Goal: Task Accomplishment & Management: Manage account settings

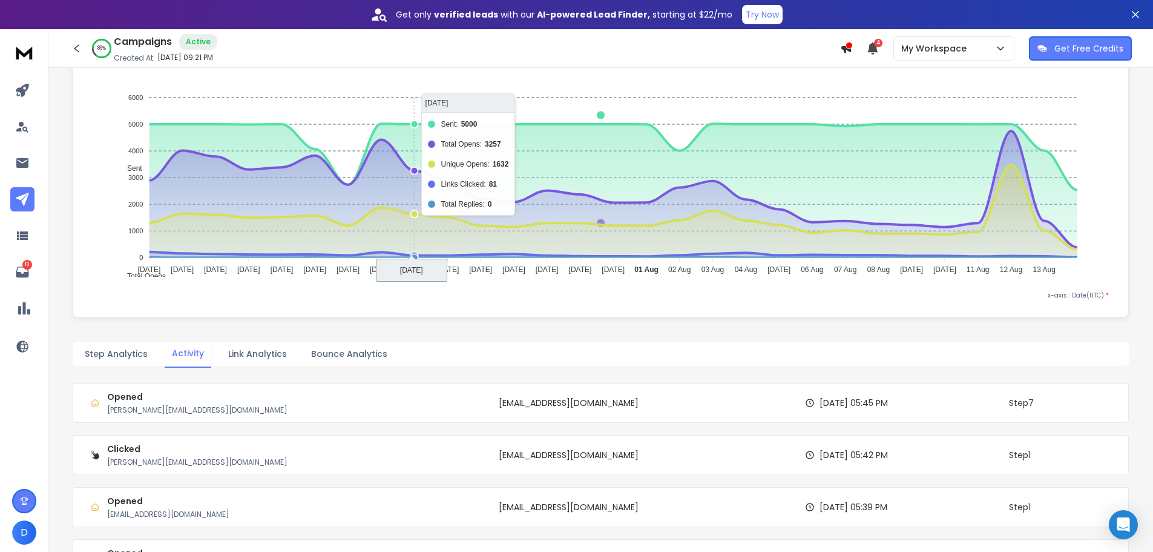
scroll to position [303, 0]
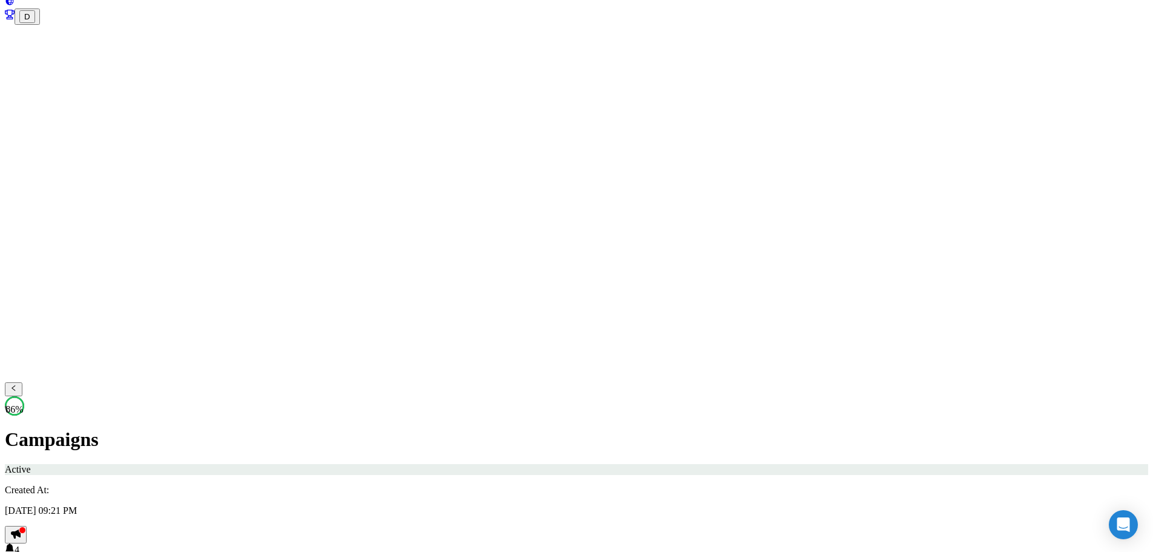
scroll to position [235, 0]
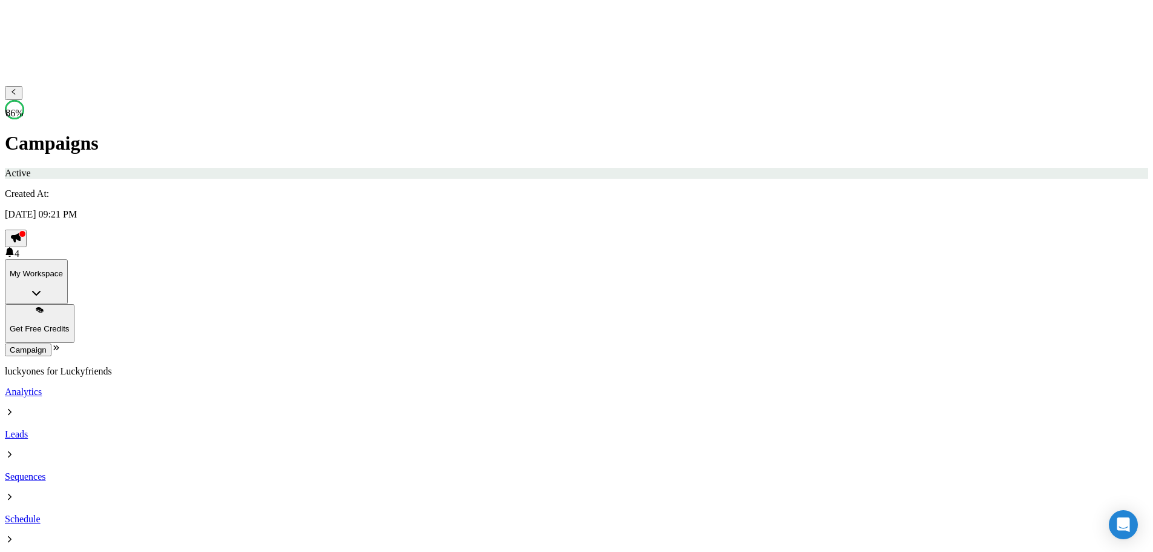
scroll to position [380, 0]
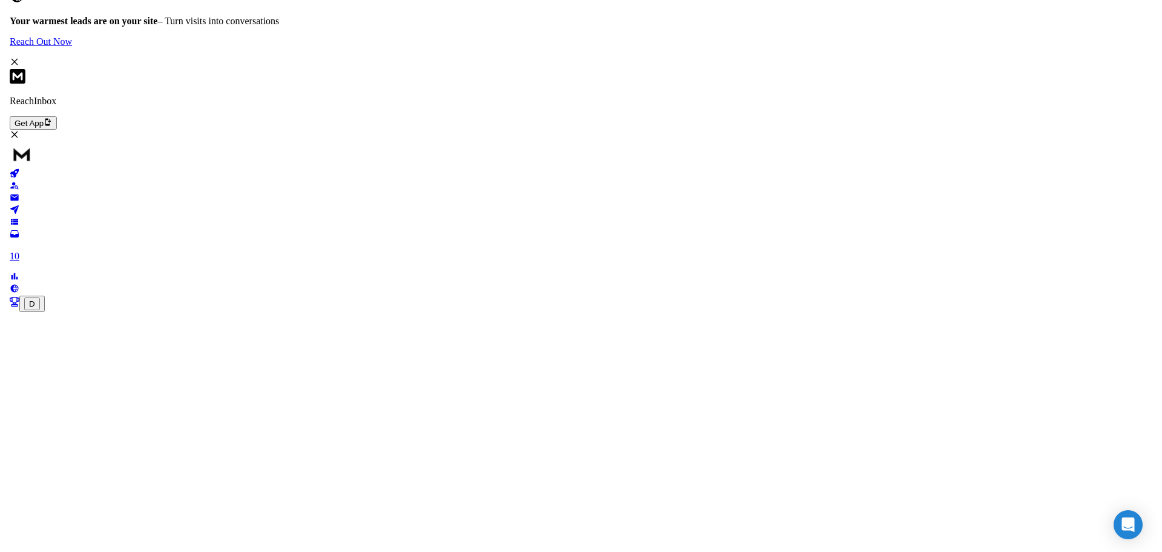
scroll to position [0, 0]
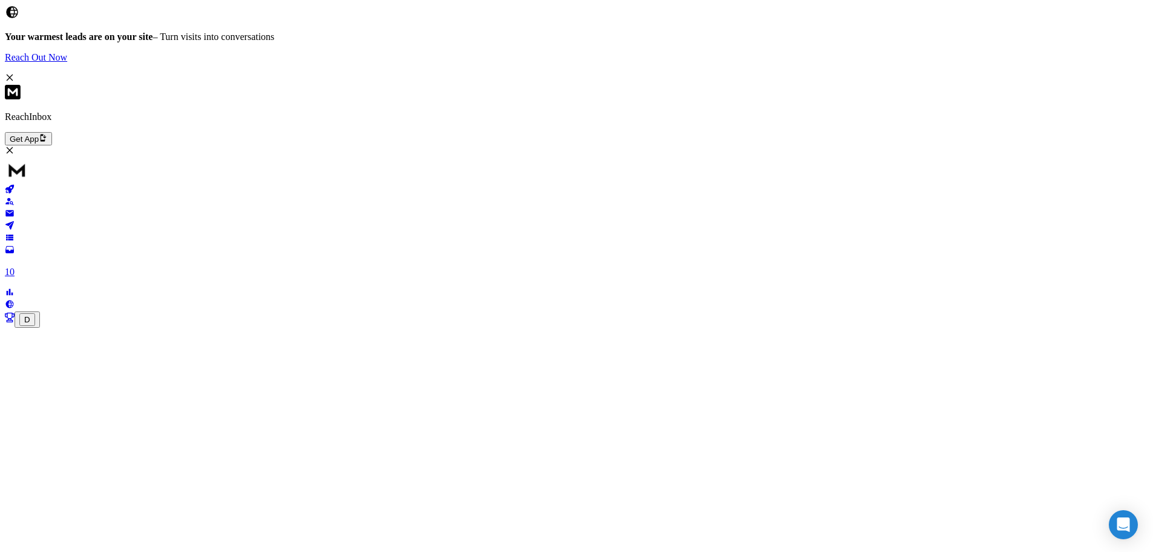
click at [15, 208] on icon at bounding box center [10, 213] width 10 height 10
click at [15, 220] on icon at bounding box center [10, 225] width 10 height 10
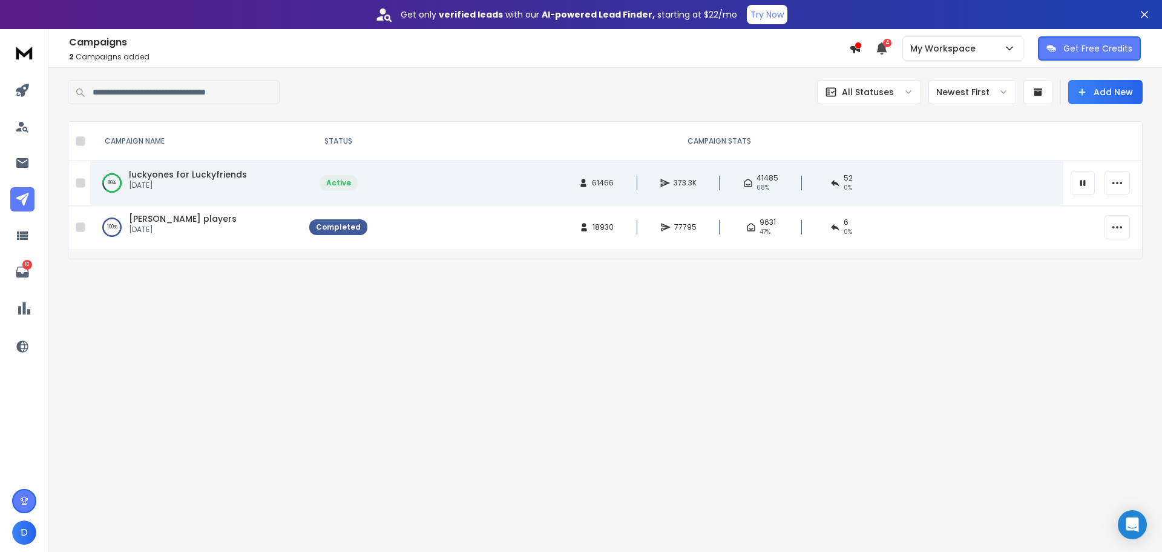
click at [157, 183] on p "[DATE]" at bounding box center [188, 185] width 118 height 10
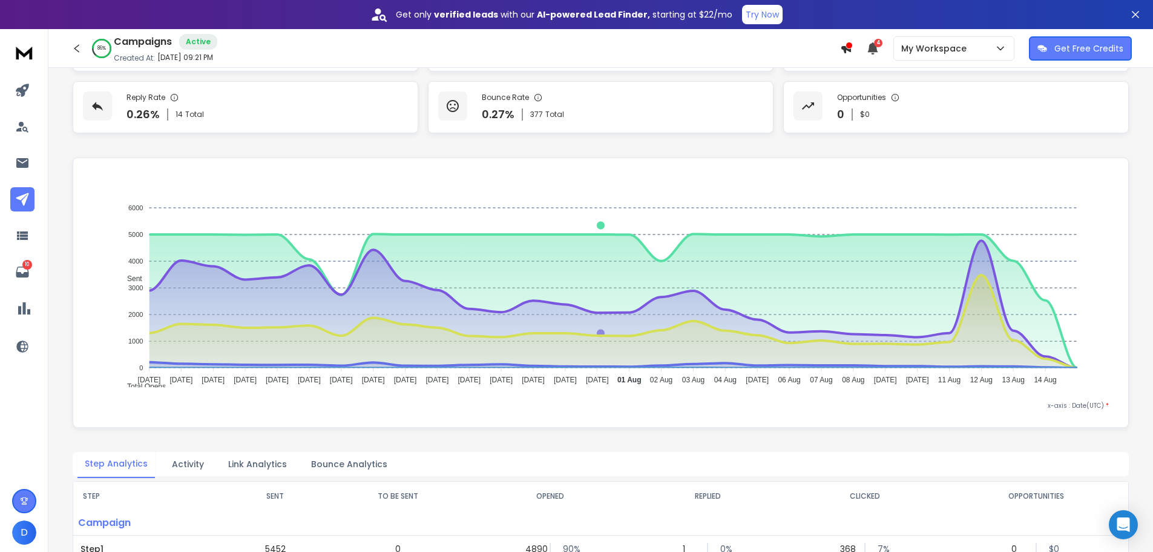
scroll to position [182, 0]
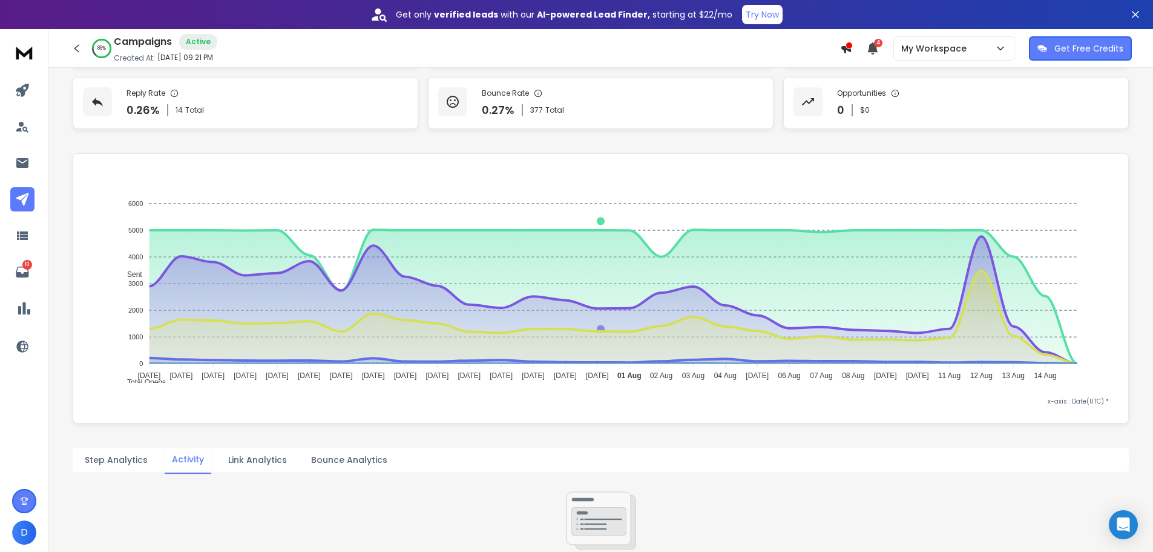
click at [183, 460] on button "Activity" at bounding box center [188, 460] width 47 height 28
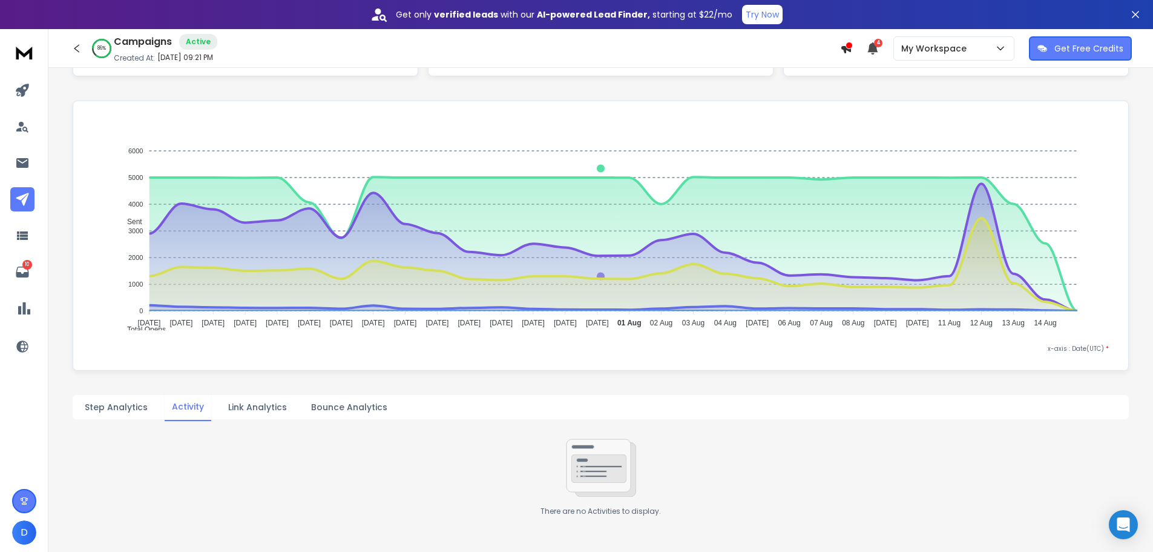
scroll to position [235, 0]
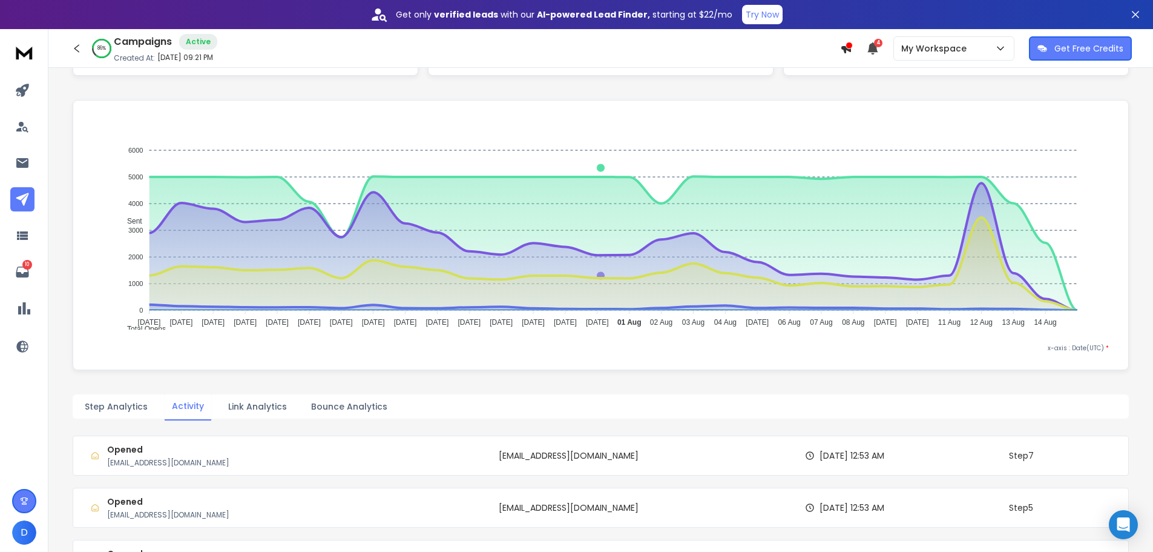
click at [255, 546] on div "Opened ivy@pinkreel.com zackarielafleur1995@gmail.com Aug 15, 2025, 12:53 AM 5 …" at bounding box center [601, 559] width 1057 height 40
click at [129, 412] on button "Step Analytics" at bounding box center [115, 406] width 77 height 27
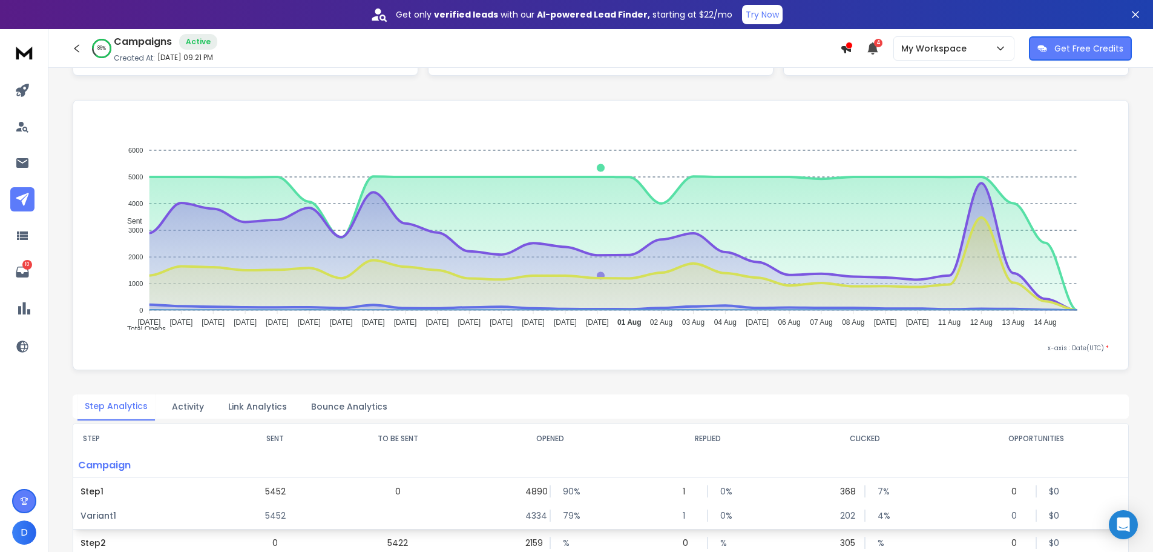
click at [168, 413] on button "Activity" at bounding box center [188, 406] width 47 height 27
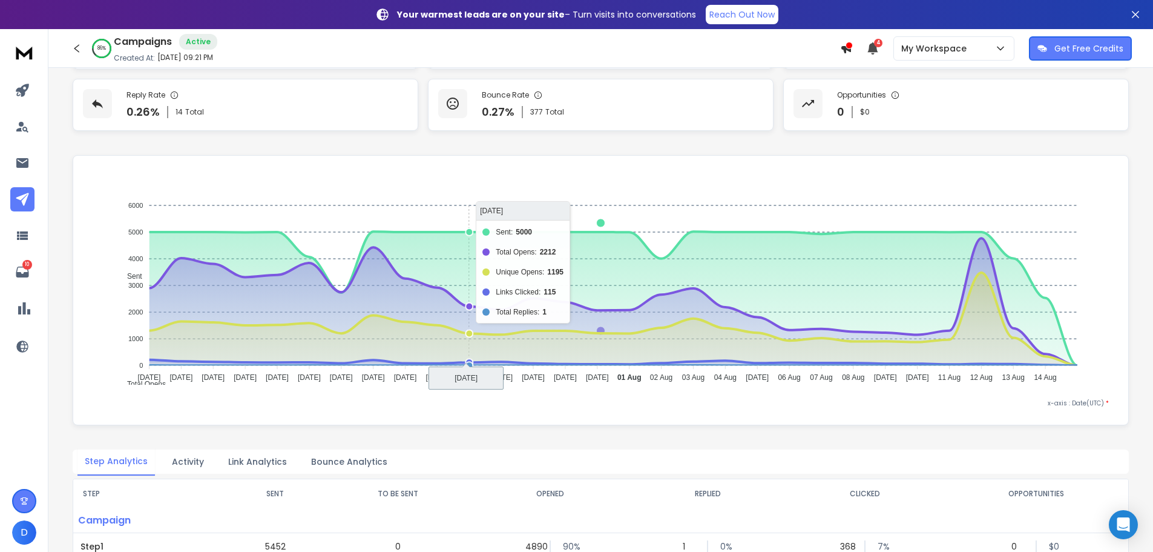
scroll to position [182, 0]
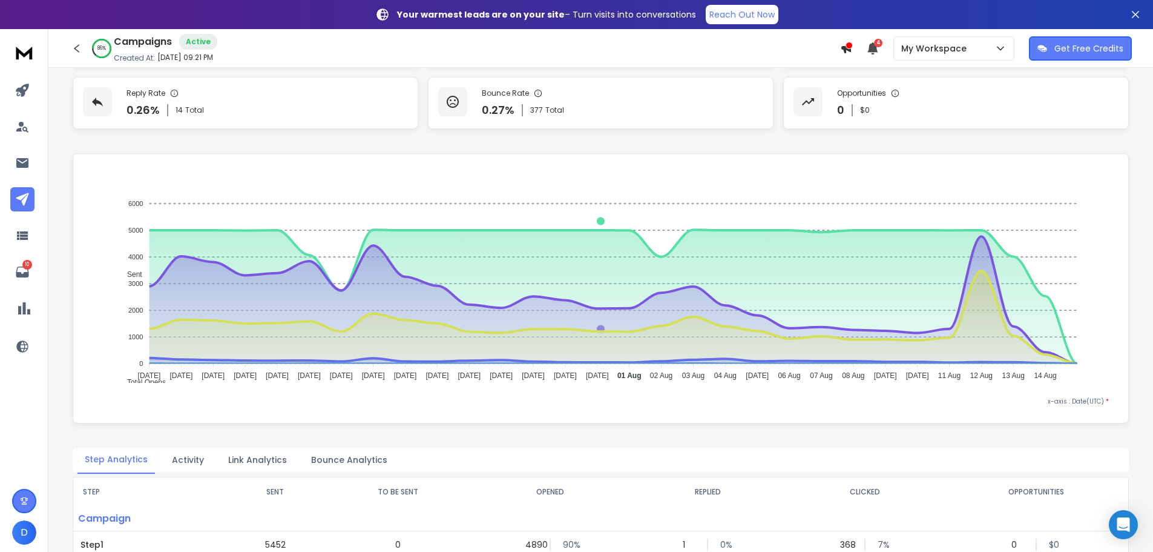
click at [193, 469] on button "Activity" at bounding box center [188, 459] width 47 height 27
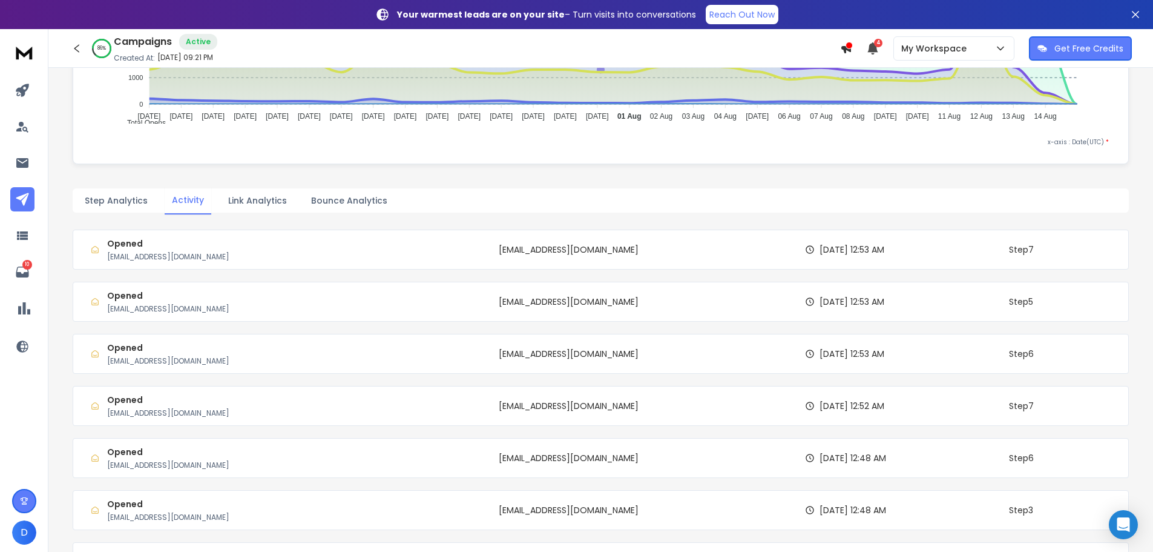
scroll to position [424, 0]
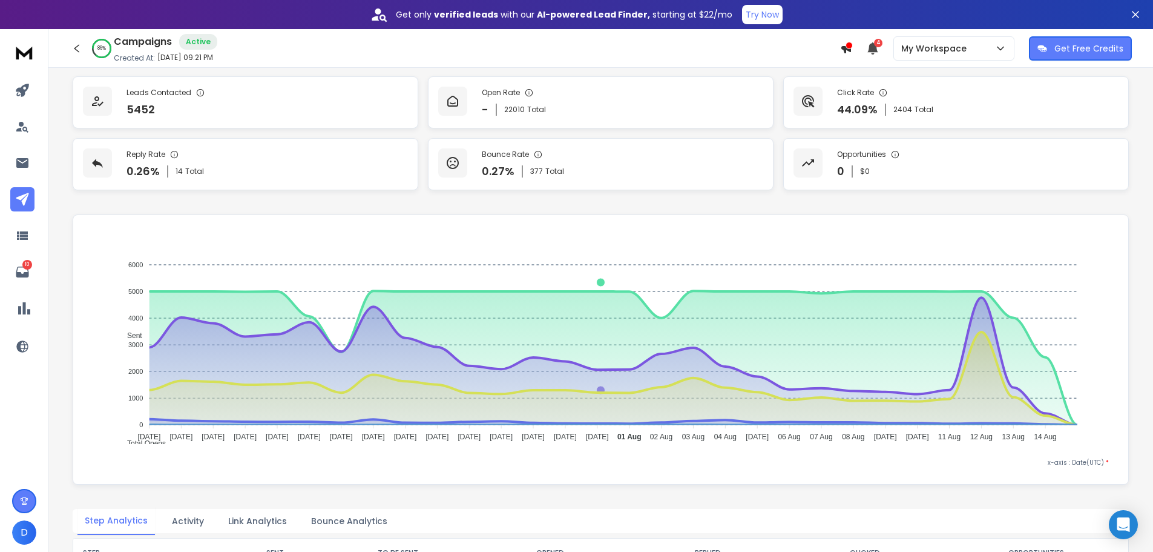
scroll to position [121, 0]
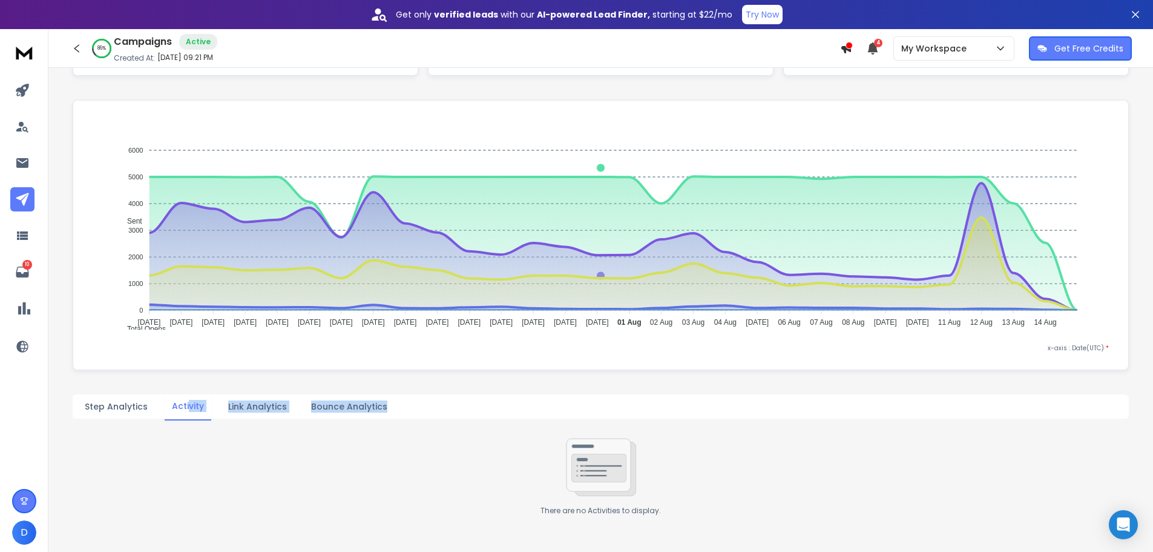
scroll to position [235, 0]
click at [188, 397] on button "Activity" at bounding box center [188, 406] width 47 height 28
click at [25, 161] on icon at bounding box center [22, 163] width 15 height 15
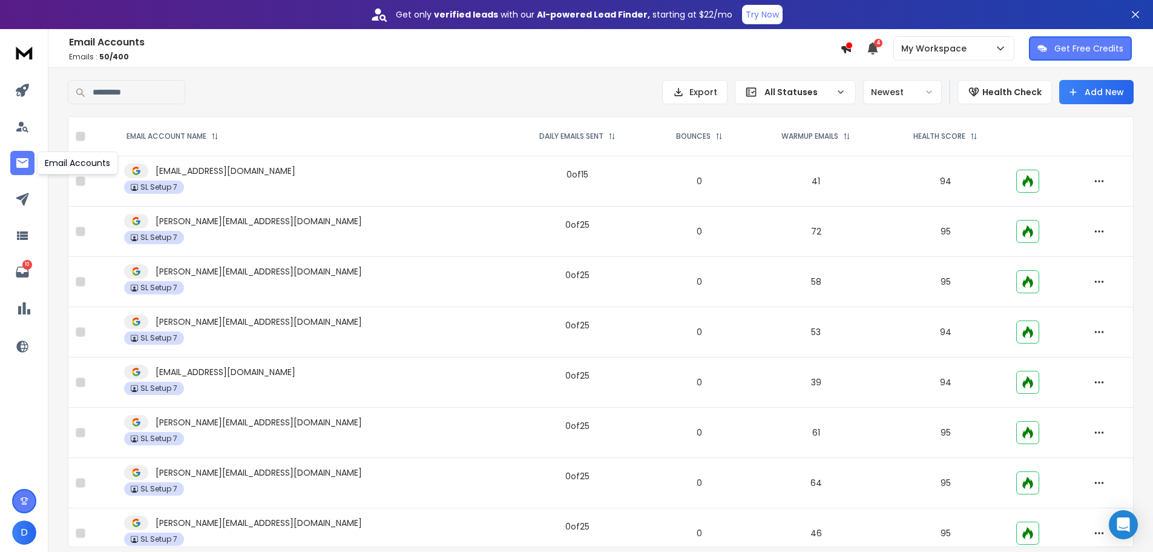
click at [919, 92] on button "Newest" at bounding box center [902, 92] width 79 height 24
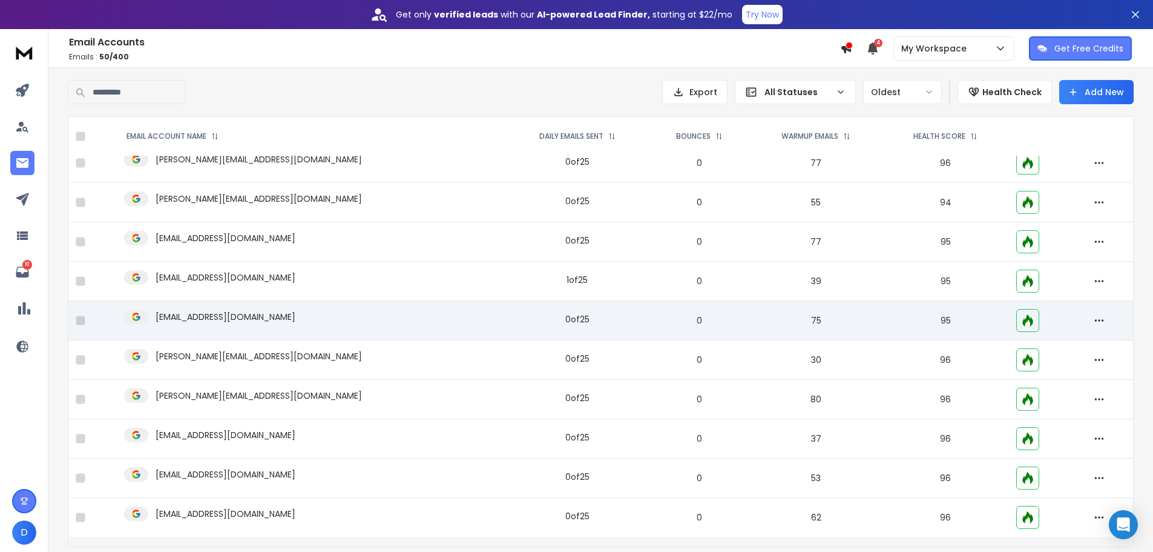
scroll to position [1606, 0]
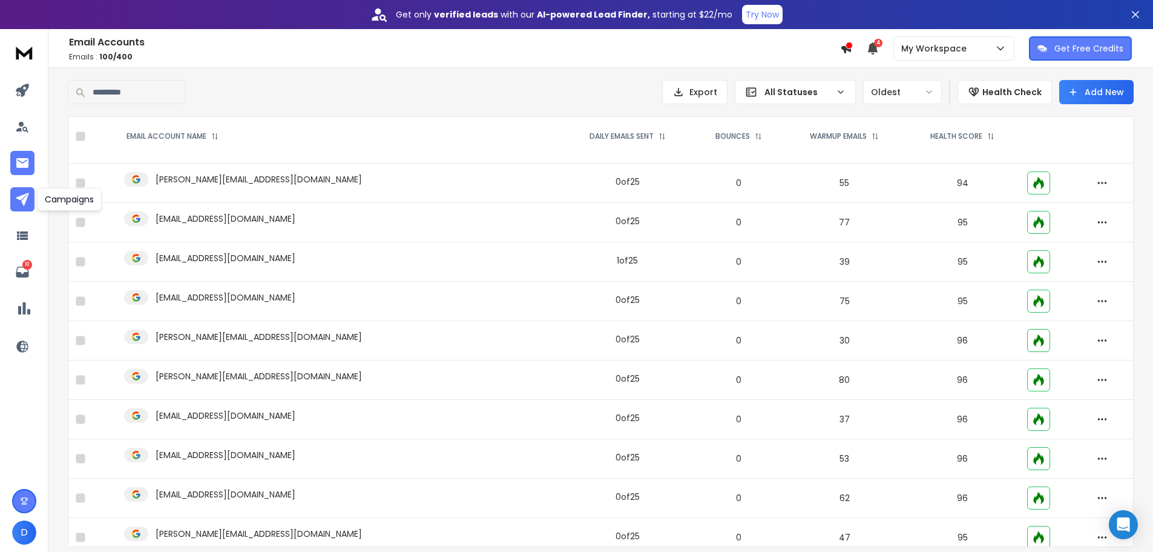
click at [25, 197] on icon at bounding box center [22, 199] width 13 height 13
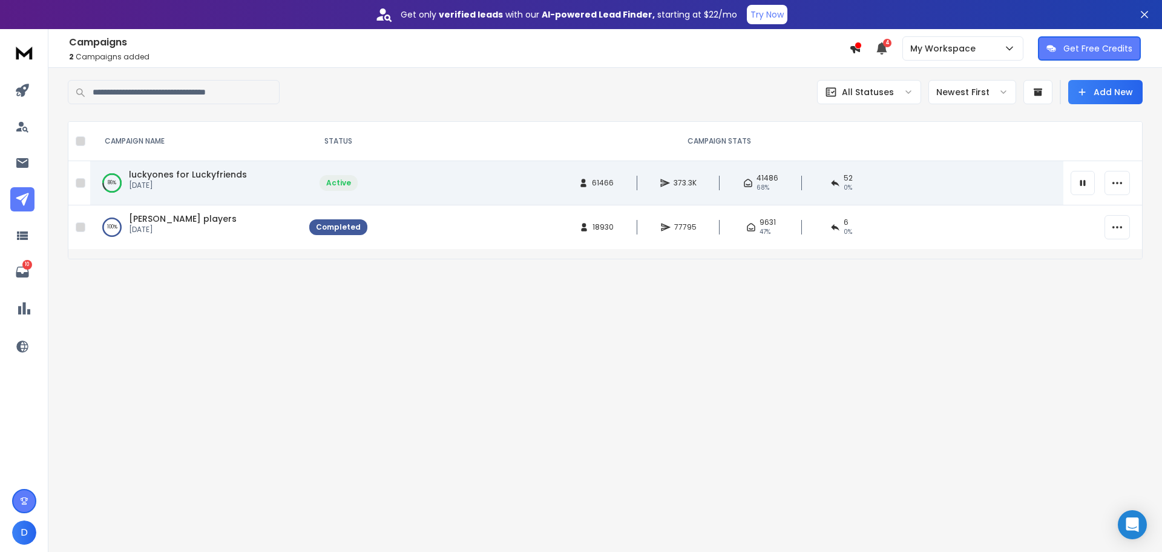
click at [203, 177] on span "luckyones for Luckyfriends" at bounding box center [188, 174] width 118 height 12
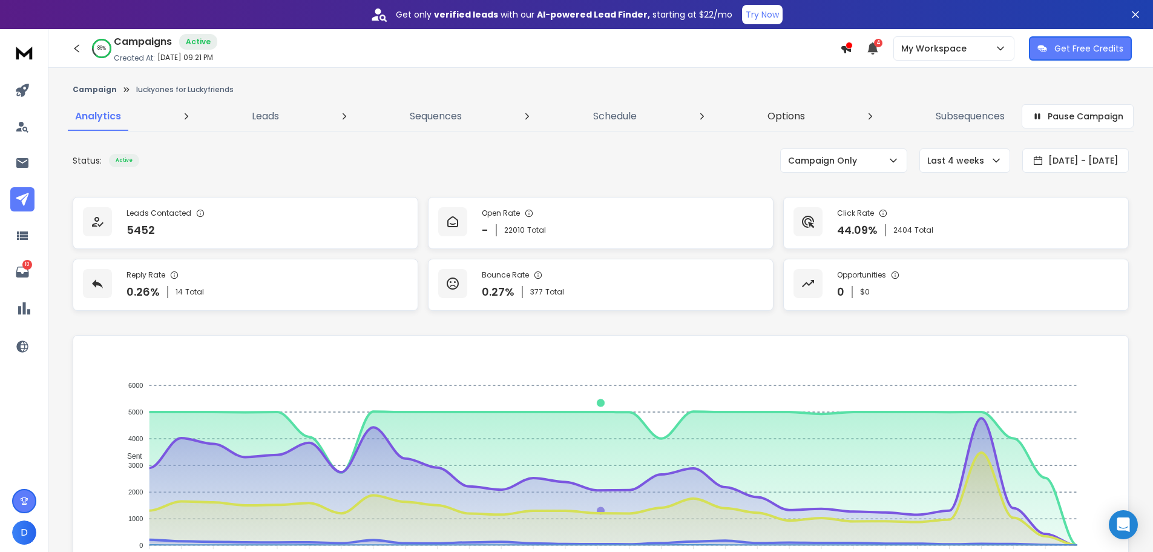
click at [784, 113] on p "Options" at bounding box center [787, 116] width 38 height 15
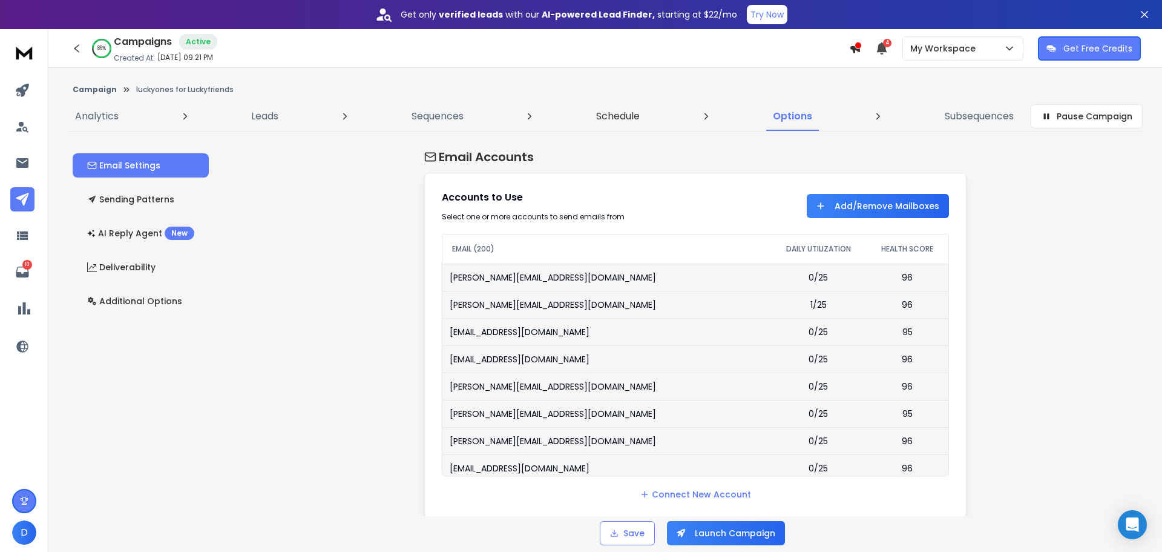
click at [611, 120] on p "Schedule" at bounding box center [618, 116] width 44 height 15
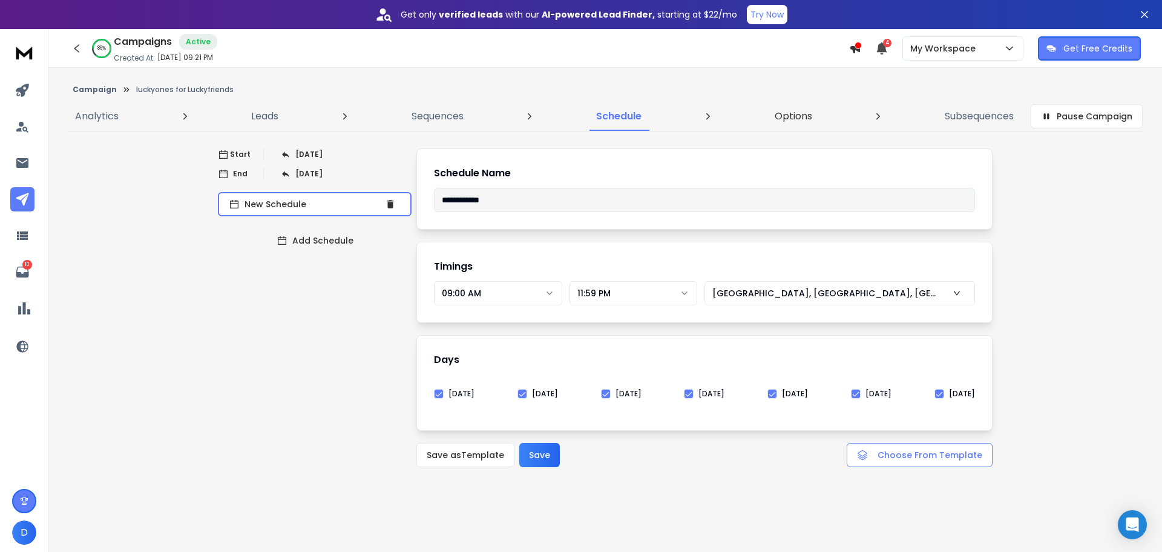
click at [791, 118] on p "Options" at bounding box center [794, 116] width 38 height 15
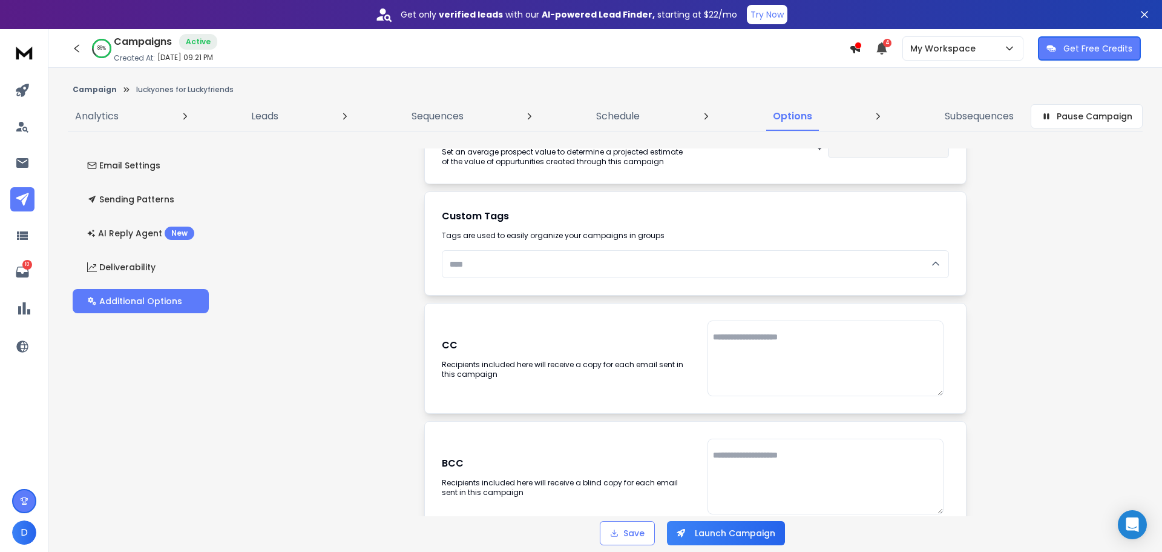
scroll to position [2346, 0]
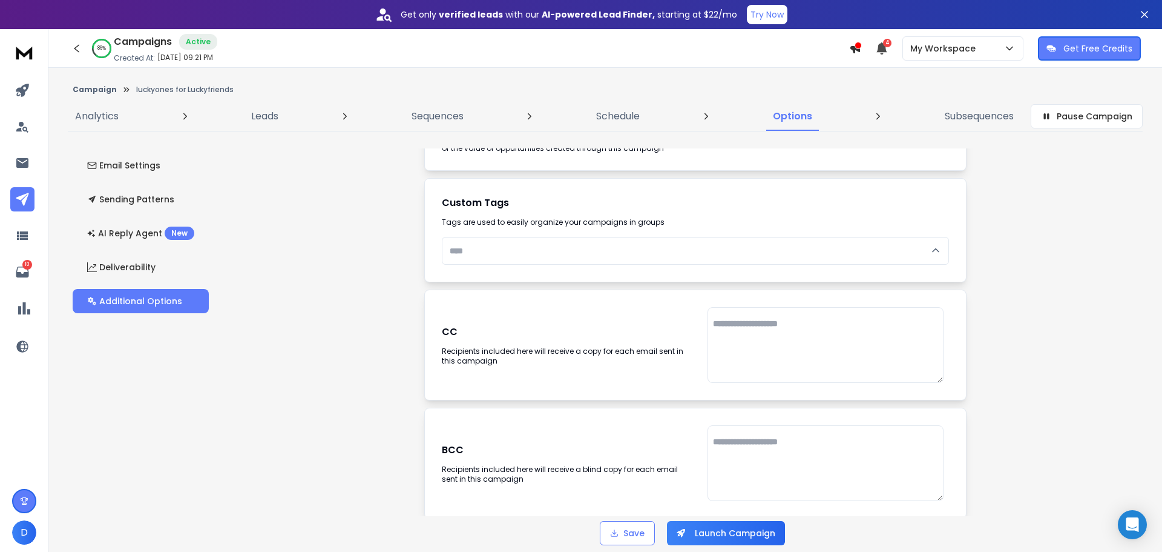
click at [735, 532] on button "Launch Campaign" at bounding box center [726, 533] width 118 height 24
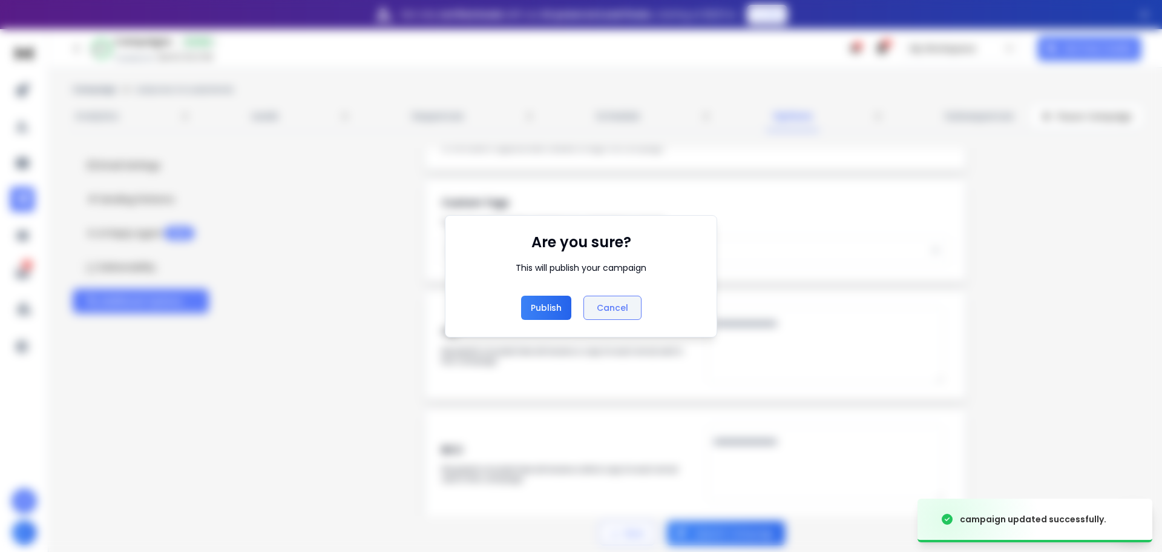
click at [542, 312] on button "Publish" at bounding box center [546, 307] width 50 height 24
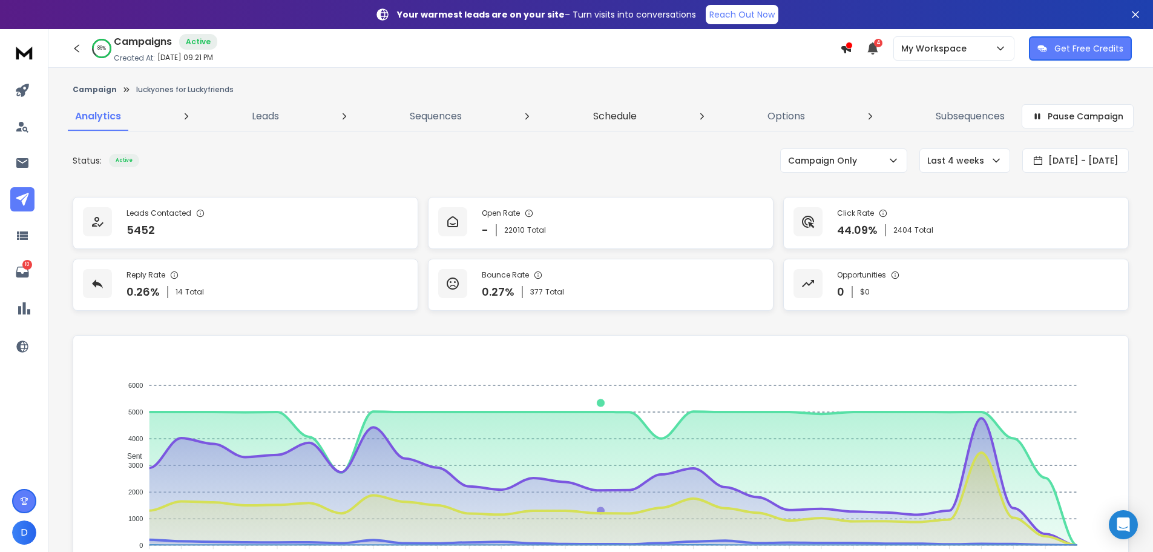
click at [623, 123] on p "Schedule" at bounding box center [615, 116] width 44 height 15
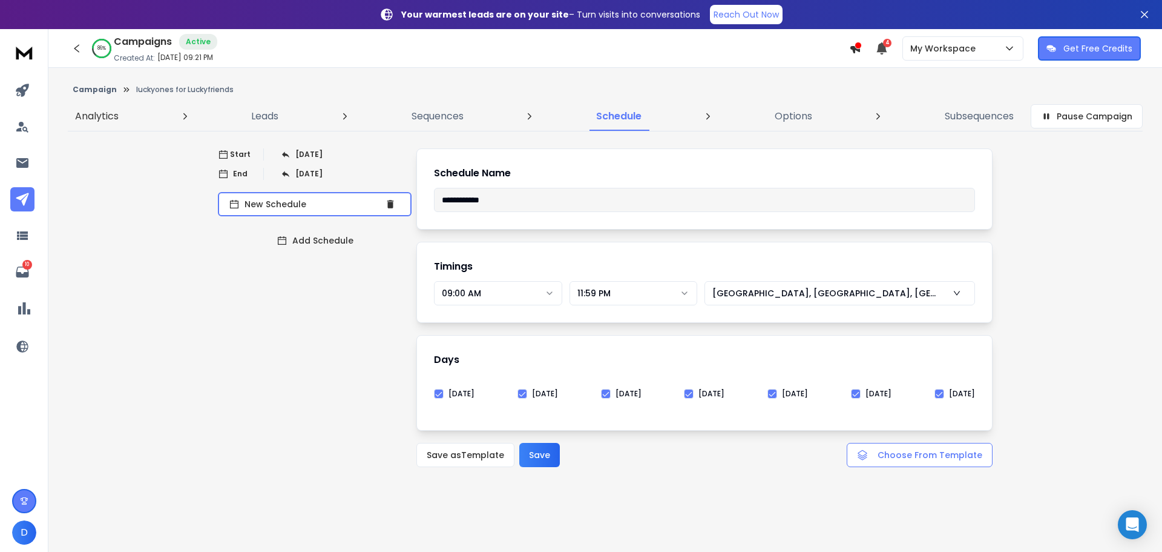
click at [111, 120] on p "Analytics" at bounding box center [97, 116] width 44 height 15
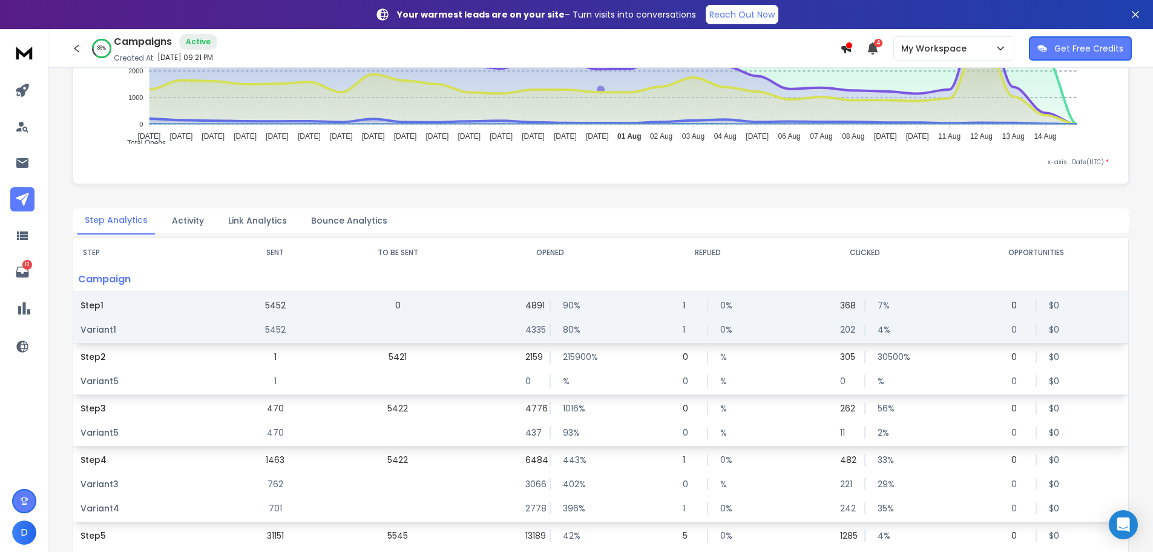
scroll to position [424, 0]
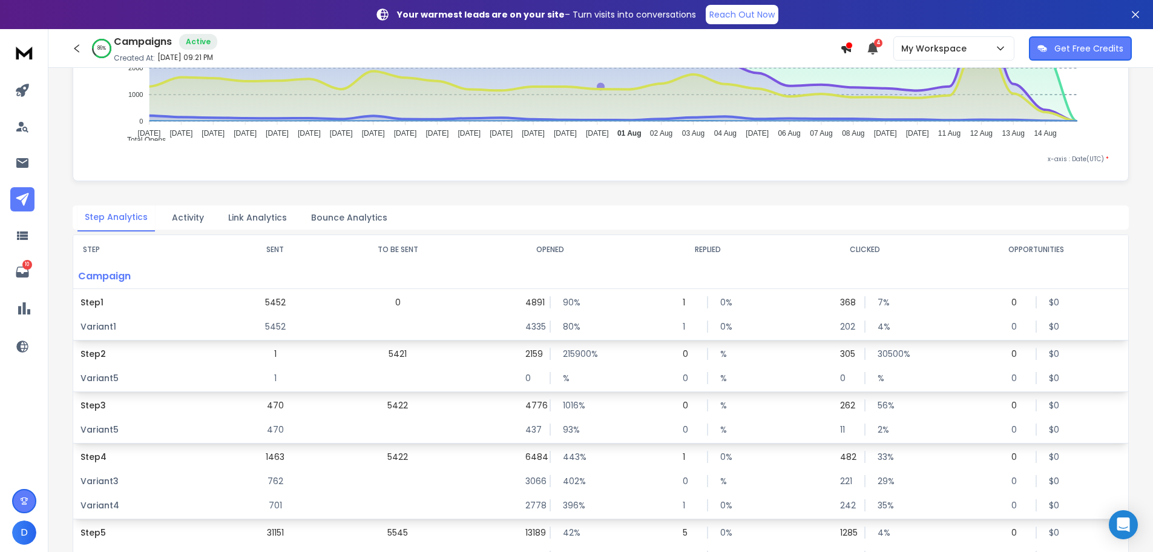
click at [180, 215] on button "Activity" at bounding box center [188, 217] width 47 height 27
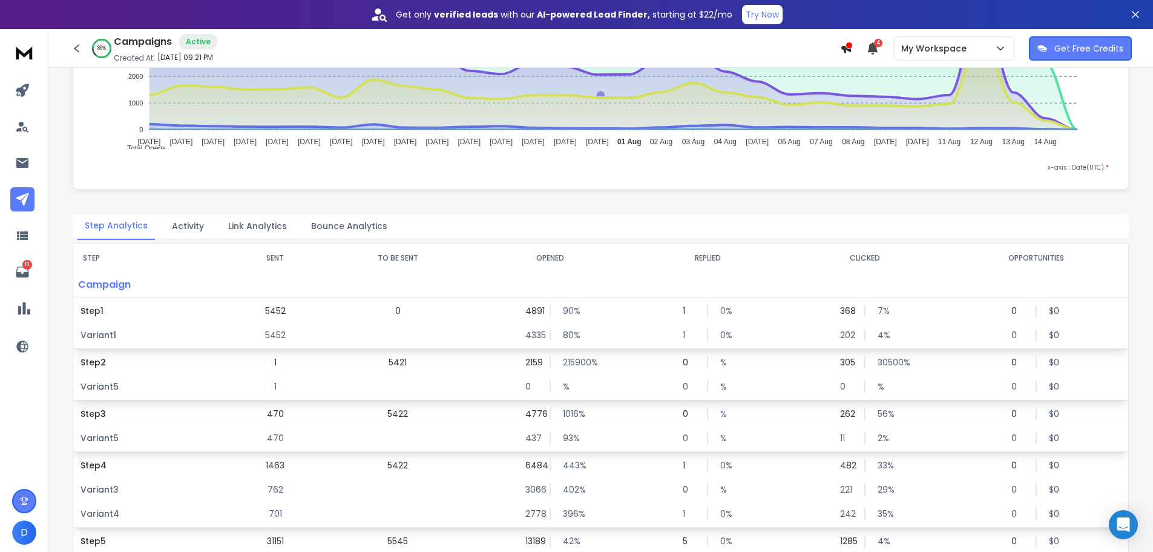
scroll to position [424, 0]
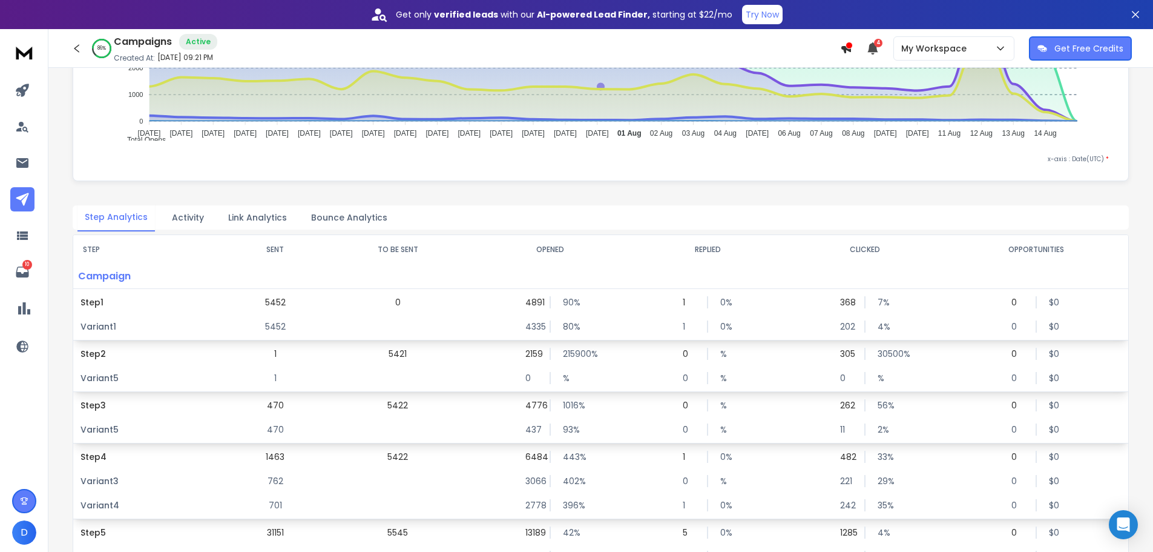
click at [190, 228] on button "Activity" at bounding box center [188, 217] width 47 height 27
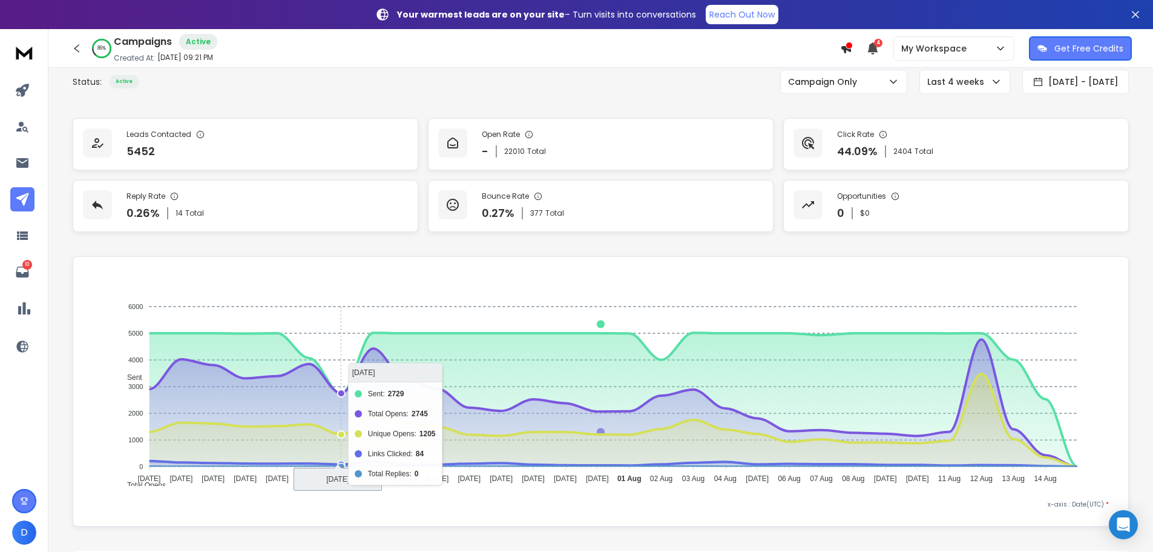
scroll to position [182, 0]
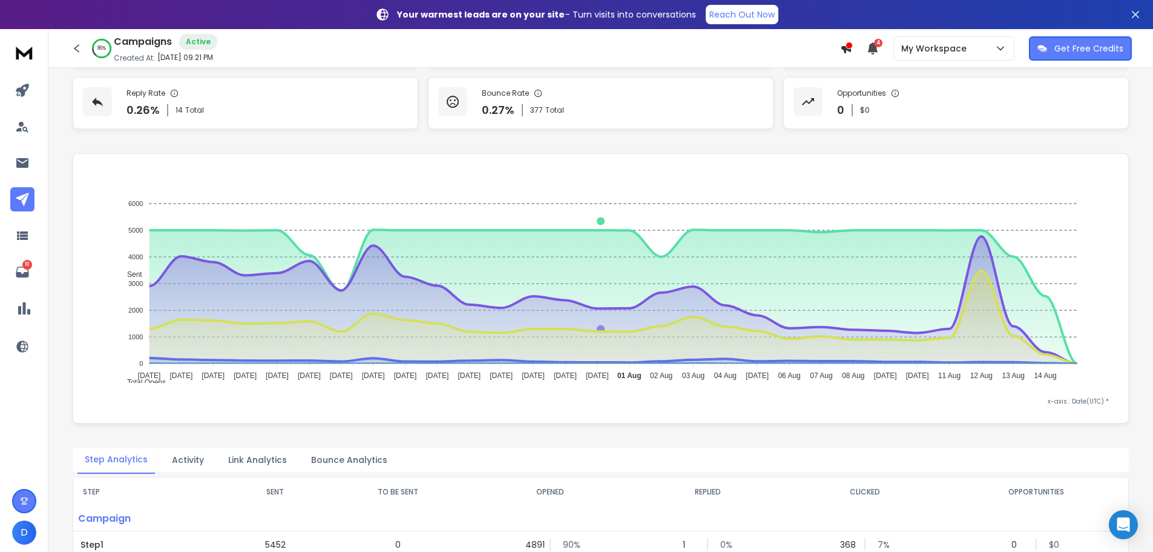
click at [170, 460] on button "Activity" at bounding box center [188, 459] width 47 height 27
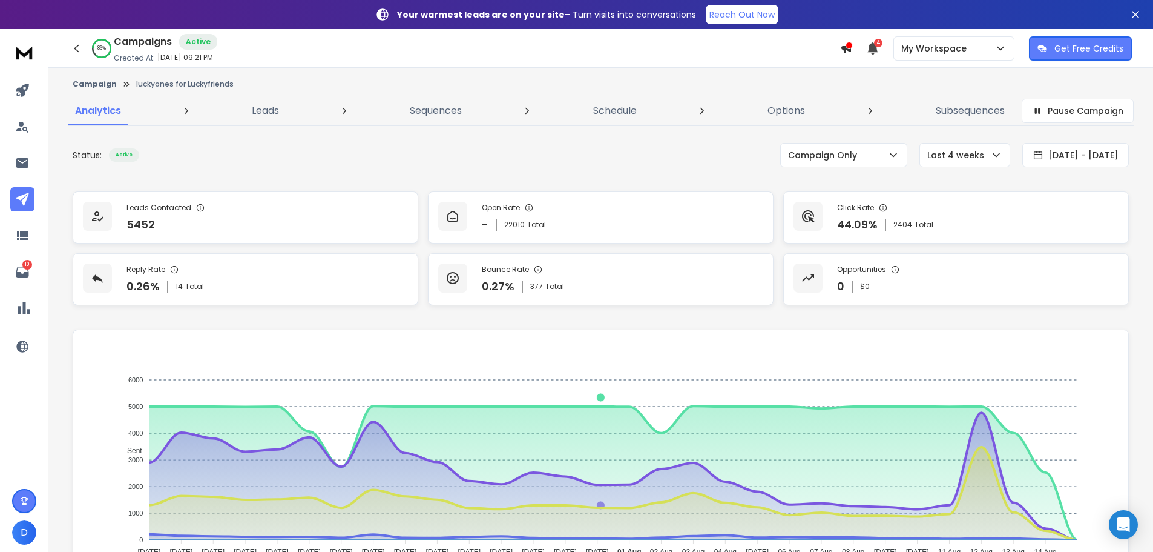
scroll to position [0, 0]
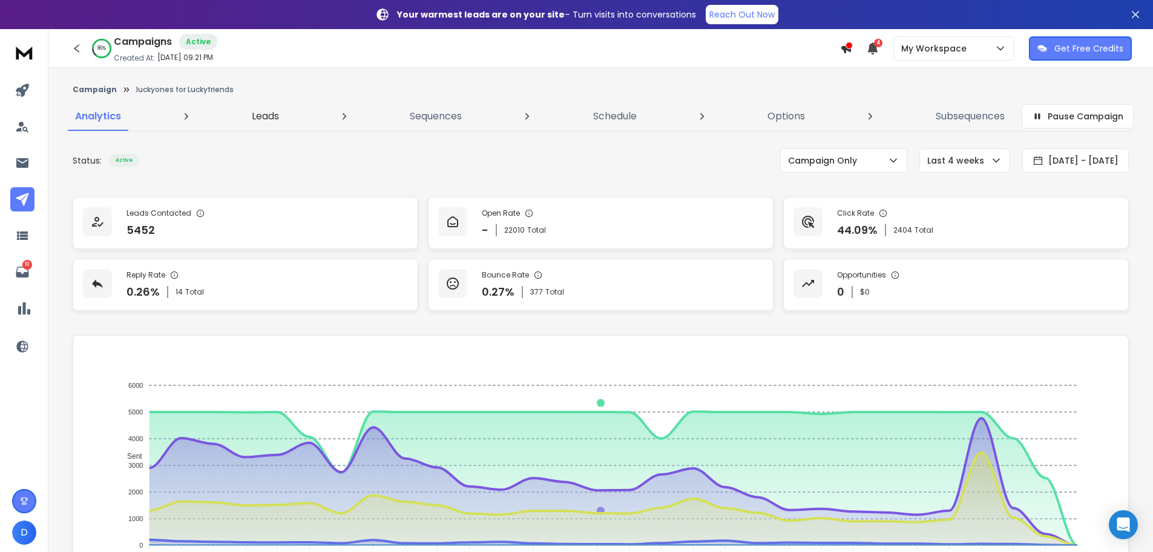
click at [270, 116] on p "Leads" at bounding box center [265, 116] width 27 height 15
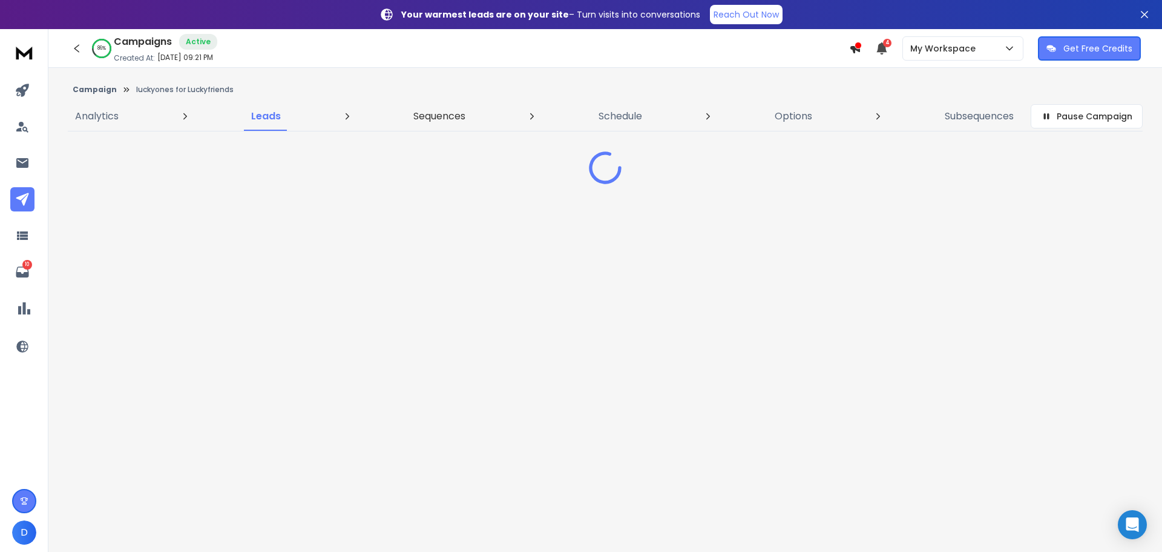
click at [449, 125] on link "Sequences" at bounding box center [439, 116] width 67 height 29
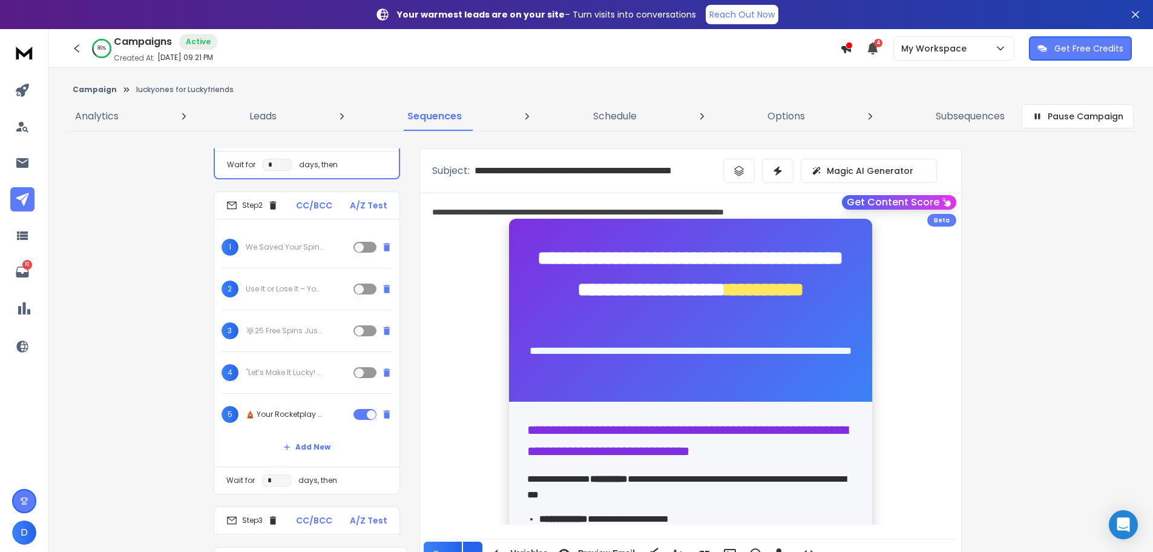
scroll to position [121, 0]
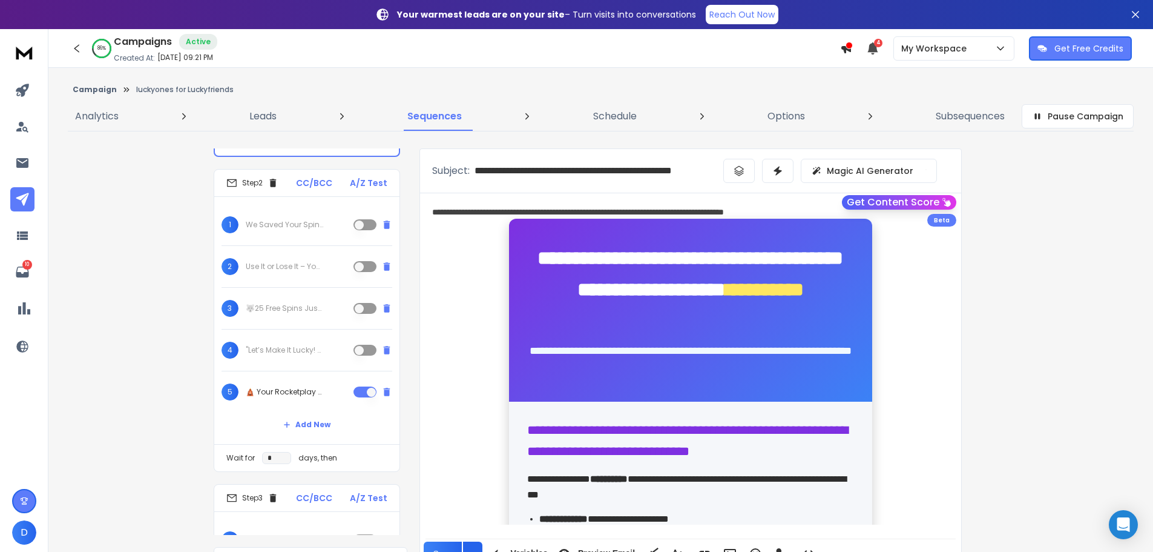
click at [297, 392] on p "🛕 Your Rocketplay Bonus Code: REELS20 – No Deposit Needed!" at bounding box center [284, 392] width 77 height 10
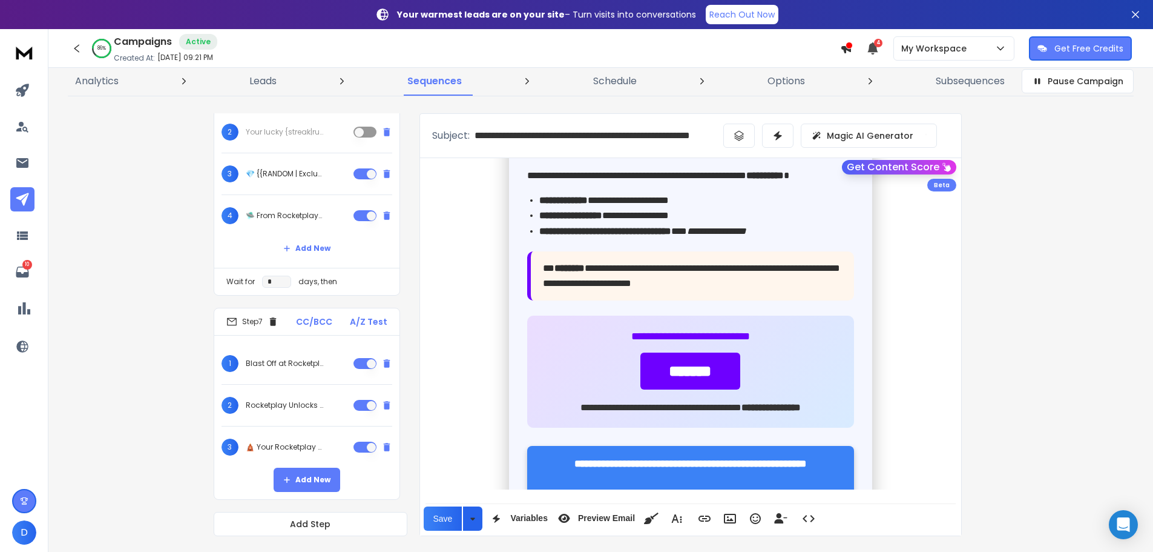
scroll to position [36, 0]
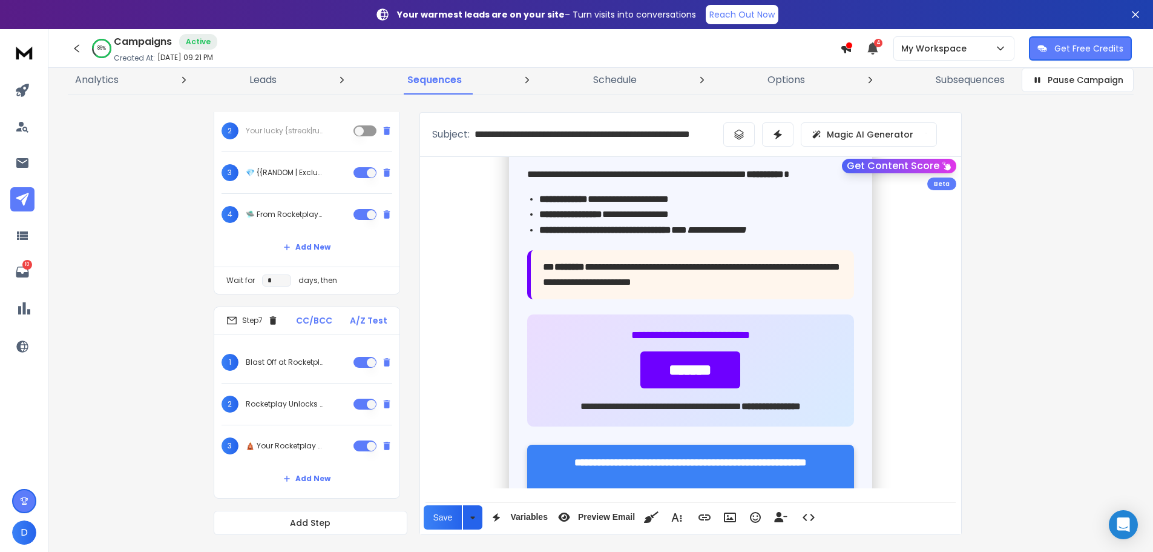
click at [283, 403] on p "Rocketplay Unlocks the Book 🛕 What Will You Discover?" at bounding box center [284, 404] width 77 height 10
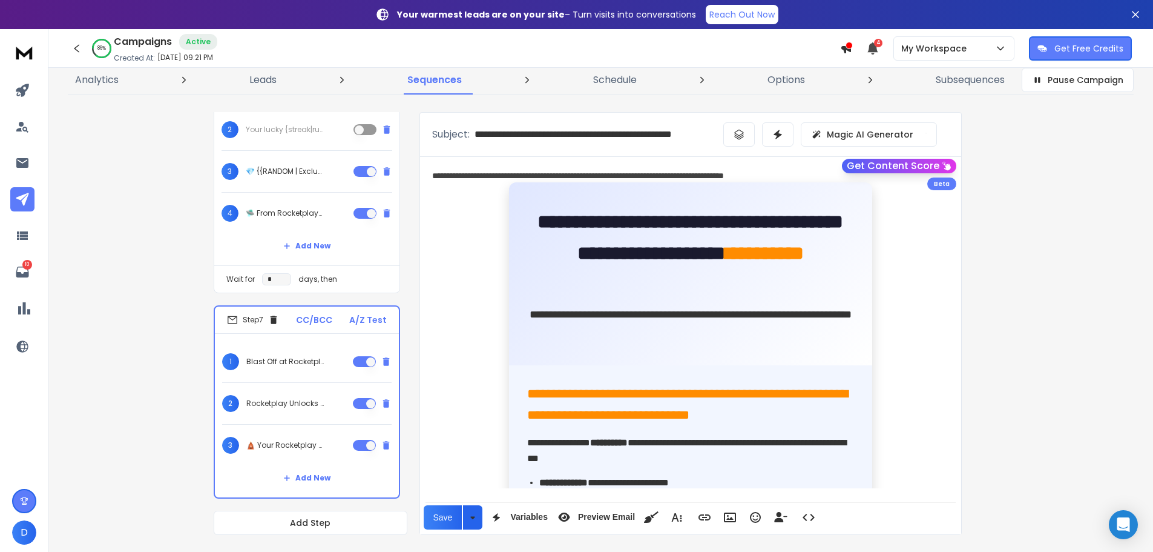
click at [298, 358] on p "Blast Off at Rocketplay + 20 FS on Book of Pyramids 🛕" at bounding box center [284, 362] width 77 height 10
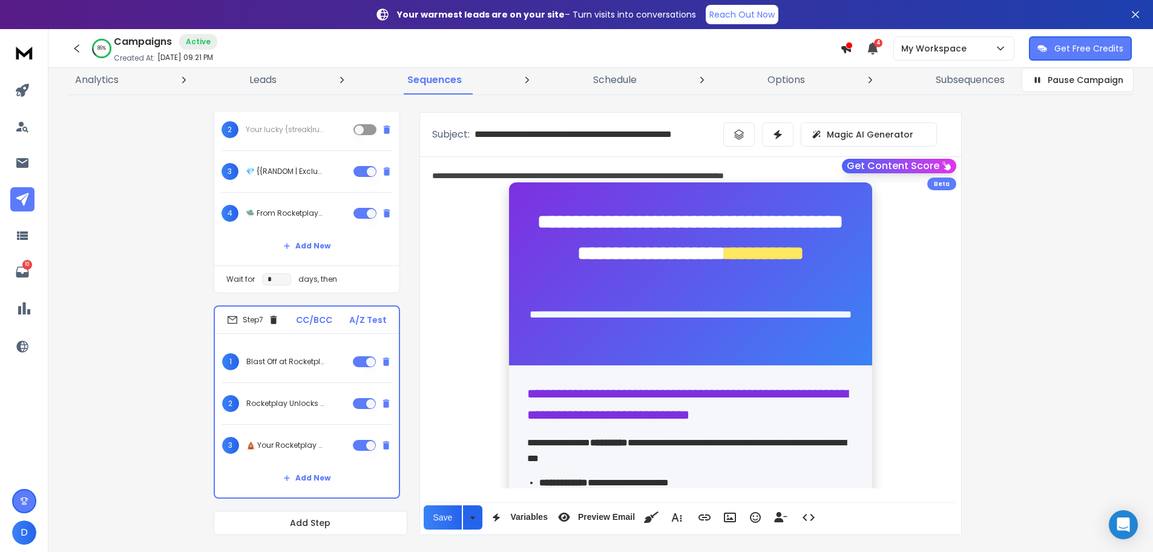
click at [297, 437] on div "3 🛕 Your Rocketplay Bonus Code: REELS20 – No Deposit Needed!" at bounding box center [273, 445] width 102 height 17
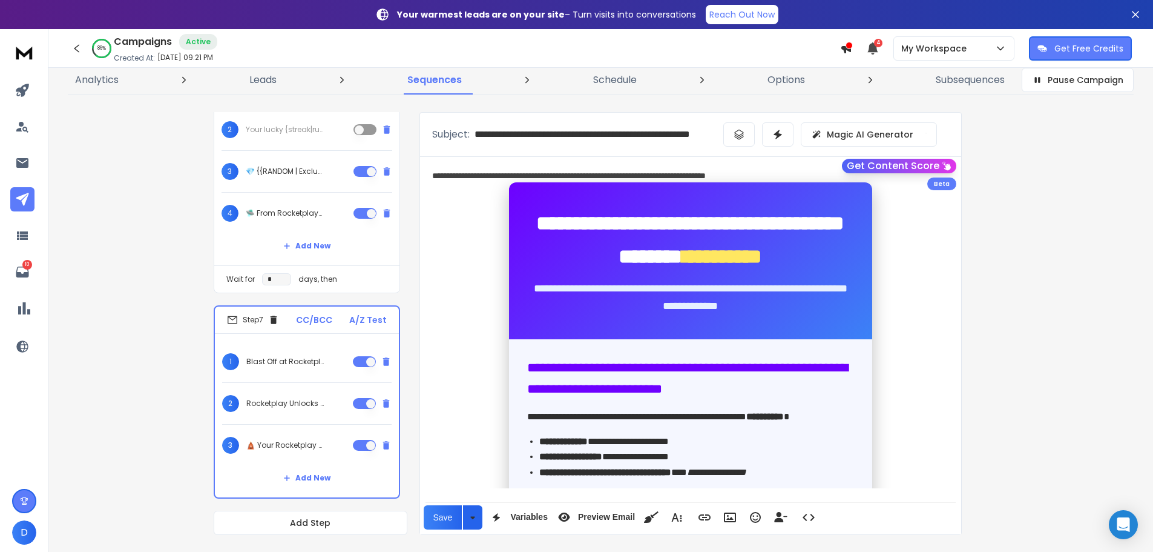
click at [292, 454] on div "3 🛕 Your Rocketplay Bonus Code: REELS20 – No Deposit Needed!" at bounding box center [307, 444] width 170 height 41
click at [290, 407] on p "Rocketplay Unlocks the Book 🛕 What Will You Discover?" at bounding box center [284, 403] width 77 height 10
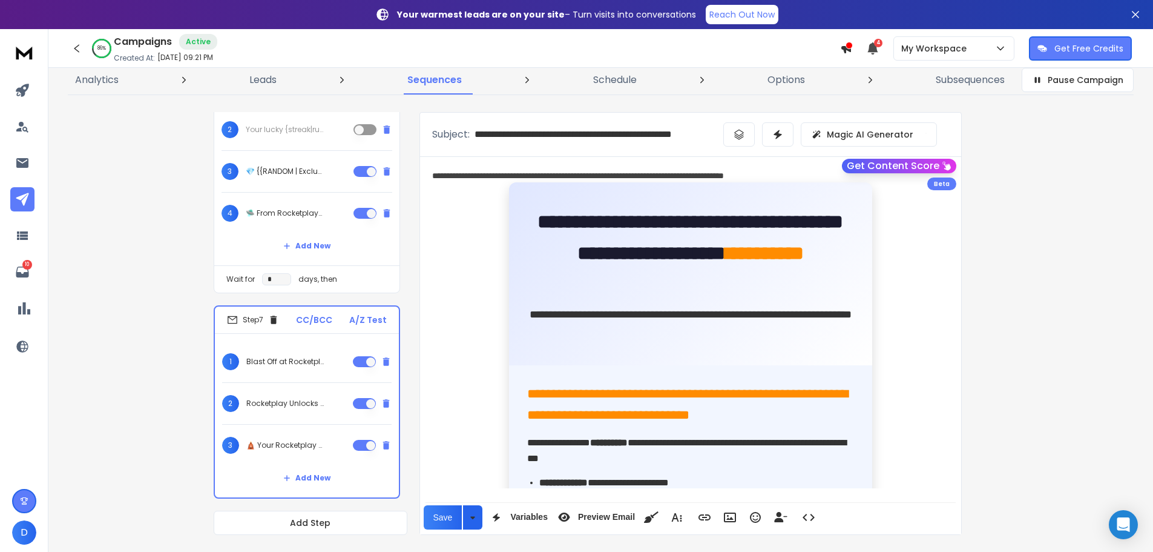
click at [291, 374] on div "1 Blast Off at Rocketplay + 20 FS on Book of Pyramids 🛕" at bounding box center [307, 362] width 170 height 42
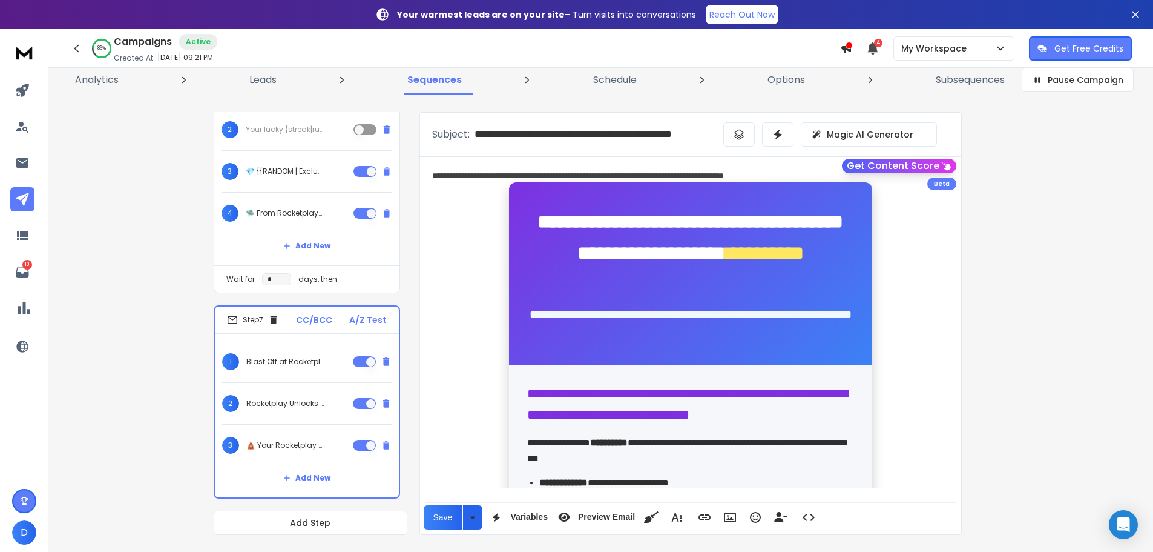
click at [291, 409] on div "2 Rocketplay Unlocks the Book 🛕 What Will You Discover?" at bounding box center [273, 403] width 102 height 17
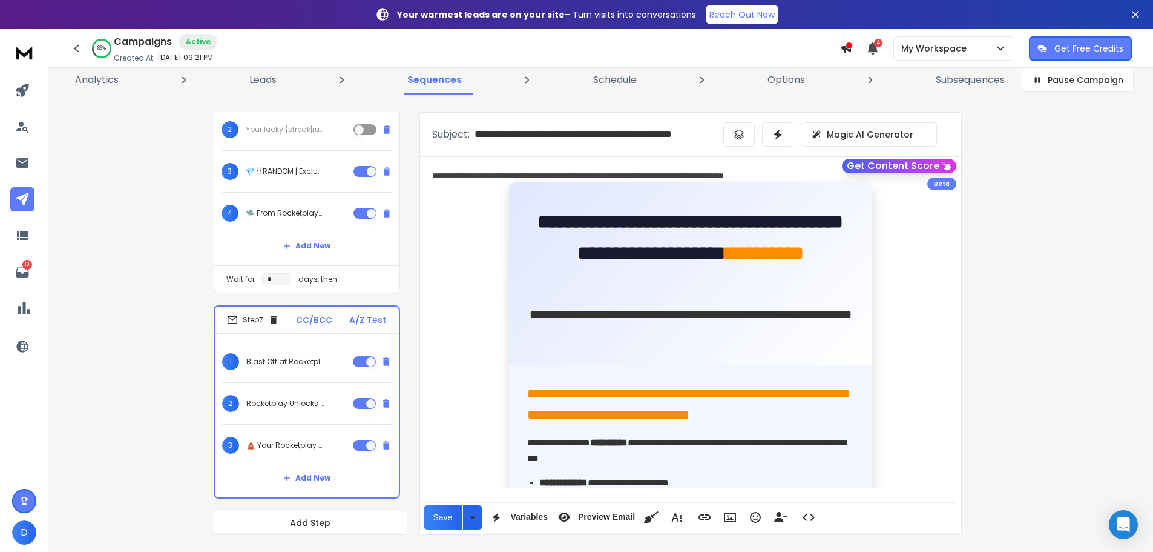
click at [298, 354] on div "1 Blast Off at Rocketplay + 20 FS on Book of Pyramids 🛕" at bounding box center [273, 361] width 102 height 17
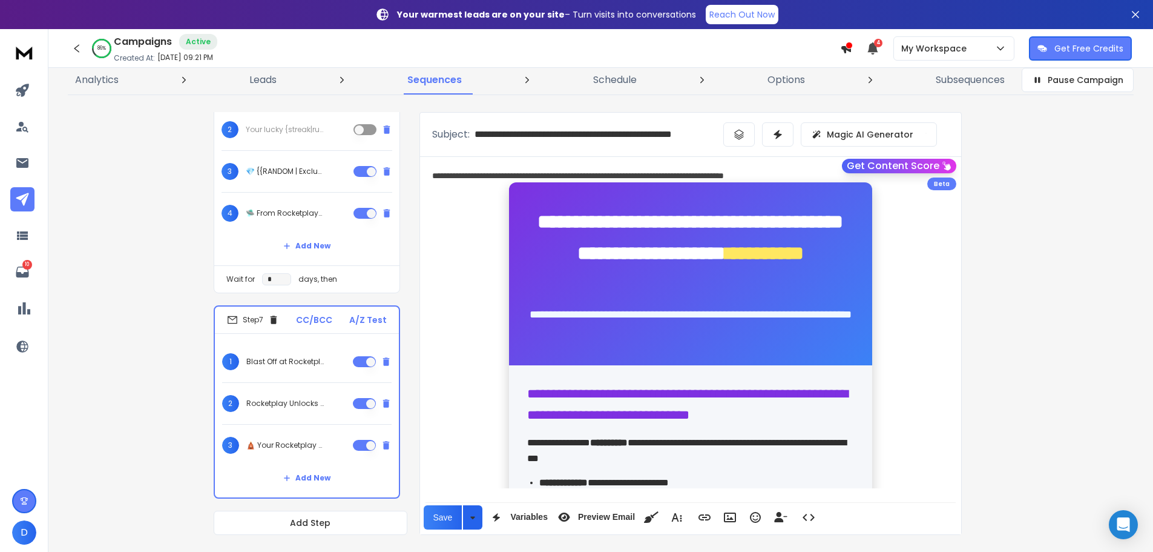
click at [298, 448] on p "🛕 Your Rocketplay Bonus Code: REELS20 – No Deposit Needed!" at bounding box center [284, 445] width 77 height 10
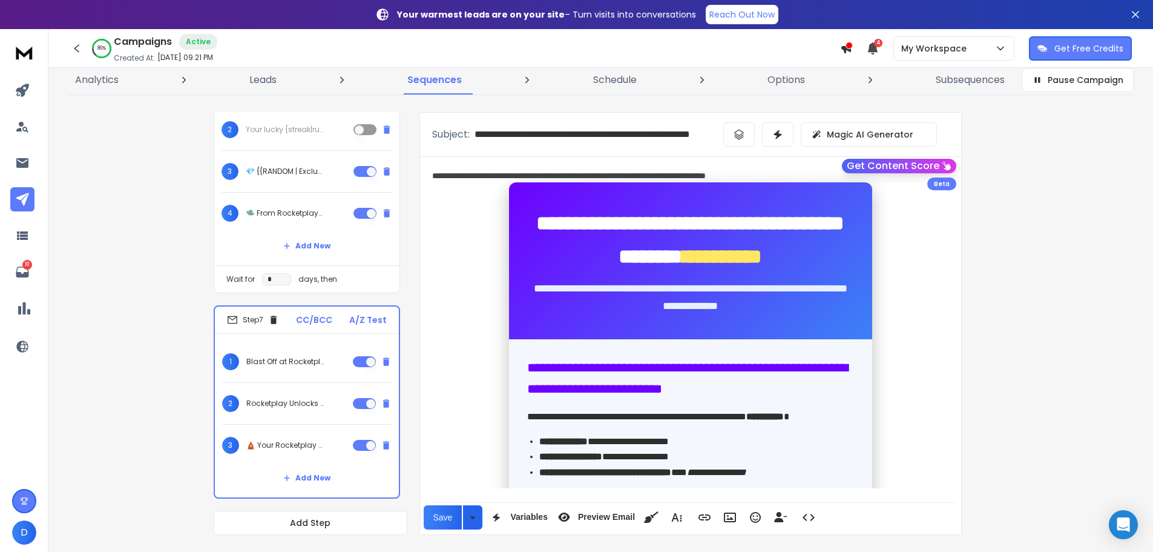
click at [297, 412] on div "2 Rocketplay Unlocks the Book 🛕 What Will You Discover?" at bounding box center [307, 404] width 170 height 42
type input "**********"
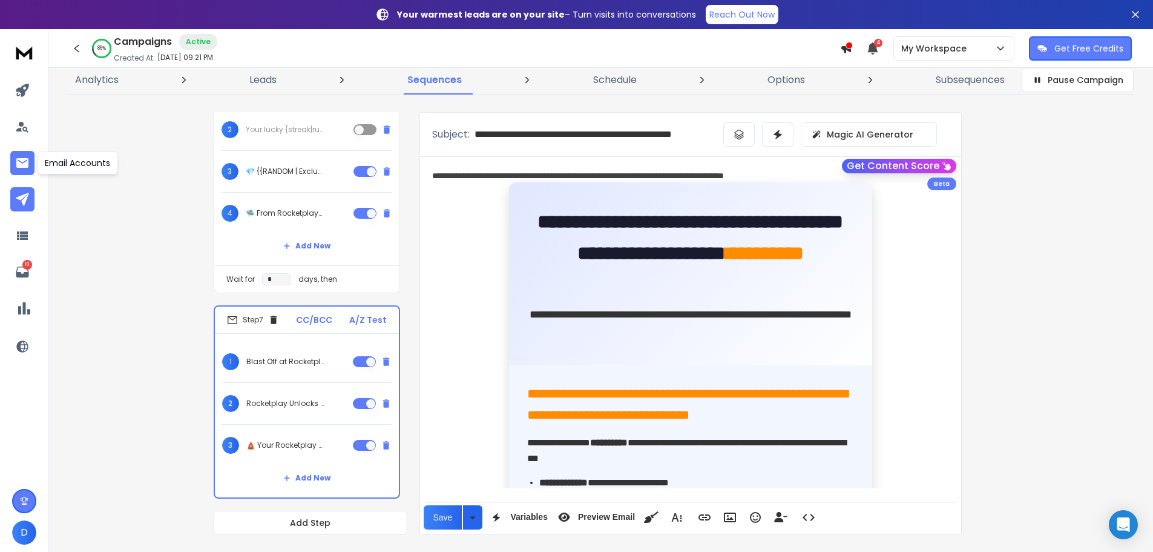
click at [17, 159] on icon at bounding box center [22, 163] width 12 height 10
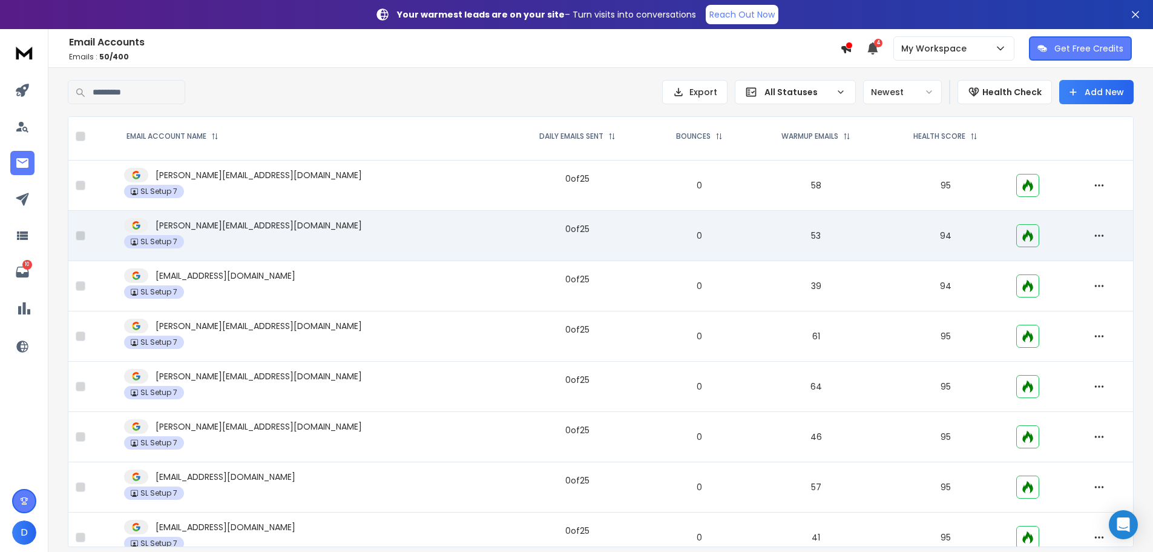
scroll to position [121, 0]
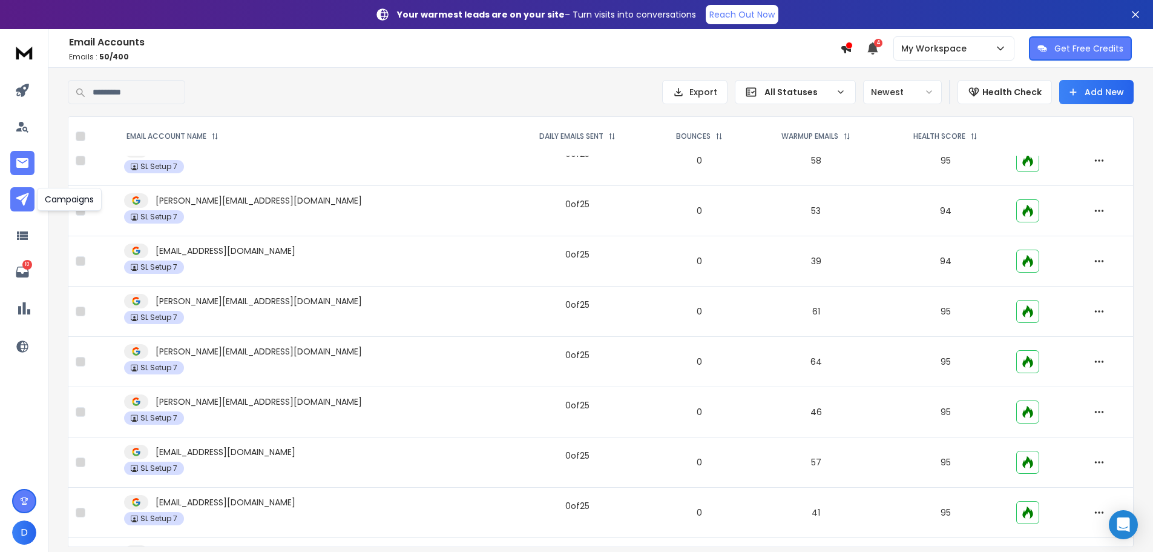
click at [18, 199] on icon at bounding box center [22, 199] width 13 height 13
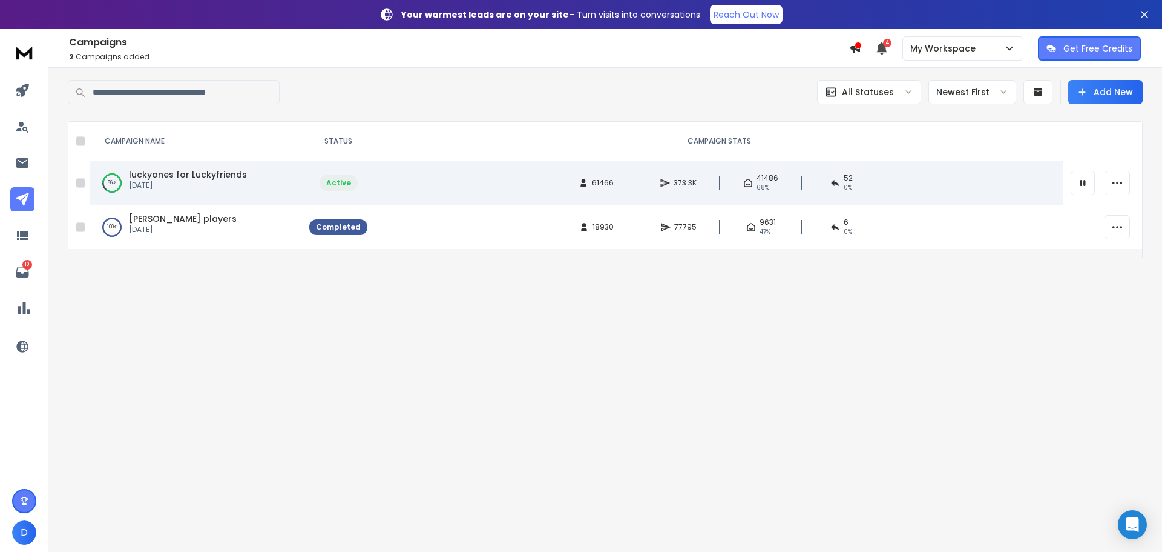
click at [229, 178] on span "luckyones for Luckyfriends" at bounding box center [188, 174] width 118 height 12
click at [278, 176] on div "86 % luckyones for Luckyfriends 3 months ago" at bounding box center [196, 182] width 188 height 29
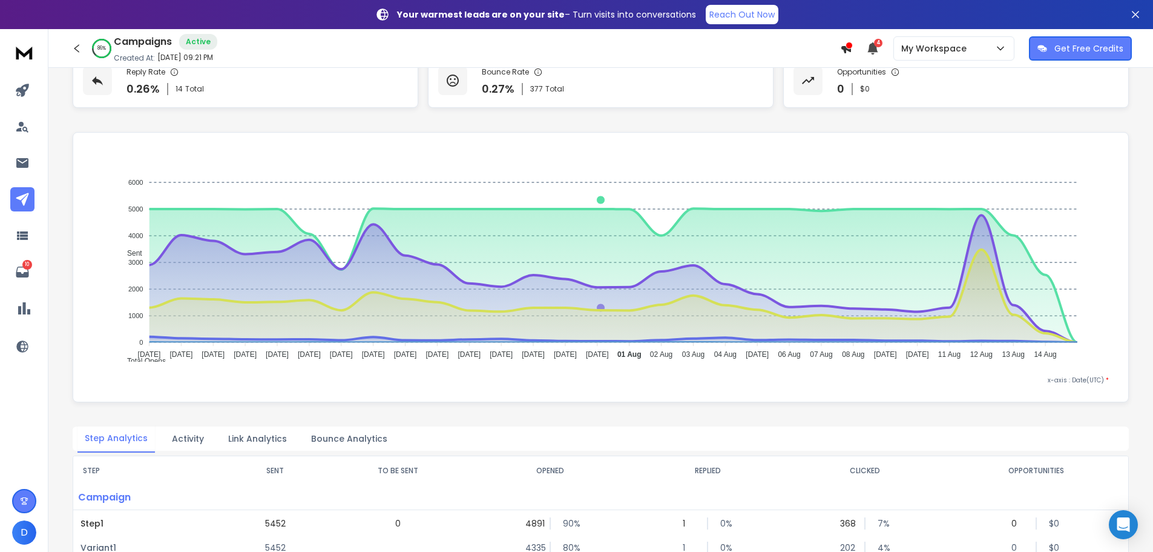
scroll to position [242, 0]
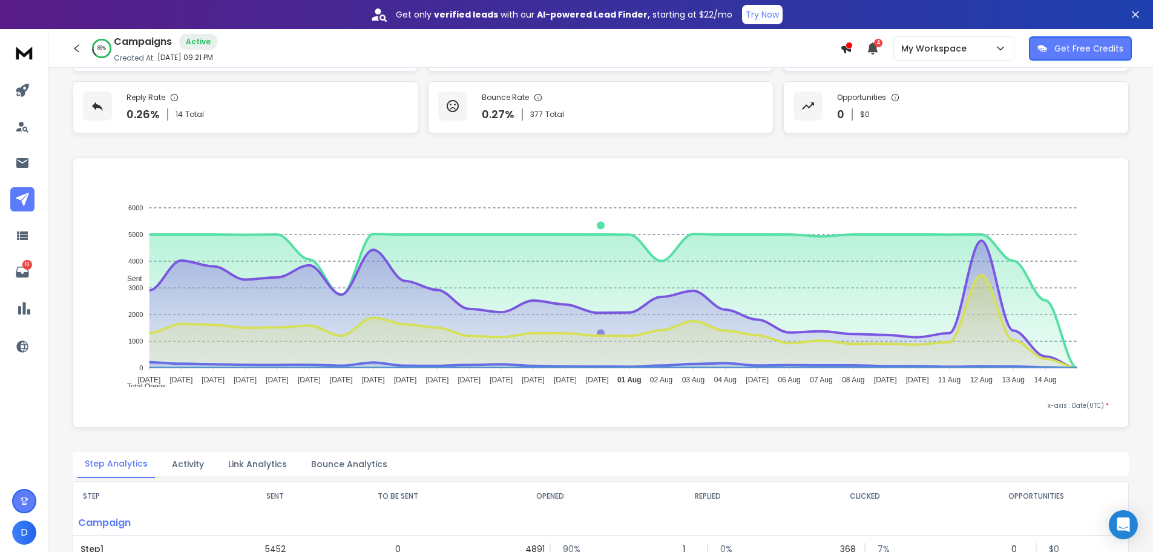
scroll to position [242, 0]
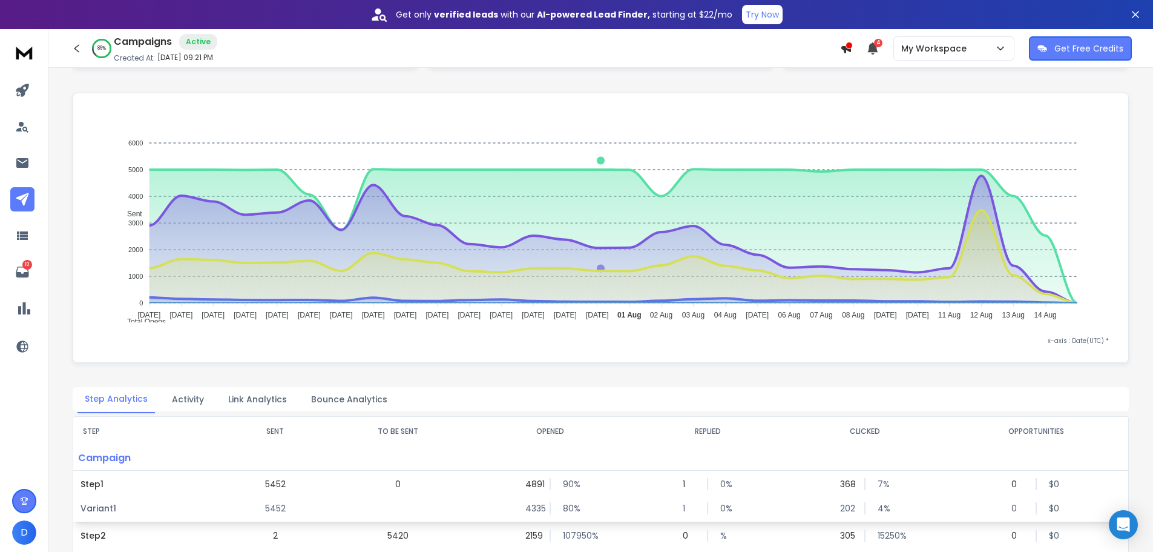
click at [187, 392] on button "Activity" at bounding box center [188, 399] width 47 height 27
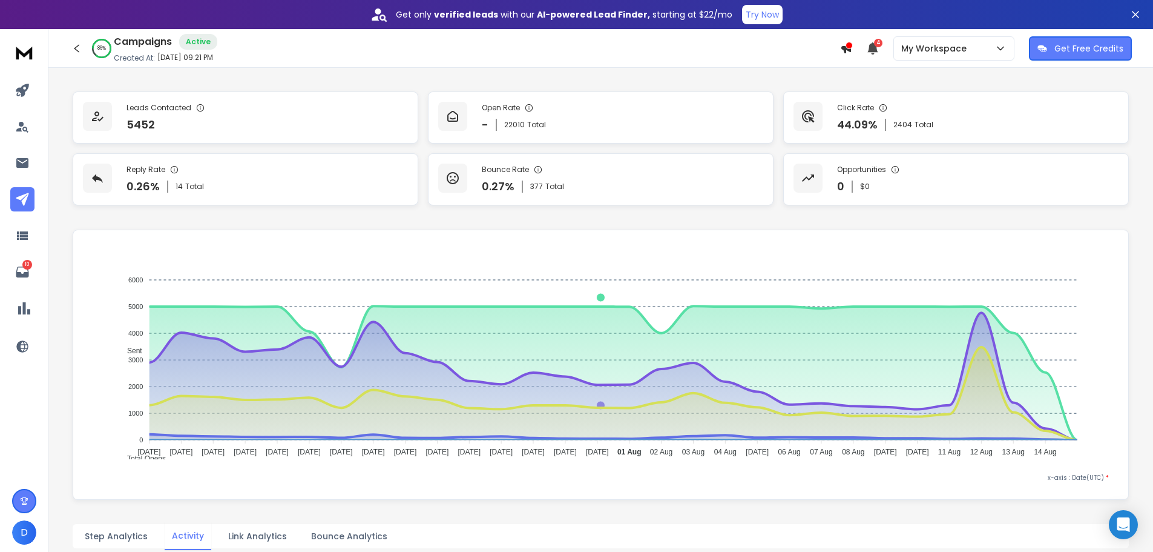
scroll to position [0, 0]
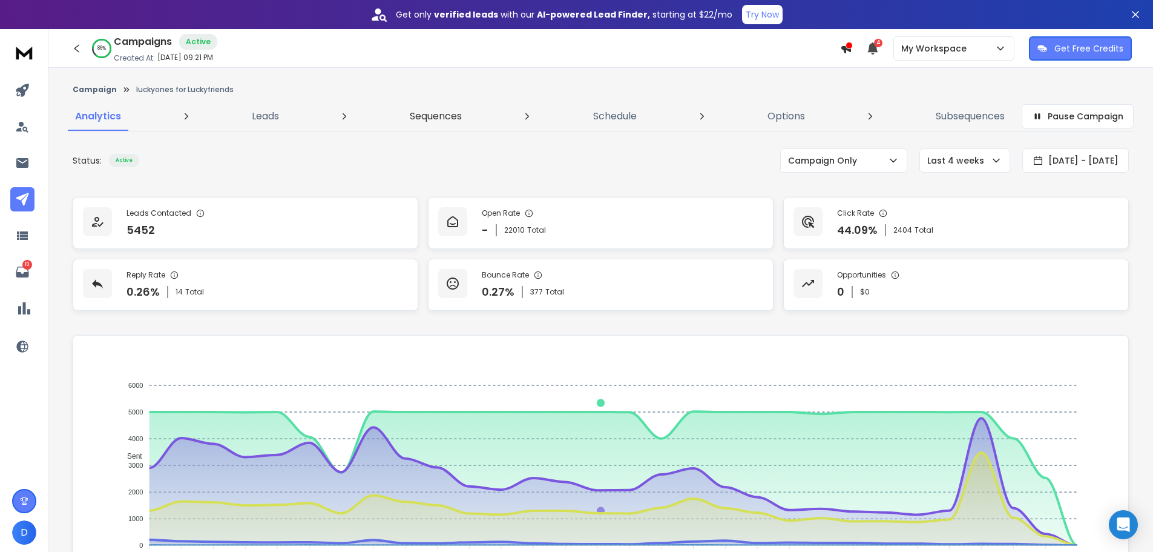
click at [447, 117] on p "Sequences" at bounding box center [436, 116] width 52 height 15
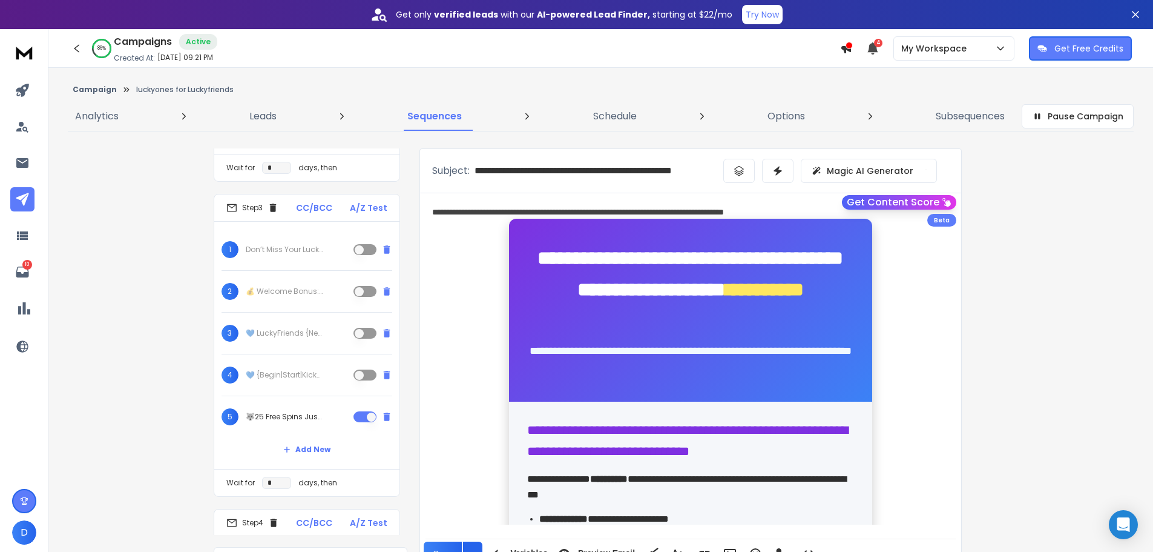
scroll to position [424, 0]
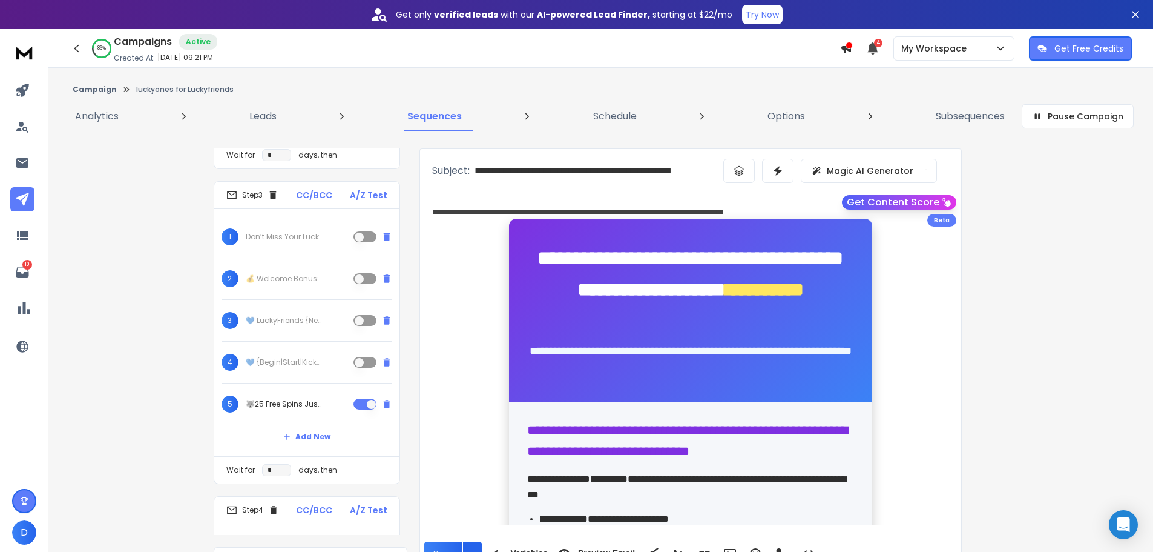
click at [279, 397] on div "5 🐺25 Free Spins Just For You – Play Lady Wolf Moon Now" at bounding box center [273, 403] width 102 height 17
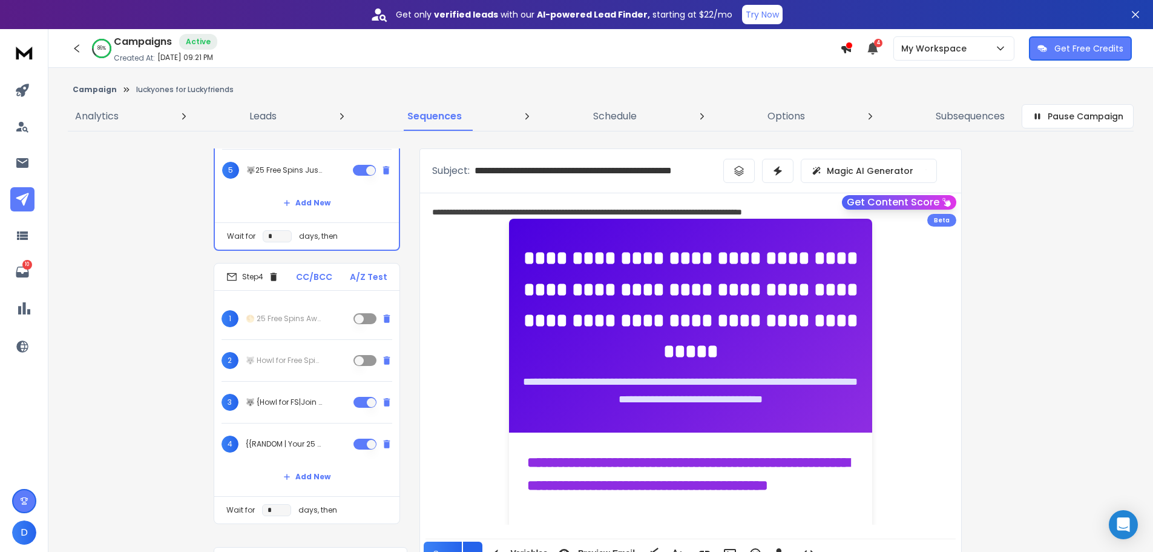
scroll to position [666, 0]
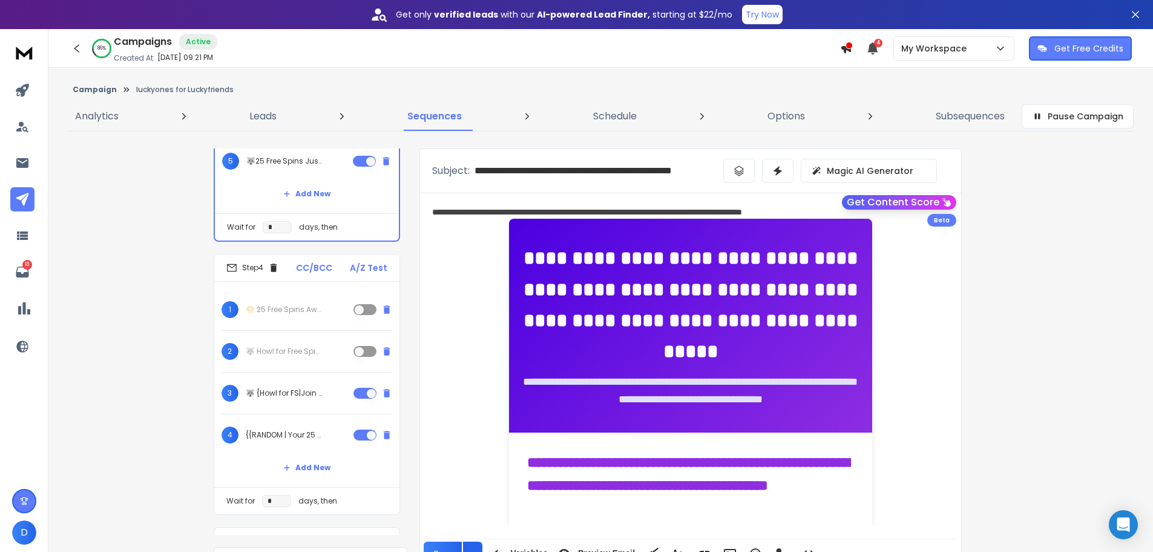
click at [300, 437] on p "{{RANDOM | Your 25 Spins Are Waiting | A Lucky Start Just for You | Spin Into S…" at bounding box center [284, 435] width 77 height 10
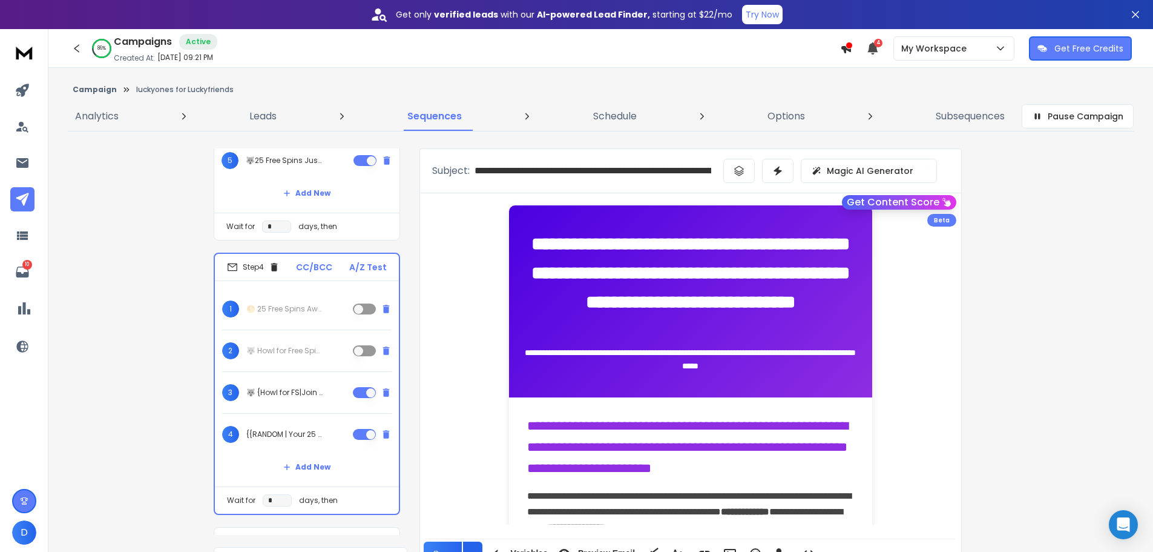
click at [305, 397] on p "🐺 {Howl for FS|Join the Fun|Your Free Spins Awaits} – Lady Wolf Moon is Calling!" at bounding box center [284, 392] width 77 height 10
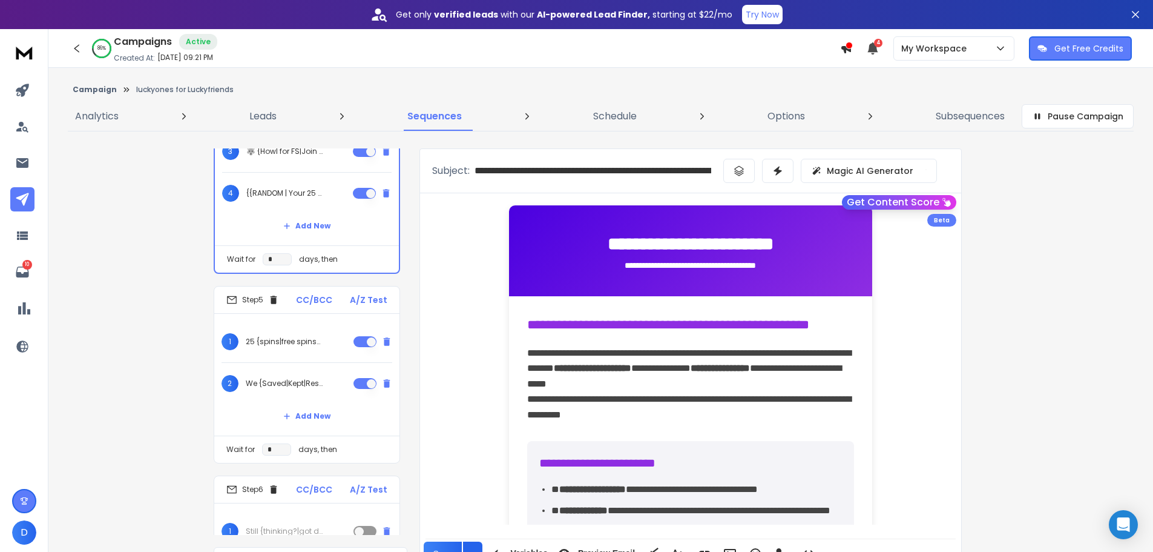
scroll to position [908, 0]
click at [298, 375] on div "2 We {Saved|Kept|Reserved} You a Seat at LuckyFriends 🎁" at bounding box center [273, 382] width 102 height 17
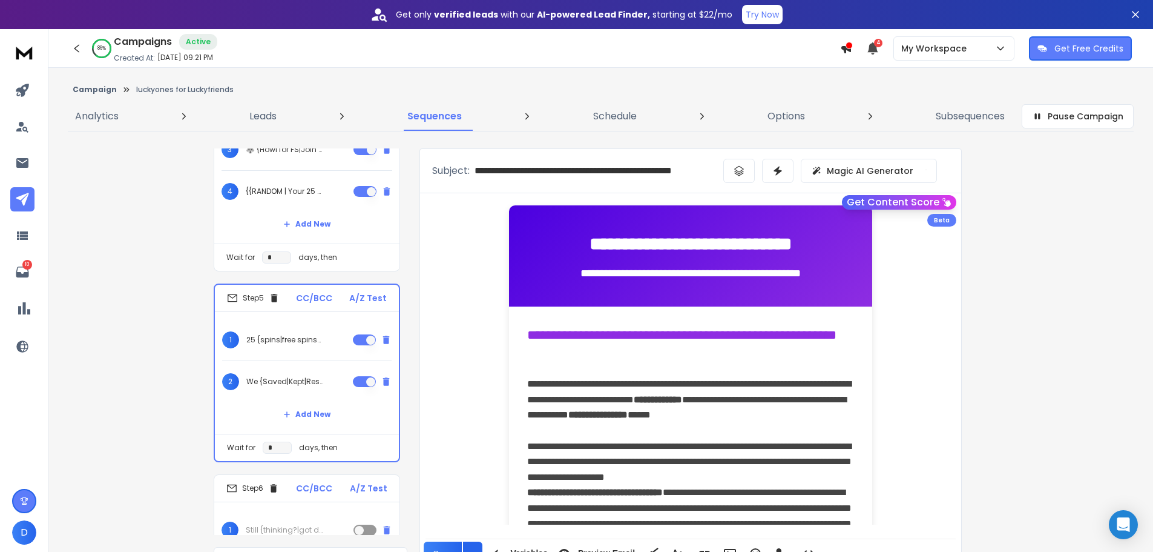
click at [311, 344] on p "25 {spins|free spins} on {lady wolf moon|Lady Wolf Moon}" at bounding box center [284, 340] width 77 height 10
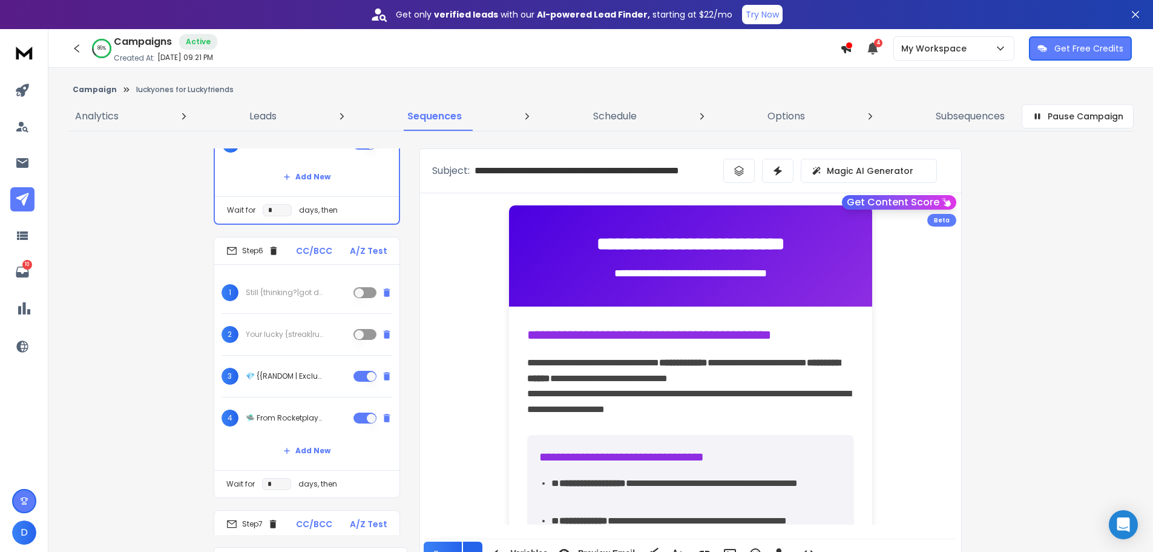
scroll to position [1150, 0]
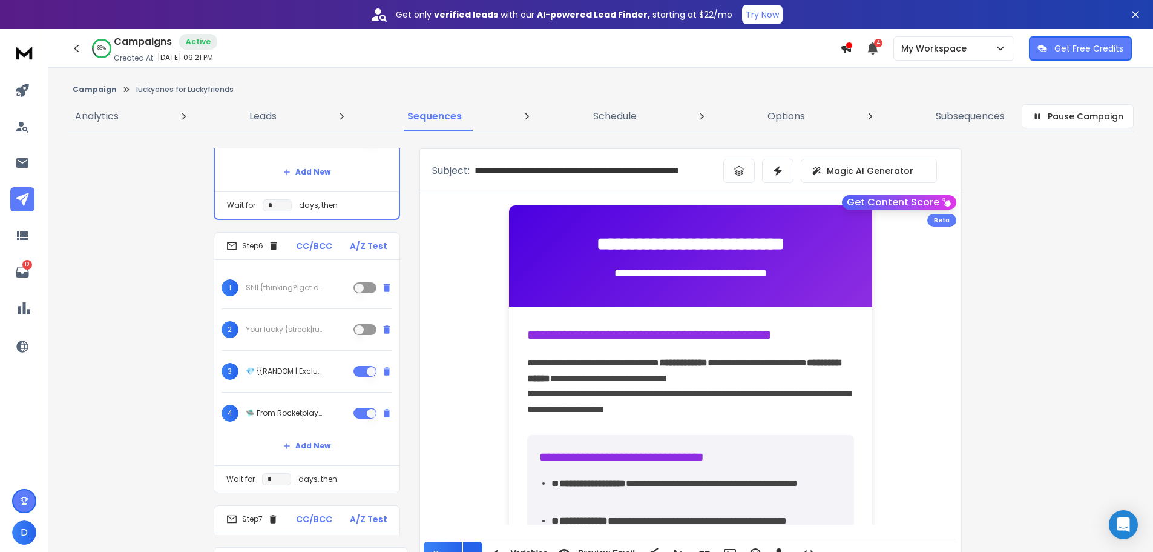
click at [294, 415] on p "🛸 From Rocketplay to the Pyramids – Your Spins Are Ready!" at bounding box center [284, 413] width 77 height 10
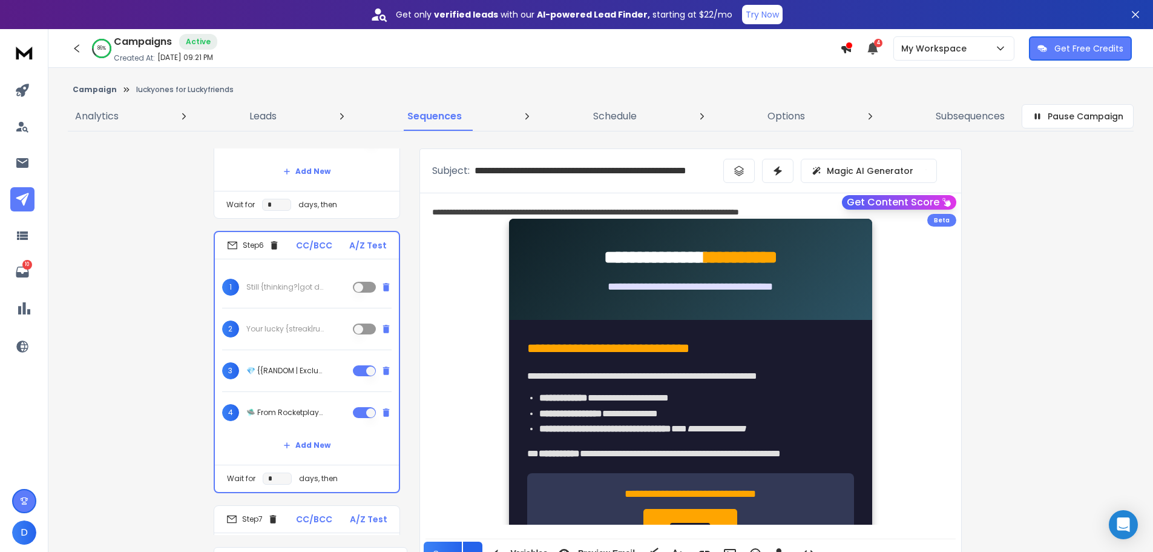
click at [302, 370] on p "💎 {{RANDOM | Exclusive | Special | Unique}} Rocketplay Offer Inside – 20 FS NDB…" at bounding box center [284, 371] width 77 height 10
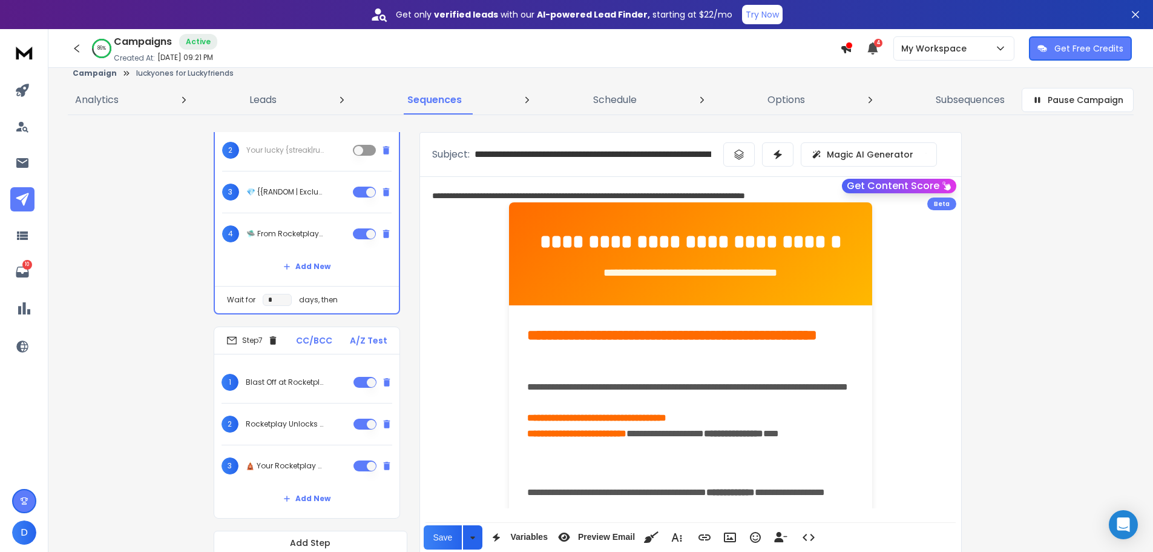
scroll to position [36, 0]
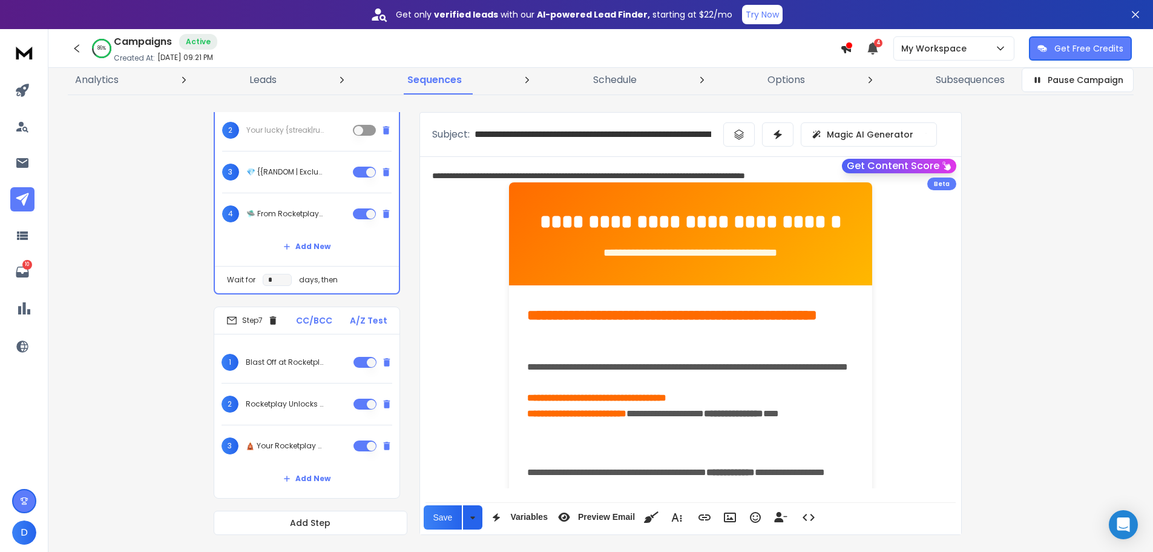
click at [305, 442] on p "🛕 Your Rocketplay Bonus Code: REELS20 – No Deposit Needed!" at bounding box center [284, 446] width 77 height 10
type input "**********"
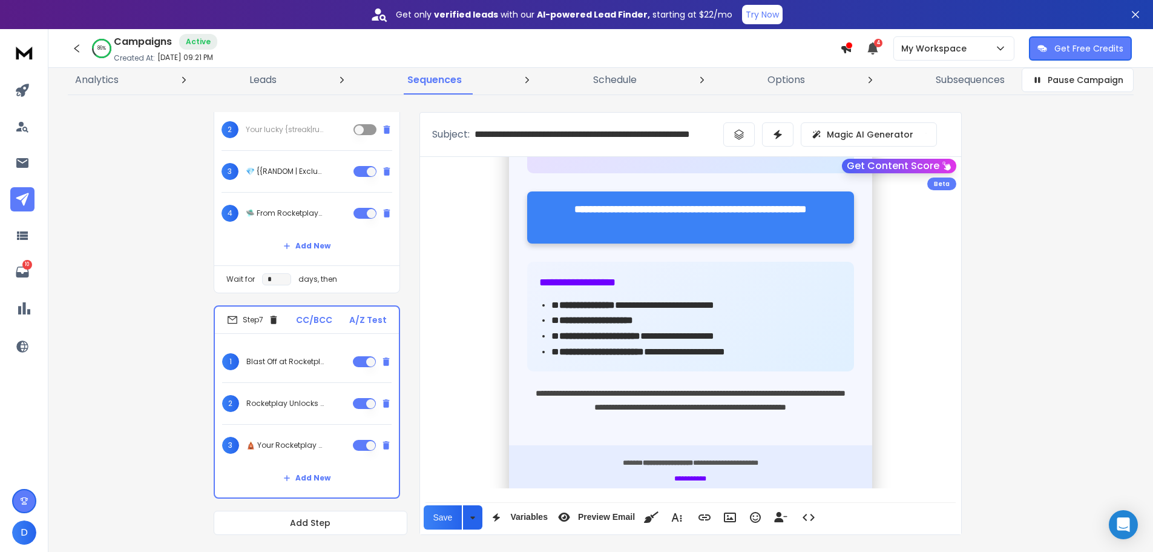
scroll to position [516, 0]
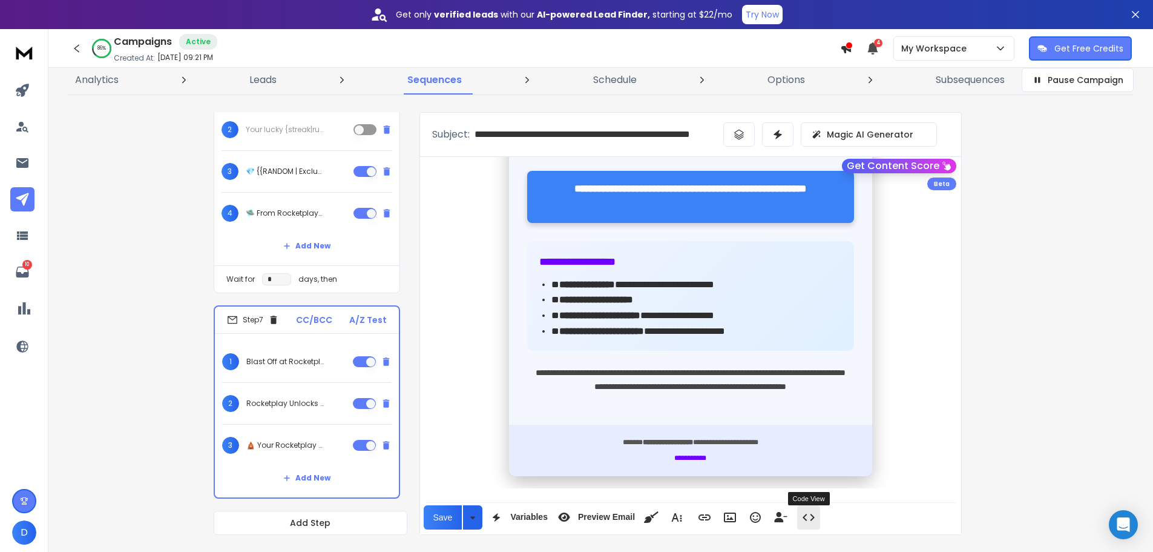
click at [807, 515] on icon "button" at bounding box center [809, 517] width 15 height 15
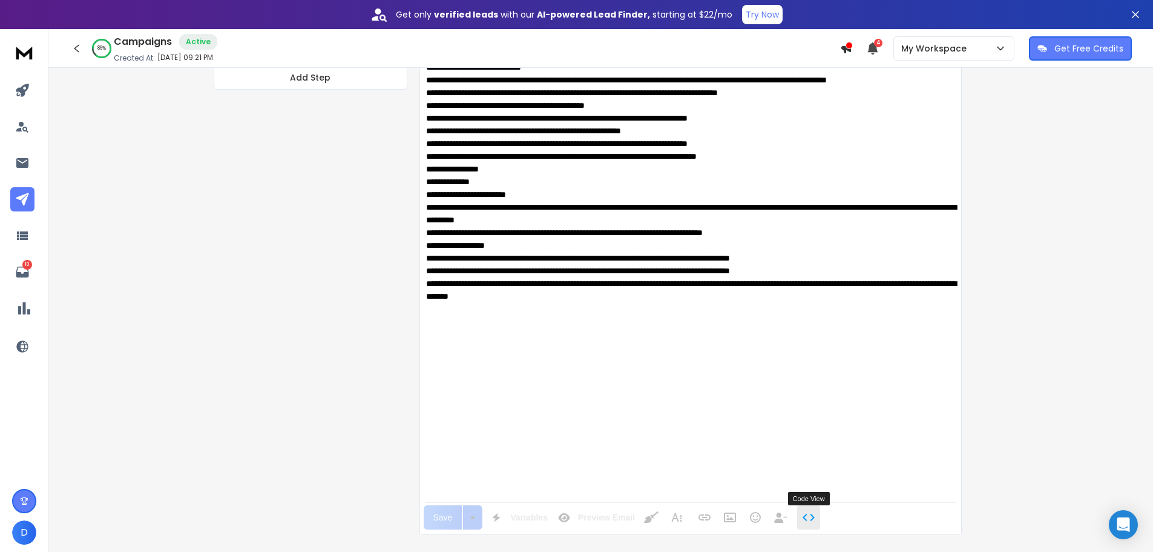
click at [812, 519] on icon "button" at bounding box center [809, 516] width 12 height 7
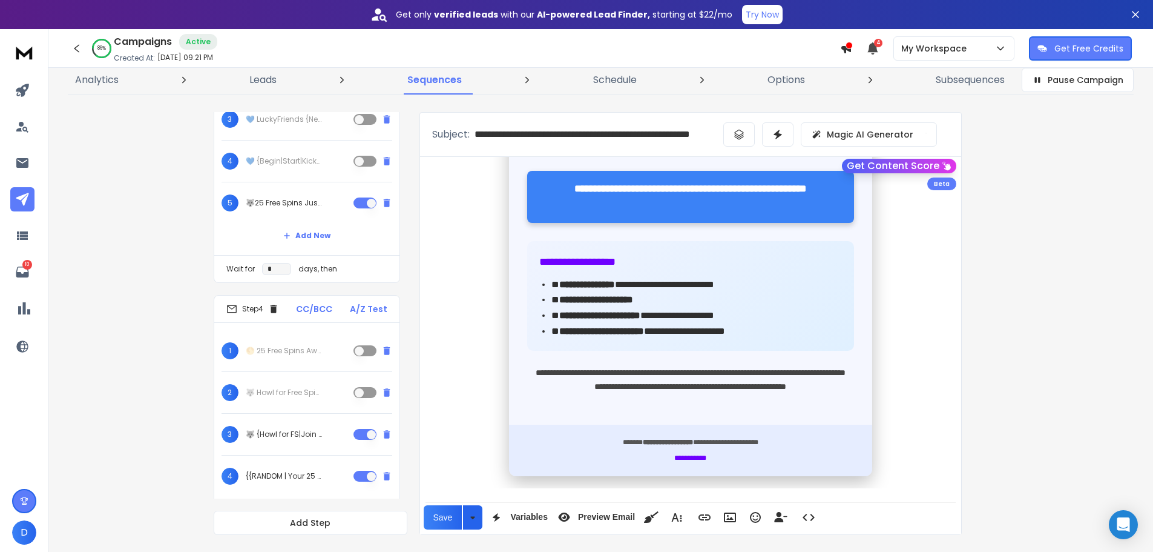
scroll to position [586, 0]
click at [312, 234] on button "Add New" at bounding box center [307, 237] width 67 height 24
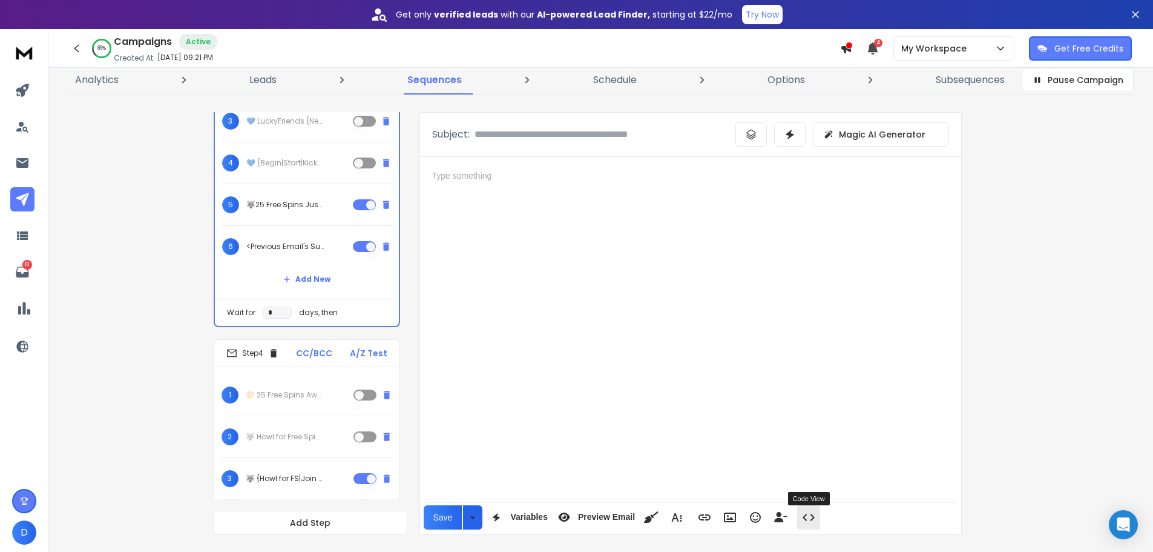
drag, startPoint x: 813, startPoint y: 516, endPoint x: 805, endPoint y: 512, distance: 8.7
click at [813, 518] on icon "button" at bounding box center [809, 517] width 15 height 15
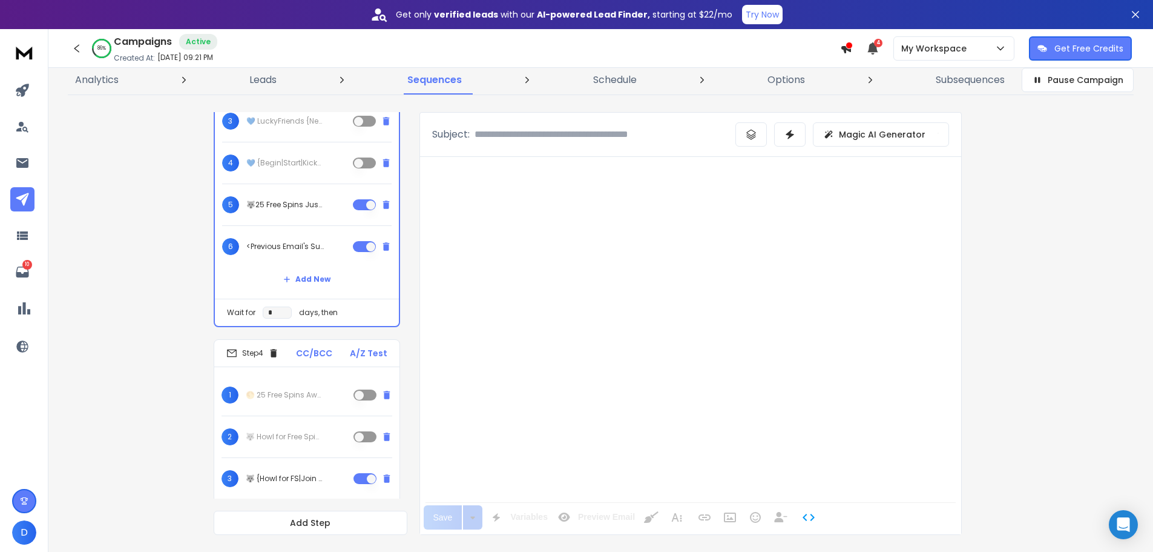
drag, startPoint x: 437, startPoint y: 182, endPoint x: 422, endPoint y: 157, distance: 29.1
click at [422, 157] on textarea at bounding box center [690, 169] width 541 height 25
paste textarea "**********"
type textarea "**********"
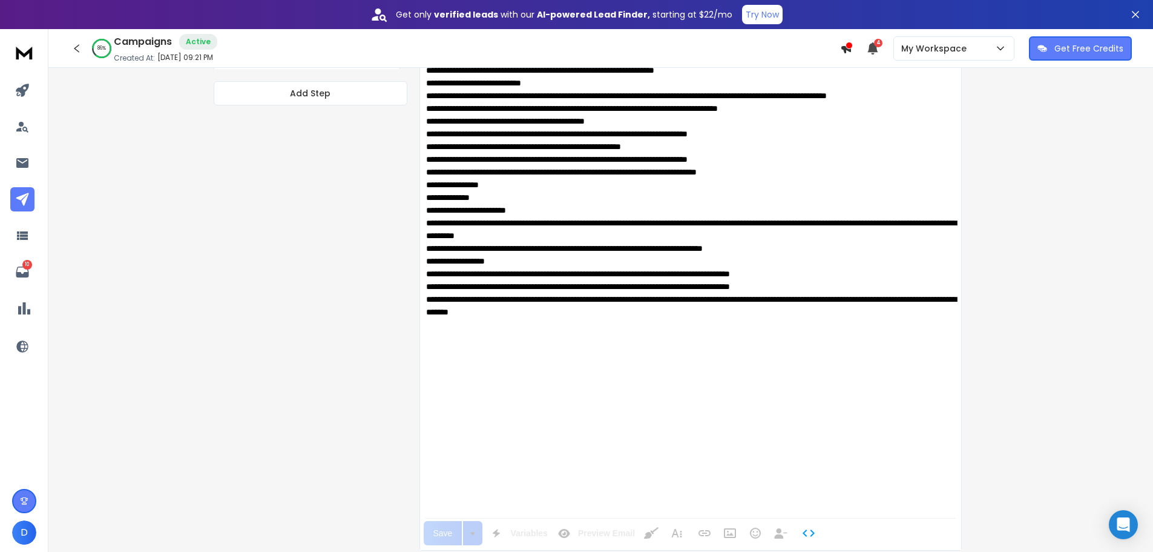
scroll to position [481, 0]
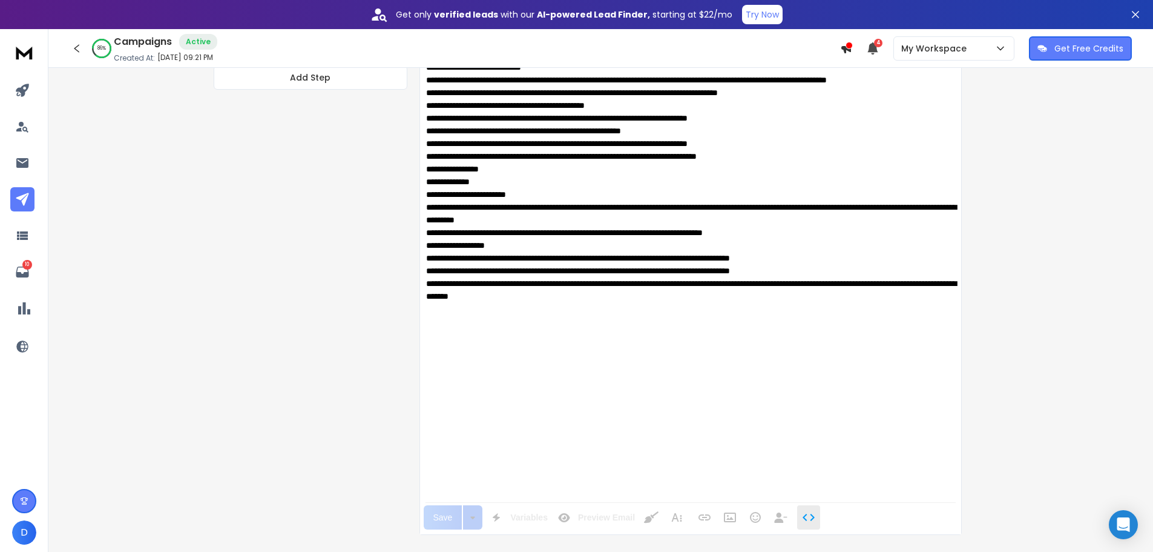
click at [808, 518] on icon "button" at bounding box center [809, 517] width 15 height 15
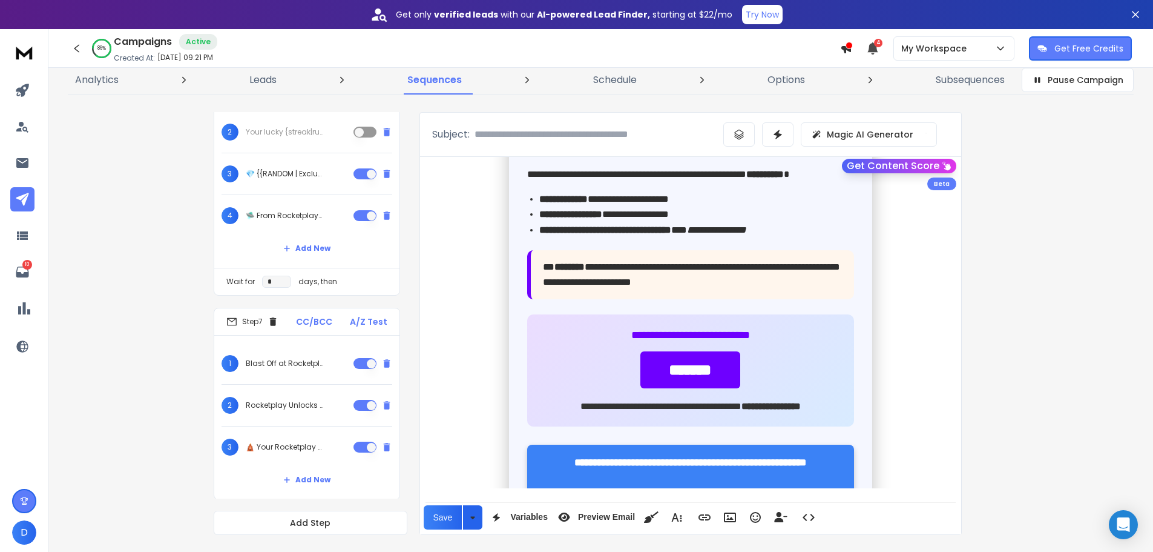
scroll to position [1354, 0]
click at [304, 438] on div "3 🛕 Your Rocketplay Bonus Code: REELS20 – No Deposit Needed!" at bounding box center [273, 445] width 102 height 17
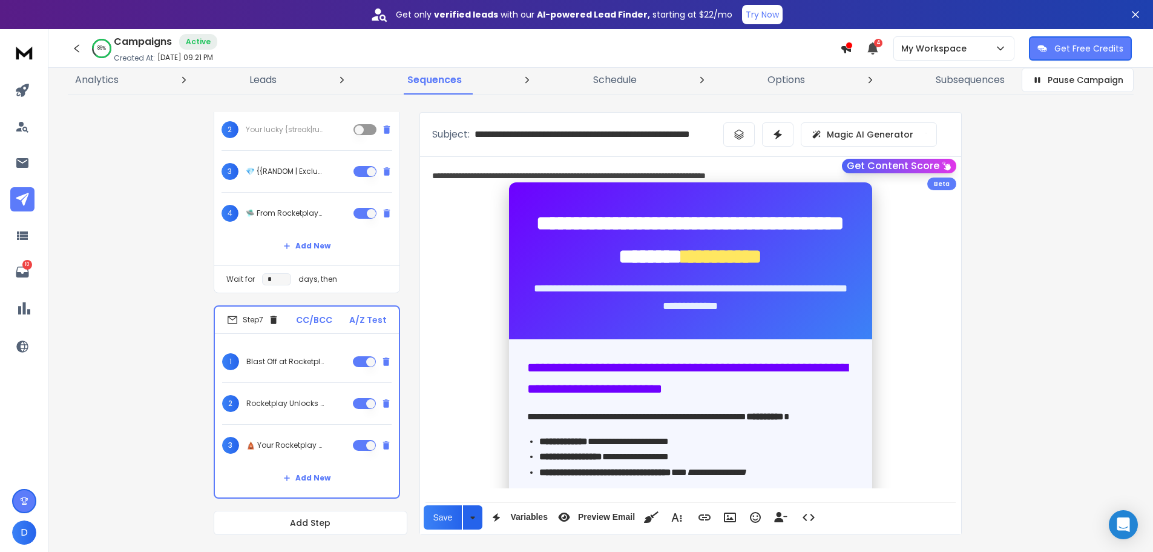
click at [628, 133] on input "**********" at bounding box center [593, 134] width 237 height 15
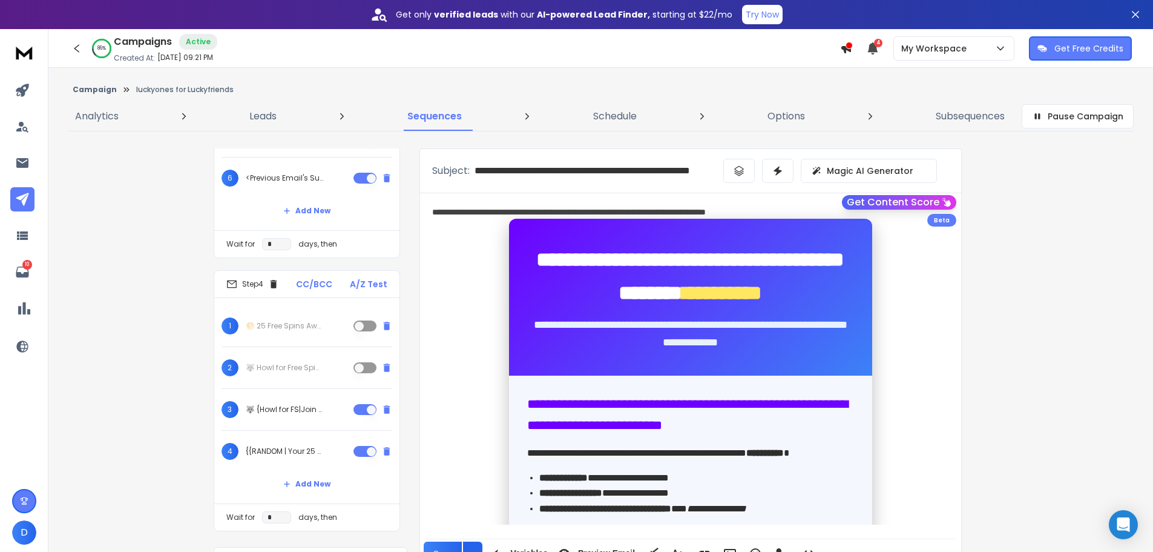
scroll to position [688, 0]
click at [282, 456] on p "{{RANDOM | Your 25 Spins Are Waiting | A Lucky Start Just for You | Spin Into S…" at bounding box center [284, 453] width 77 height 10
type input "**********"
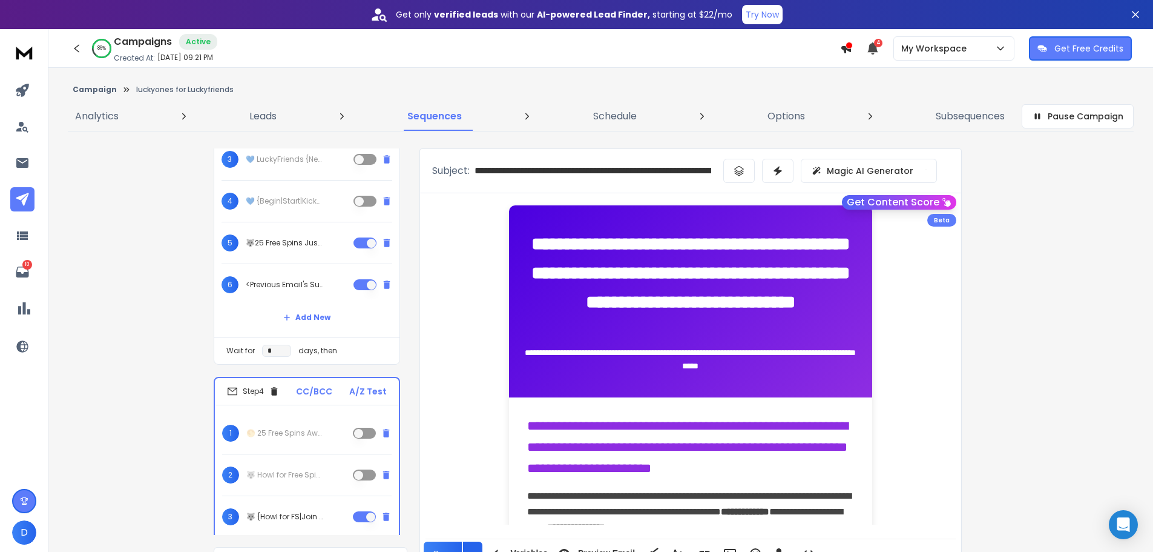
scroll to position [567, 0]
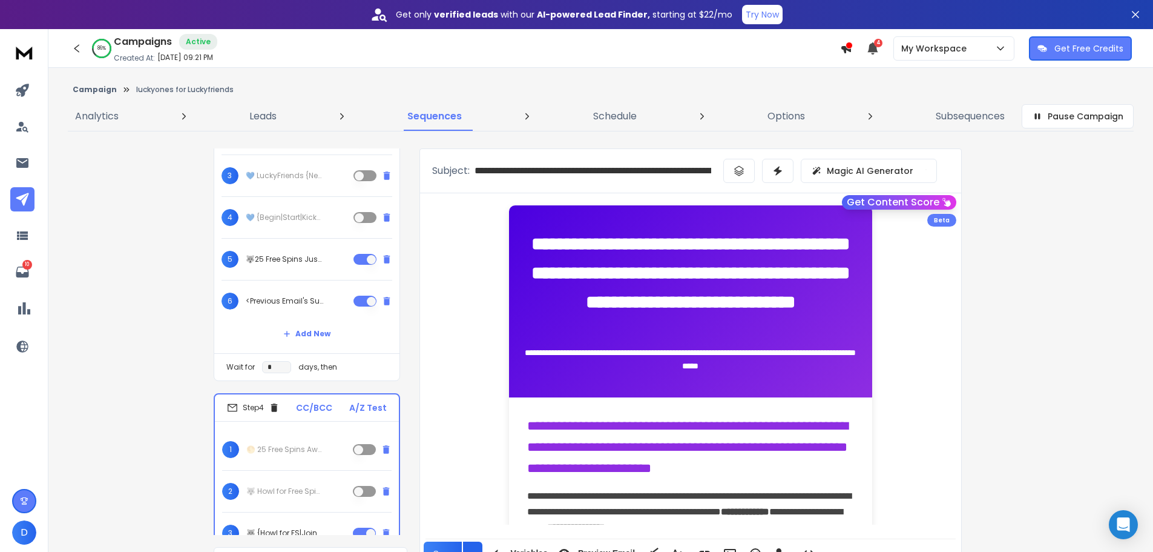
click at [292, 303] on p "<Previous Email's Subject>" at bounding box center [284, 301] width 77 height 10
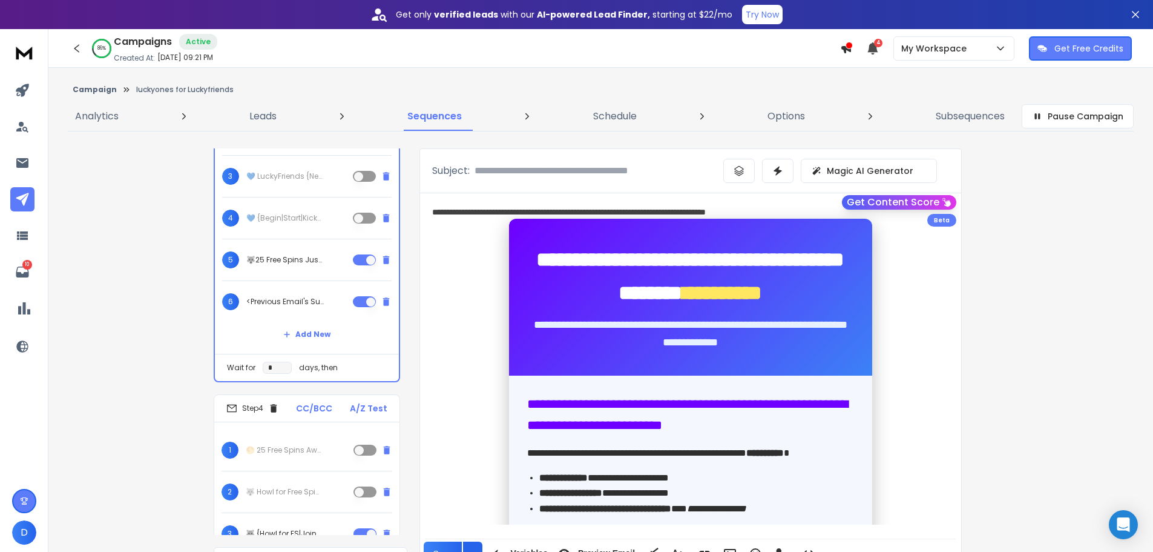
paste input "**********"
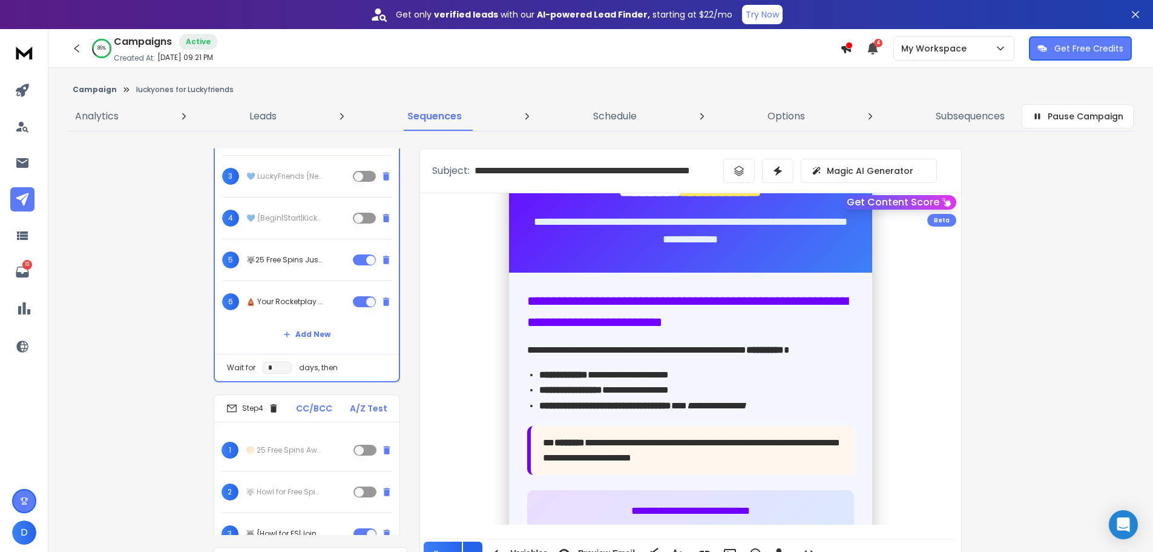
scroll to position [121, 0]
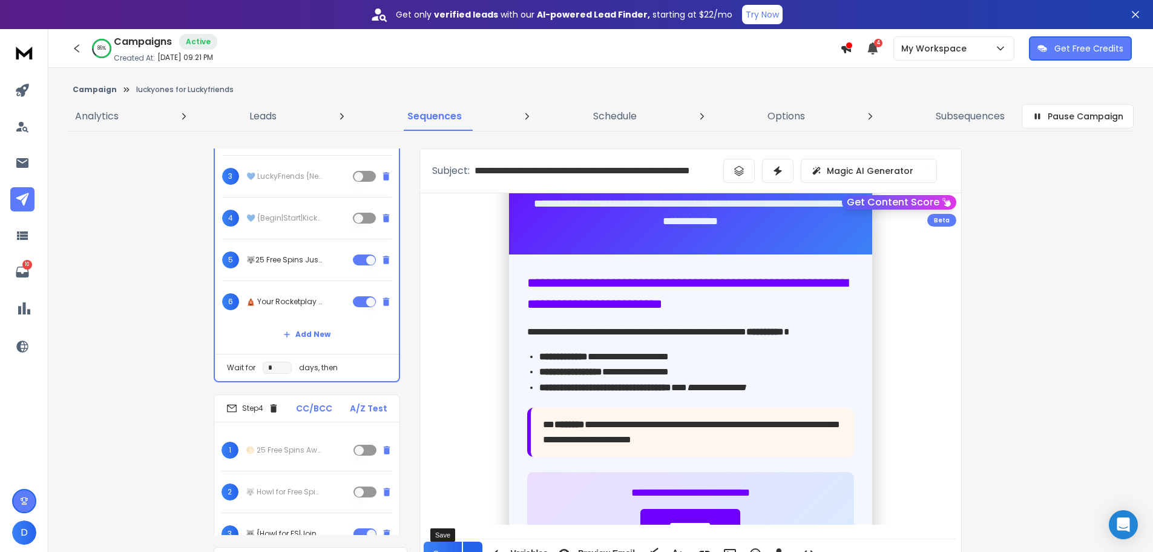
type input "**********"
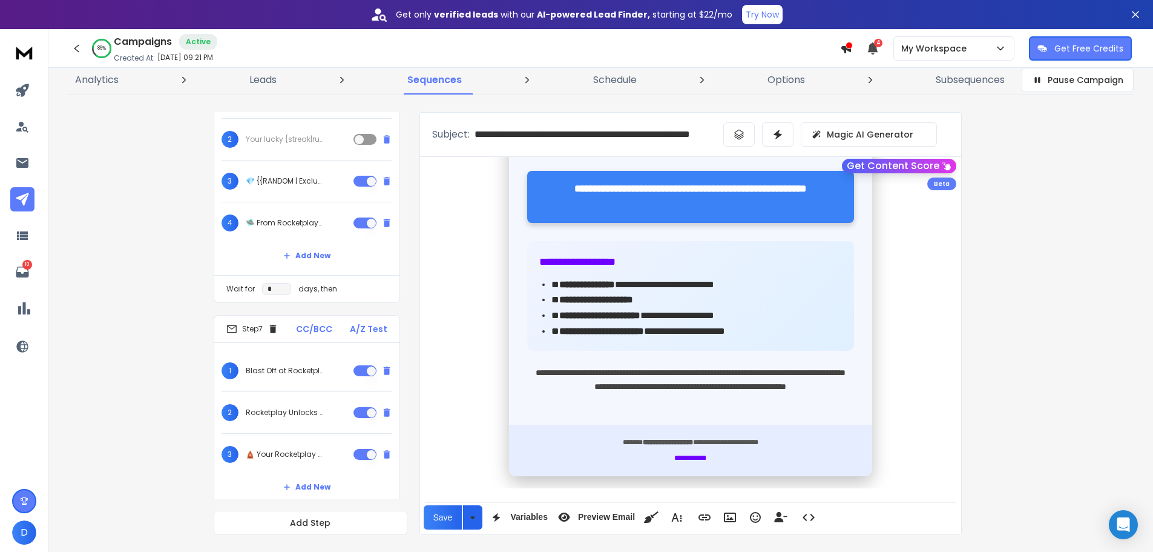
scroll to position [1354, 0]
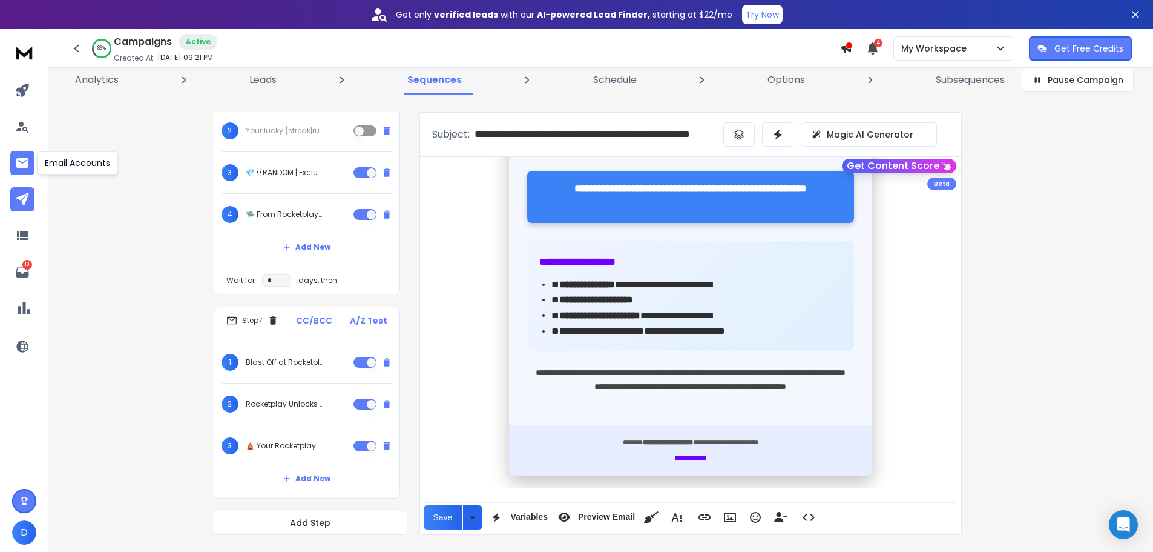
click at [29, 162] on icon at bounding box center [22, 163] width 15 height 15
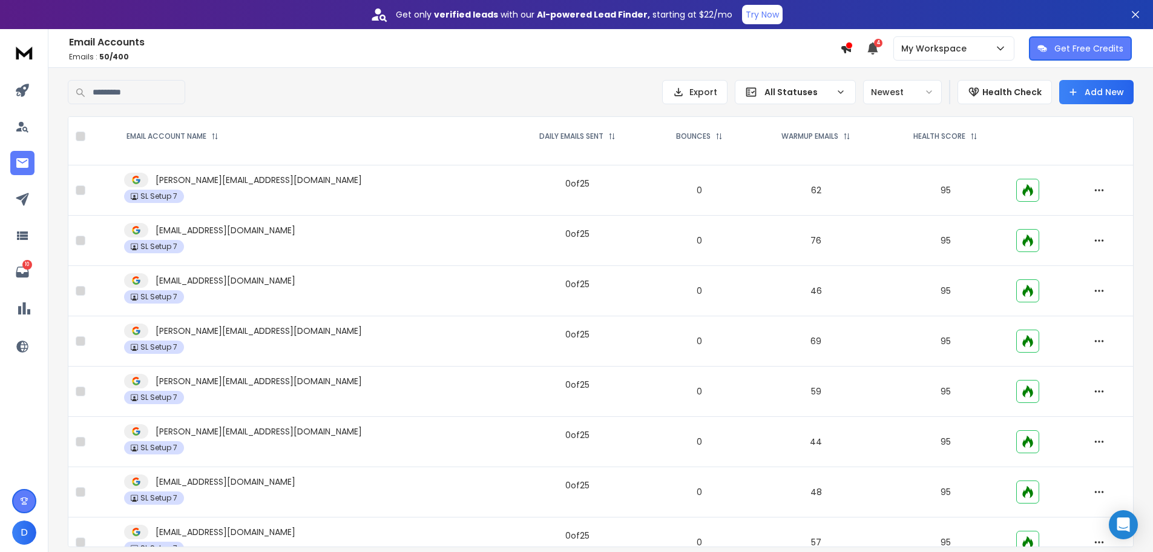
scroll to position [848, 0]
click at [924, 96] on button "Newest" at bounding box center [902, 92] width 79 height 24
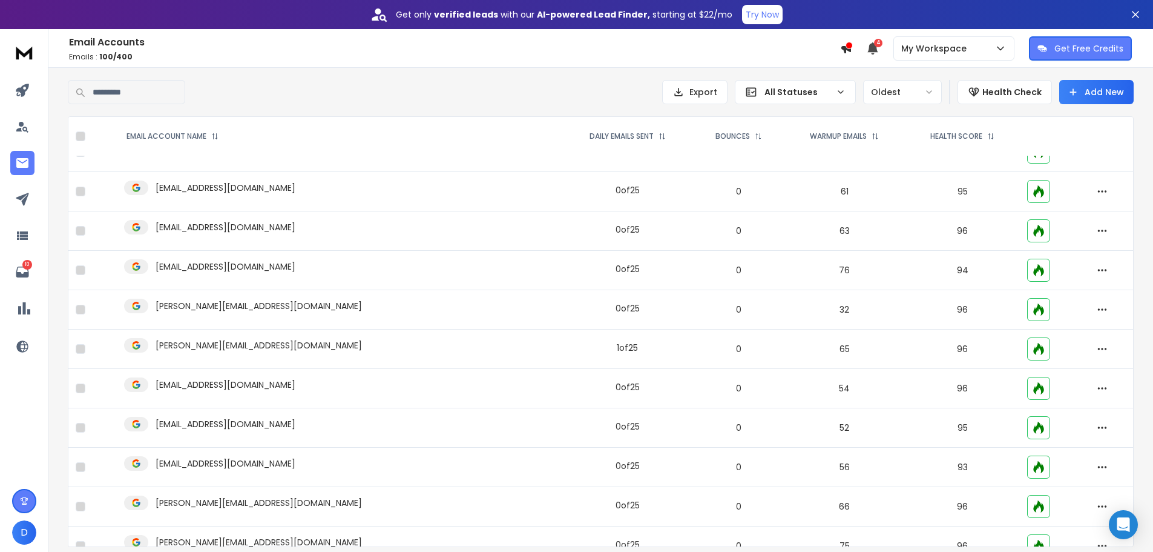
scroll to position [2636, 0]
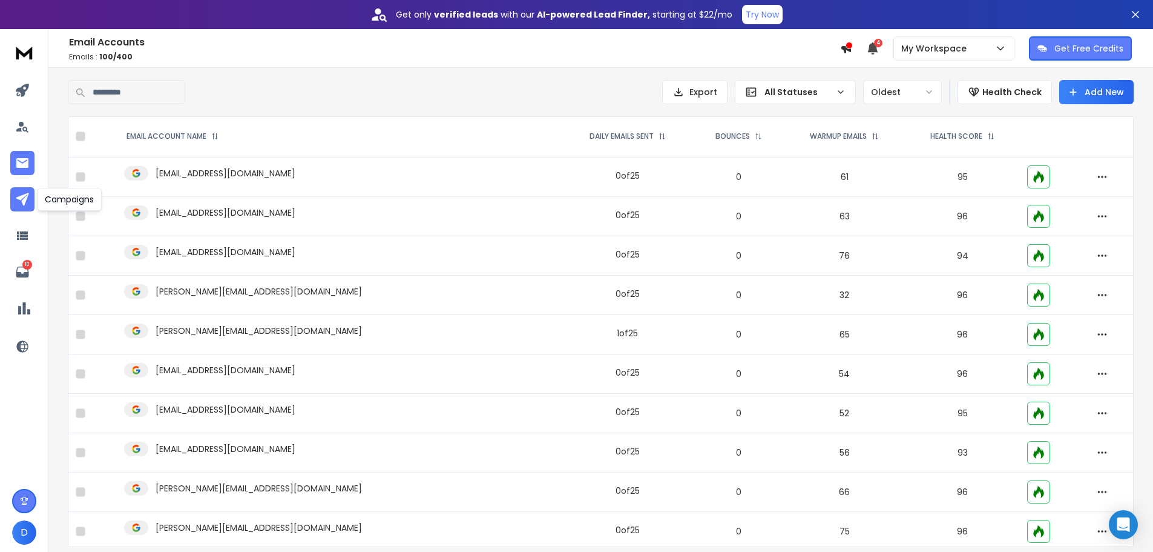
click at [13, 198] on link at bounding box center [22, 199] width 24 height 24
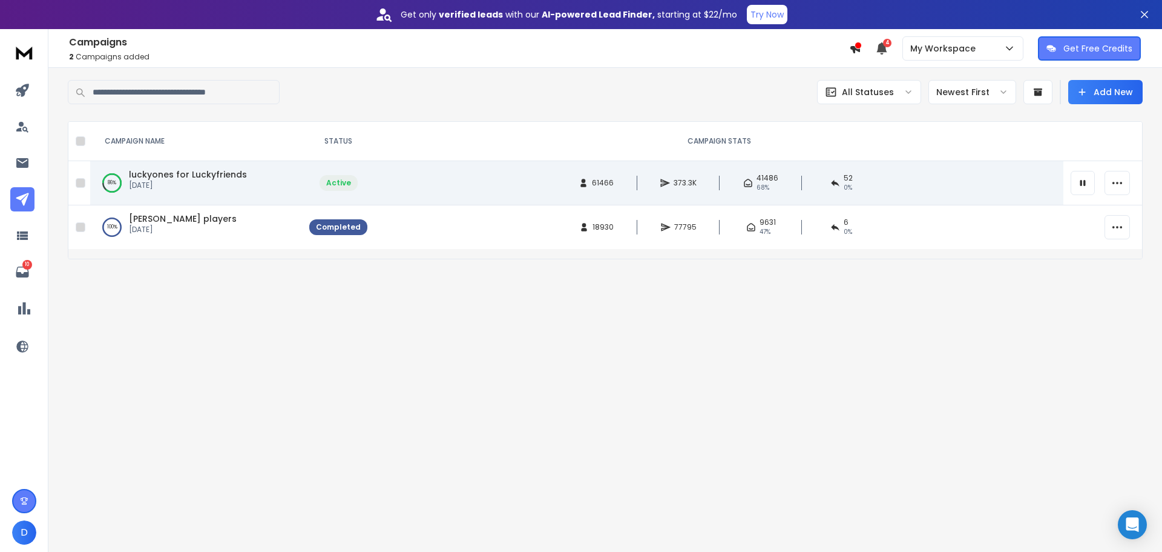
click at [164, 185] on p "3 months ago" at bounding box center [188, 185] width 118 height 10
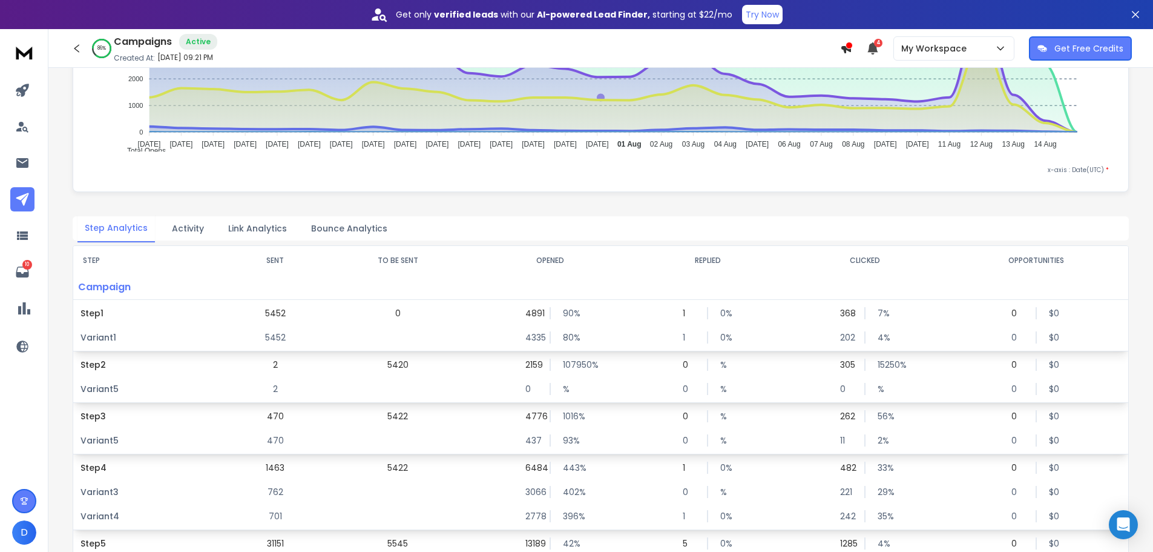
scroll to position [424, 0]
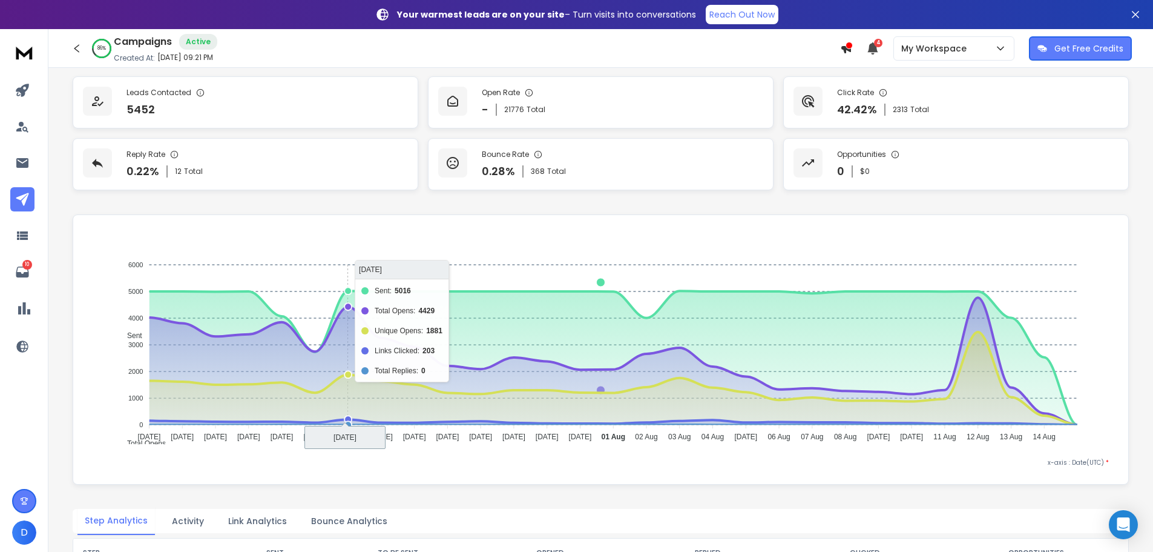
scroll to position [182, 0]
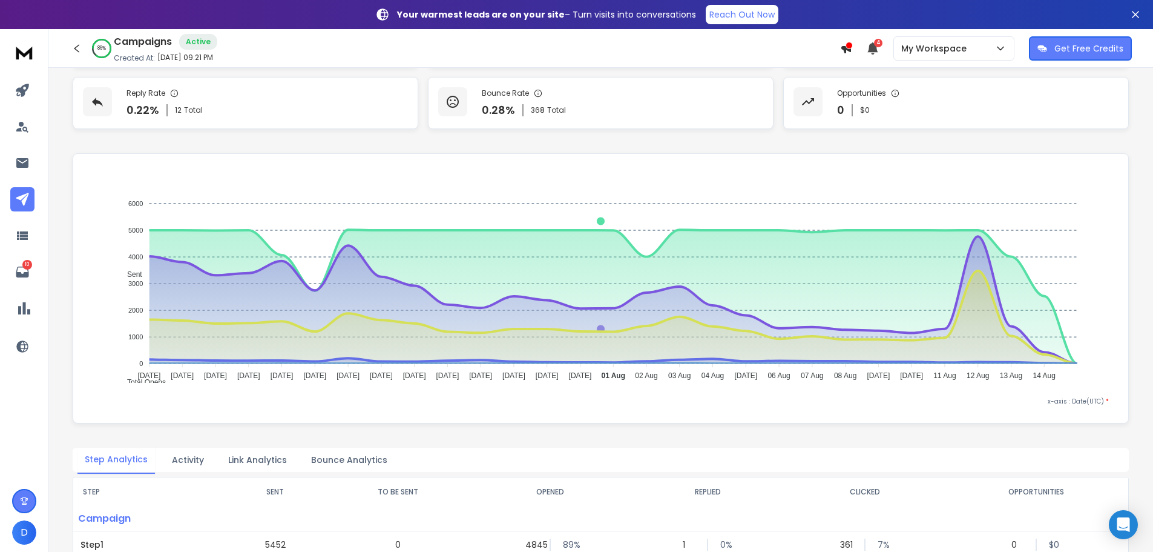
click at [193, 453] on button "Activity" at bounding box center [188, 459] width 47 height 27
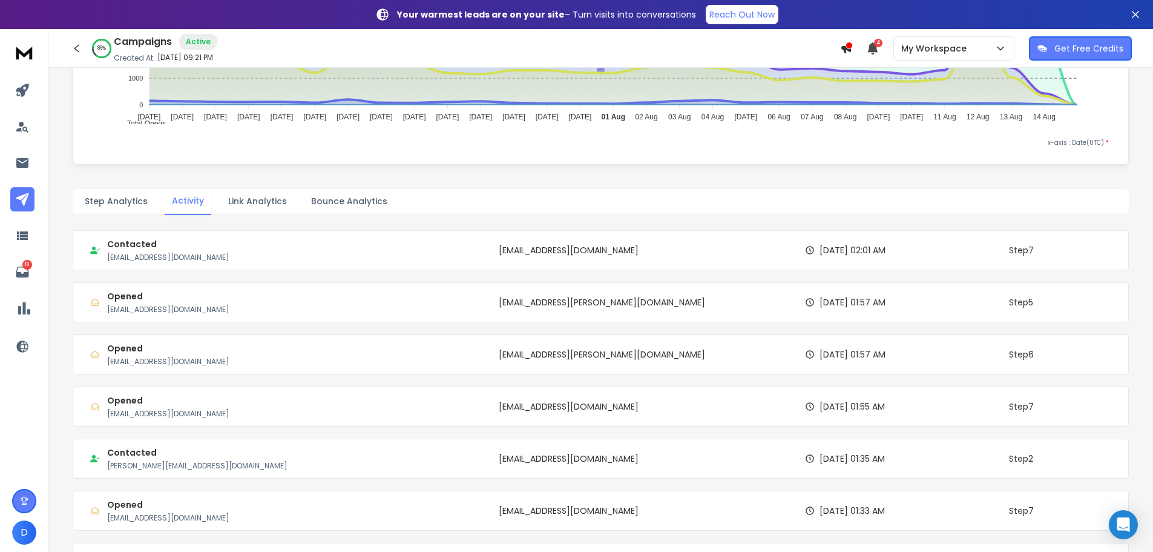
scroll to position [435, 0]
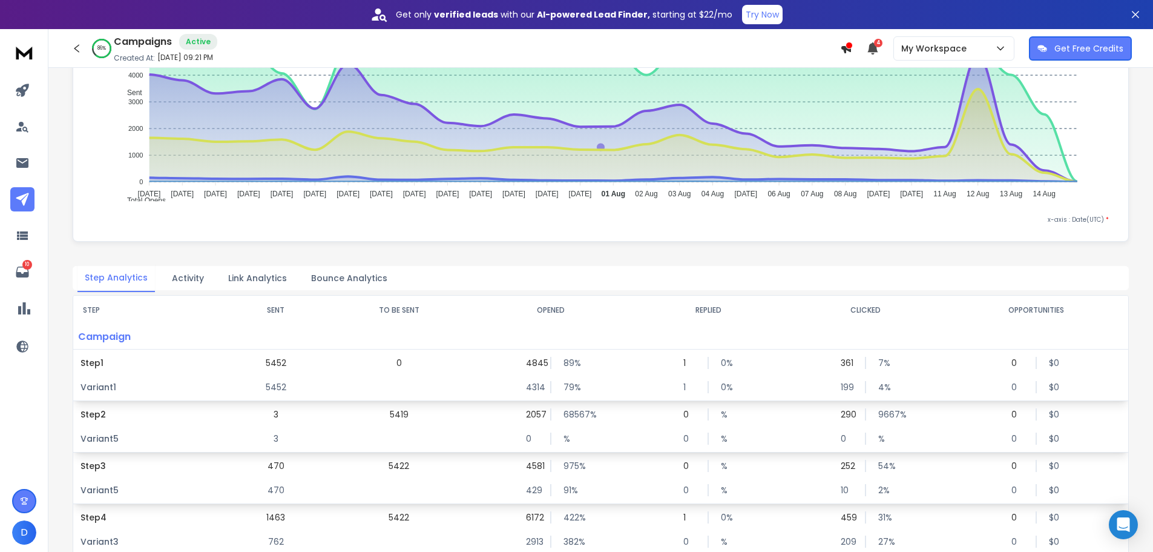
click at [191, 285] on div "Leads Contacted 5452 Open Rate - 21776 Total Click Rate 42.42 % 2313 Total Repl…" at bounding box center [601, 359] width 1057 height 1050
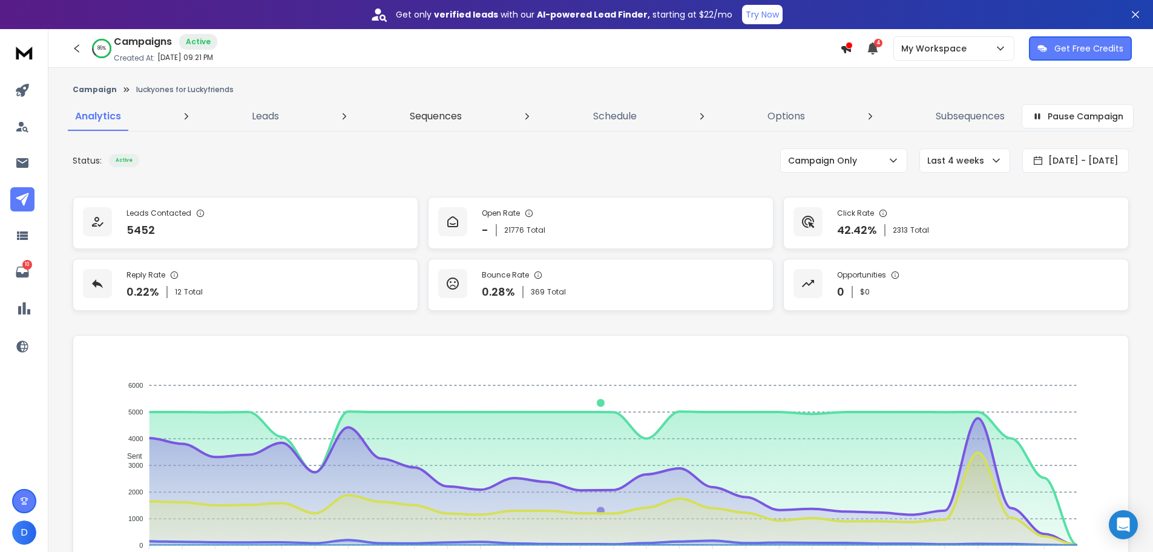
click at [427, 119] on p "Sequences" at bounding box center [436, 116] width 52 height 15
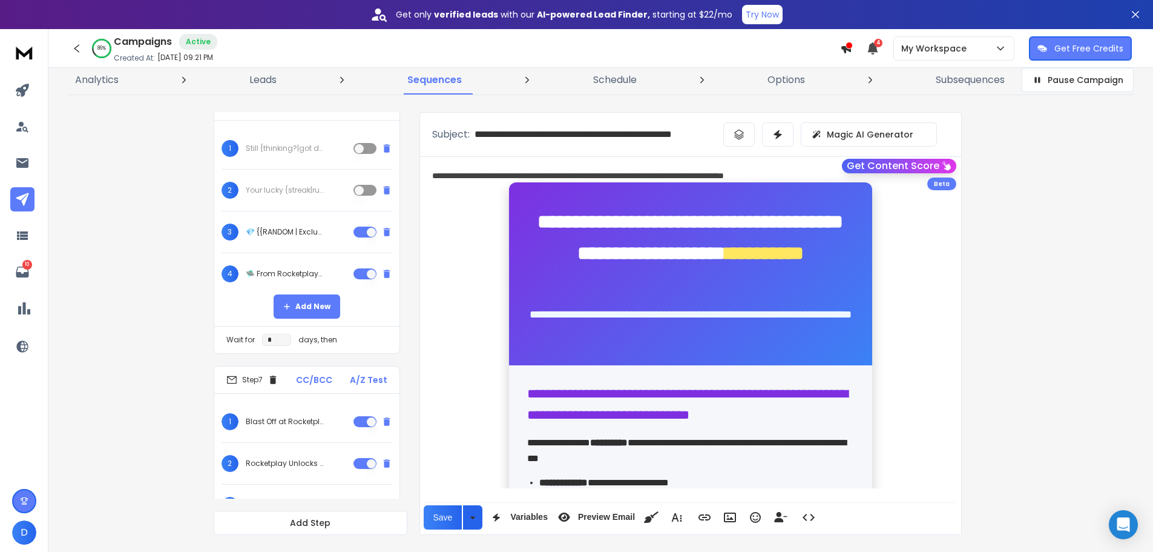
scroll to position [1294, 0]
click at [301, 278] on p "🛸 From Rocketplay to the Pyramids – Your Spins Are Ready!" at bounding box center [284, 275] width 77 height 10
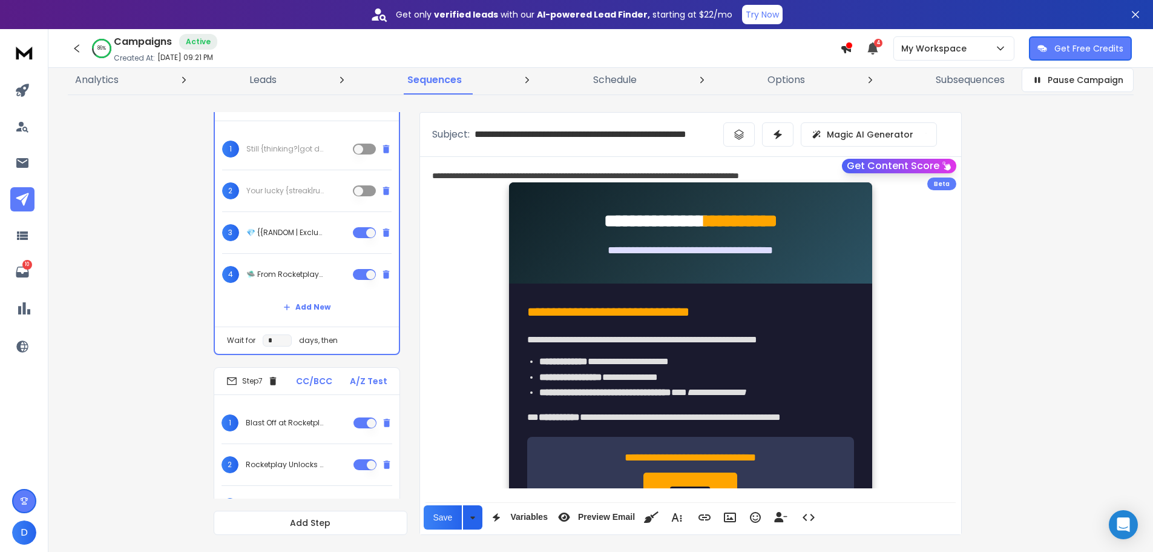
click at [303, 232] on p "💎 {{RANDOM | Exclusive | Special | Unique}} Rocketplay Offer Inside – 20 FS NDB…" at bounding box center [284, 233] width 77 height 10
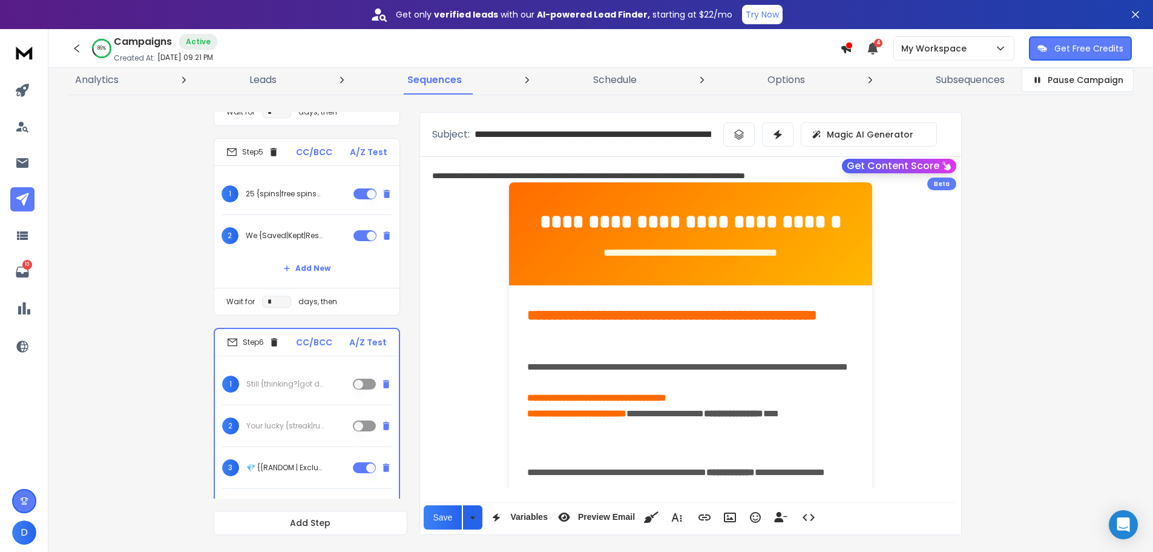
scroll to position [1052, 0]
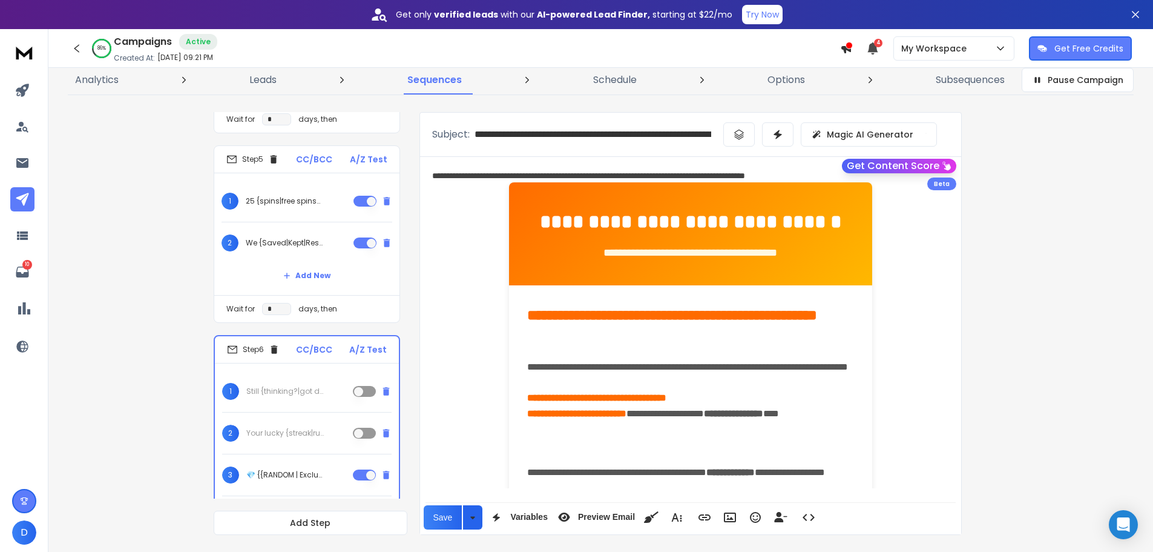
click at [286, 245] on p "We {Saved|Kept|Reserved} You a Seat at LuckyFriends 🎁" at bounding box center [284, 243] width 77 height 10
type input "**********"
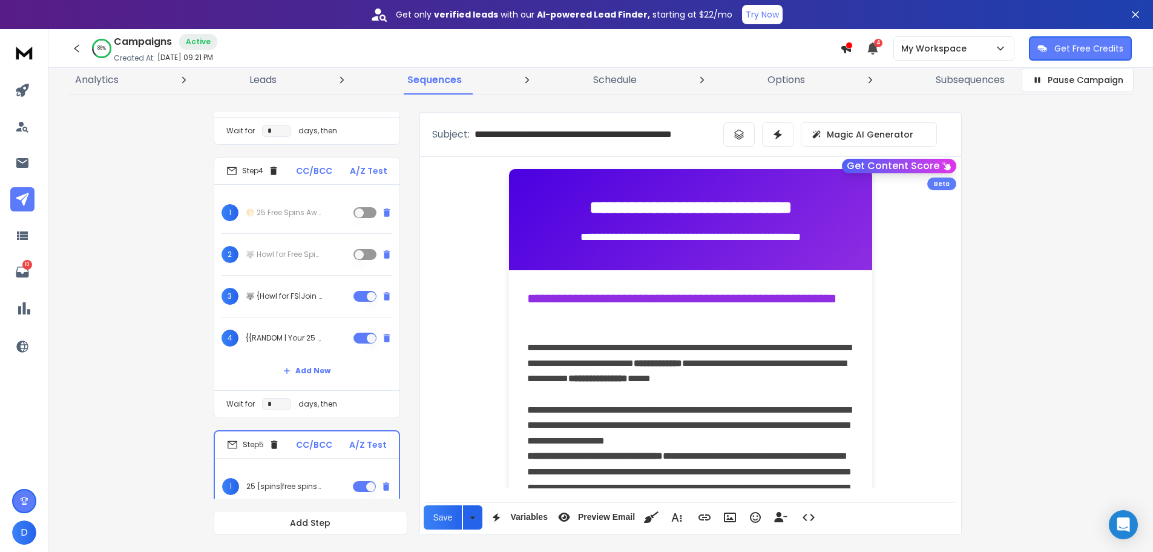
scroll to position [688, 0]
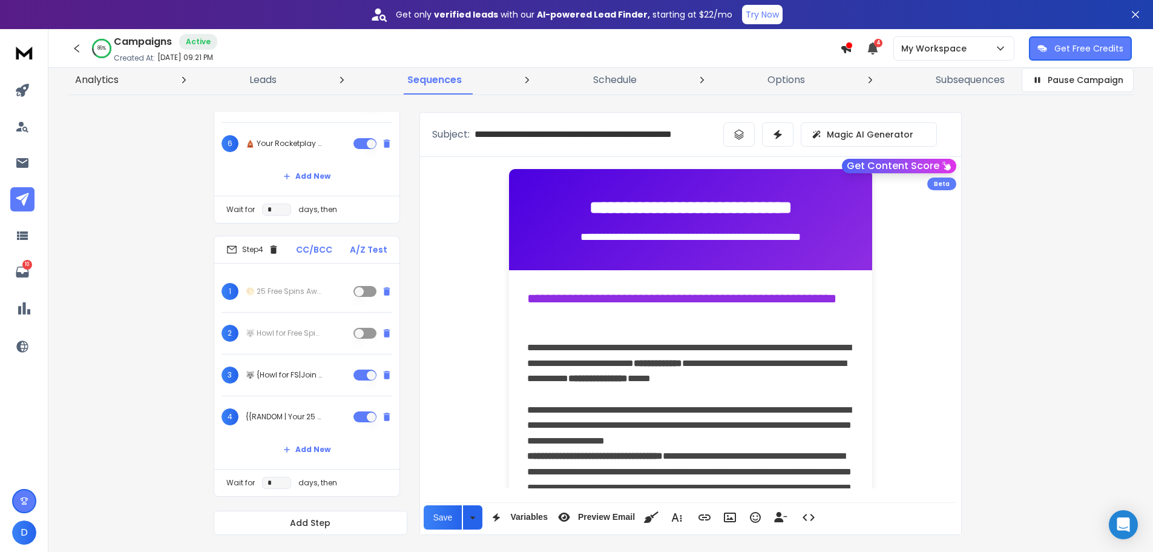
click at [115, 78] on p "Analytics" at bounding box center [97, 80] width 44 height 15
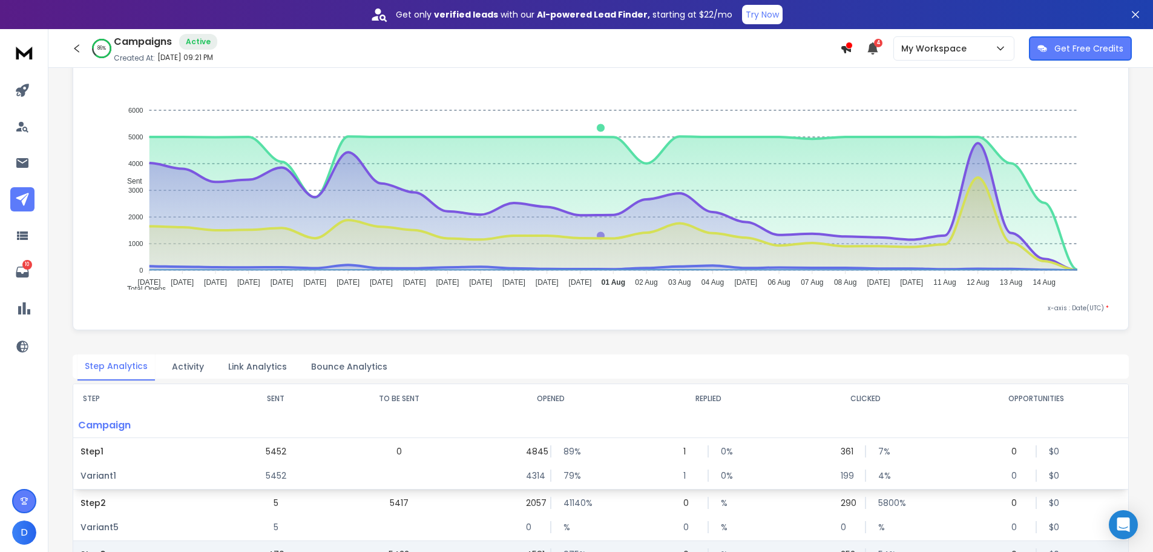
scroll to position [363, 0]
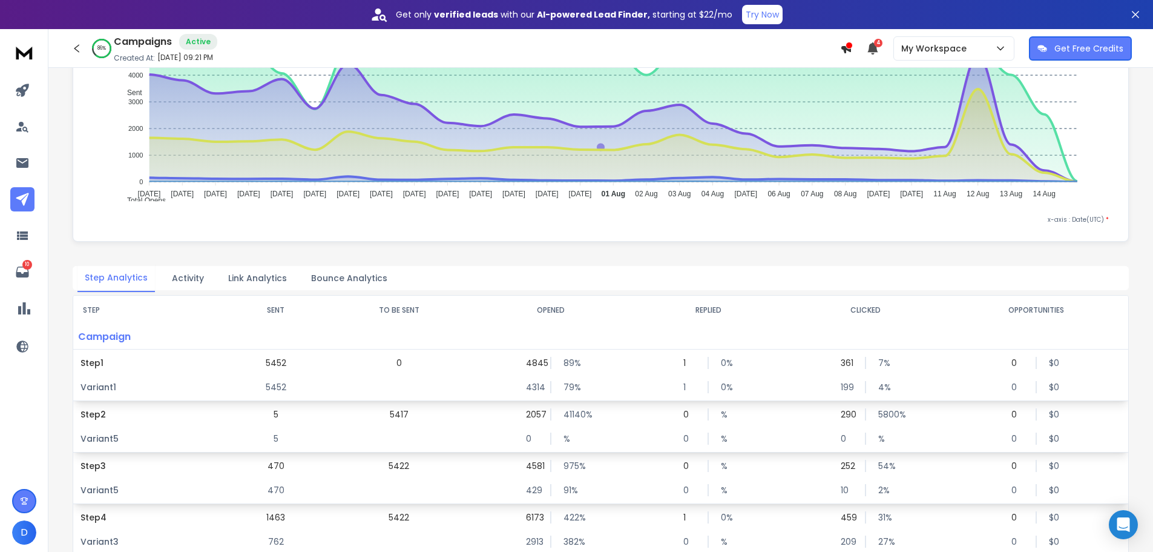
click at [181, 286] on button "Activity" at bounding box center [188, 278] width 47 height 27
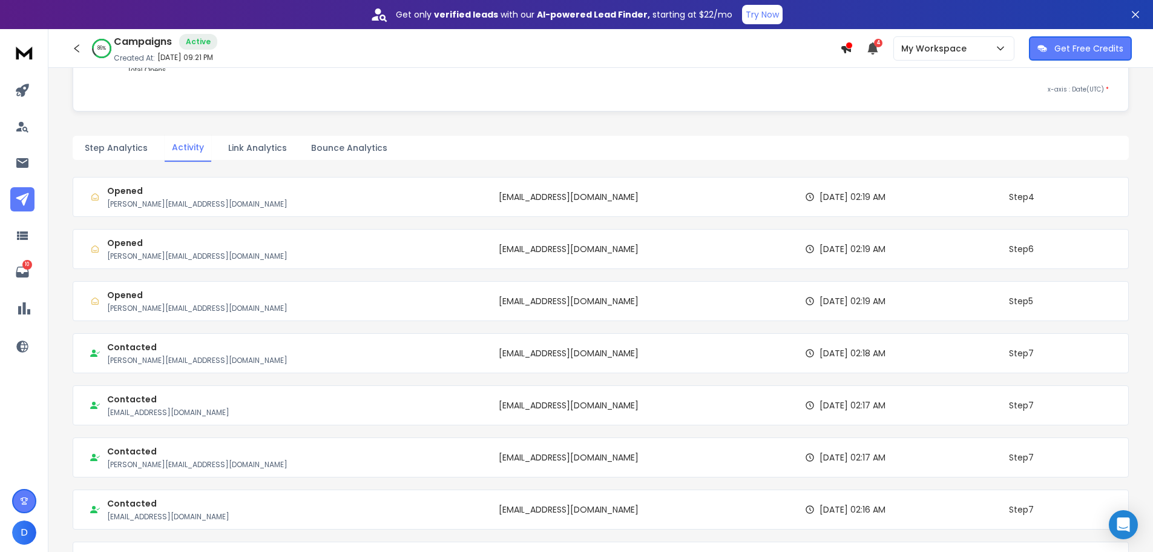
scroll to position [501, 0]
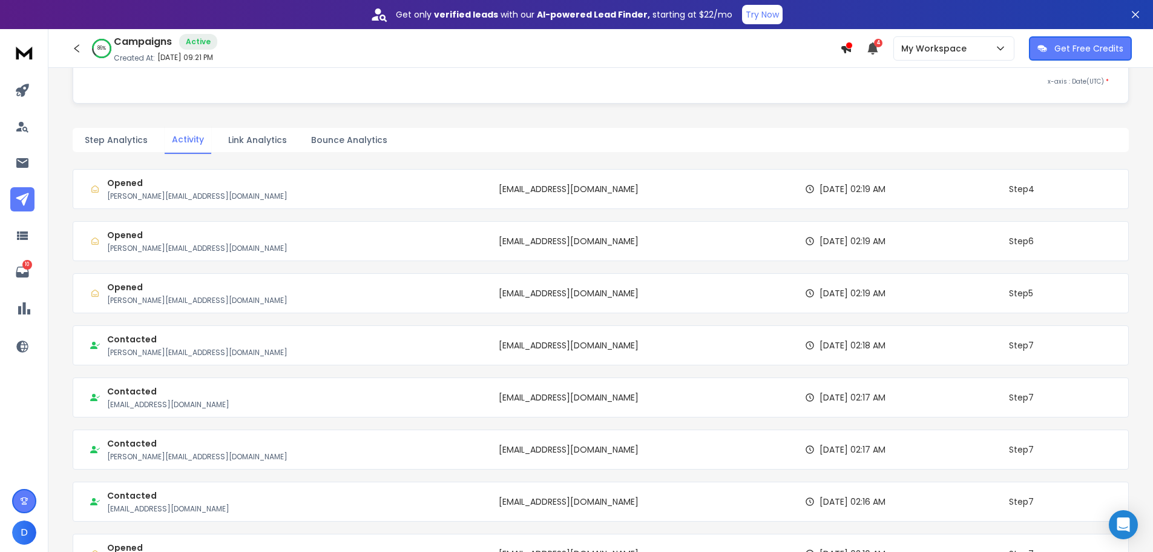
click at [123, 141] on button "Step Analytics" at bounding box center [115, 140] width 77 height 27
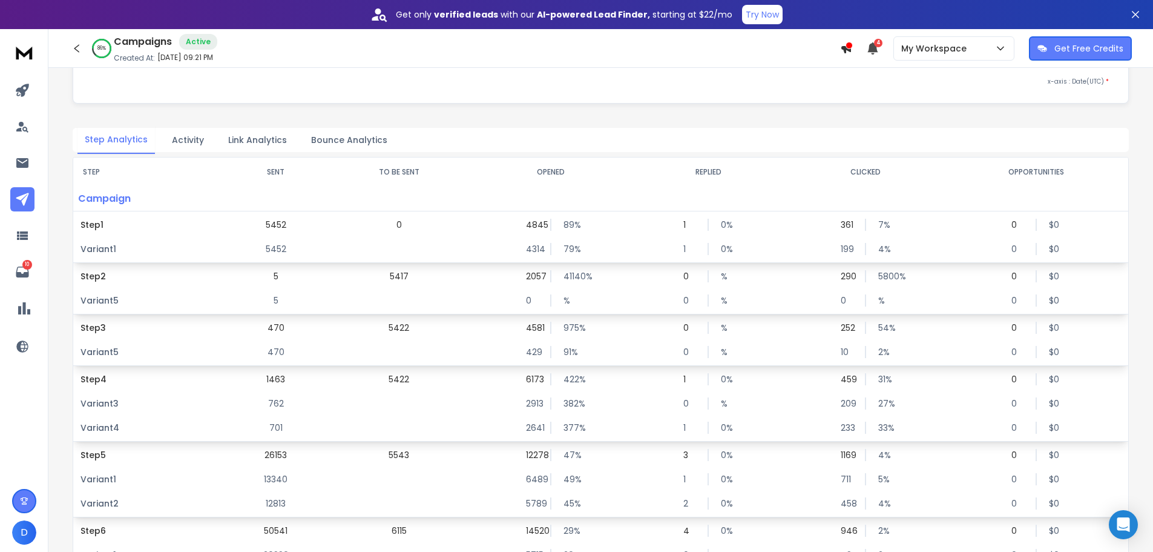
click at [174, 143] on button "Activity" at bounding box center [188, 140] width 47 height 27
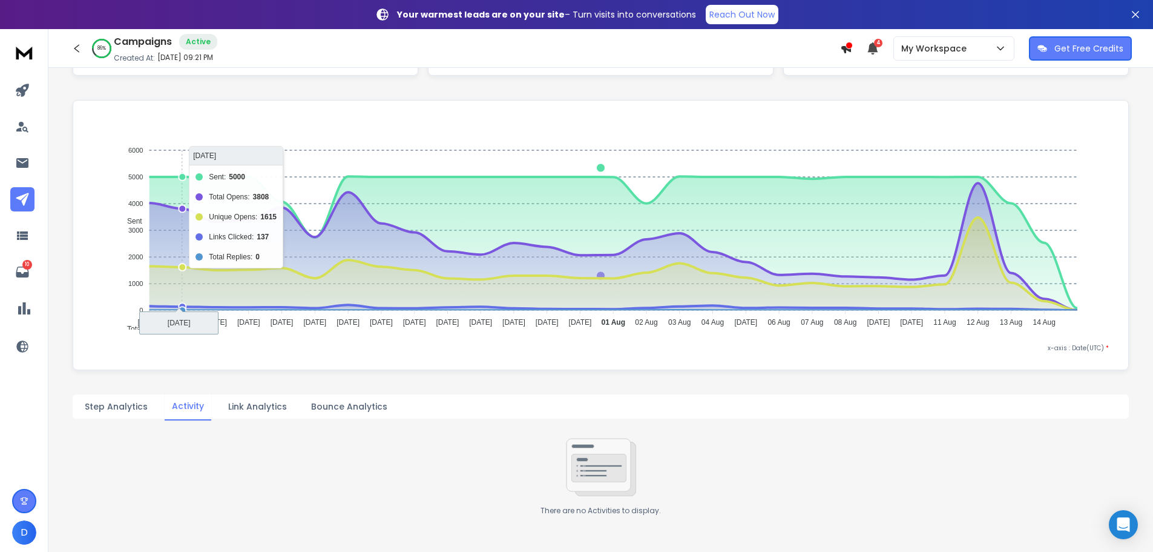
click at [190, 157] on div "Leads Contacted 5452 Open Rate - 21777 Total Click Rate 42.42 % 2313 Total Repl…" at bounding box center [601, 248] width 1057 height 573
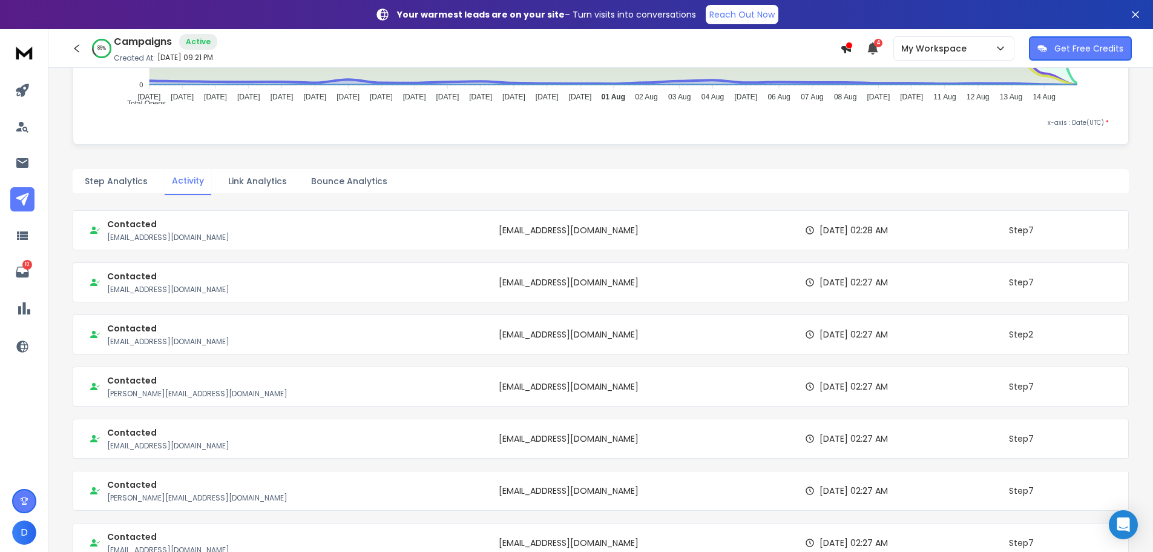
scroll to position [470, 0]
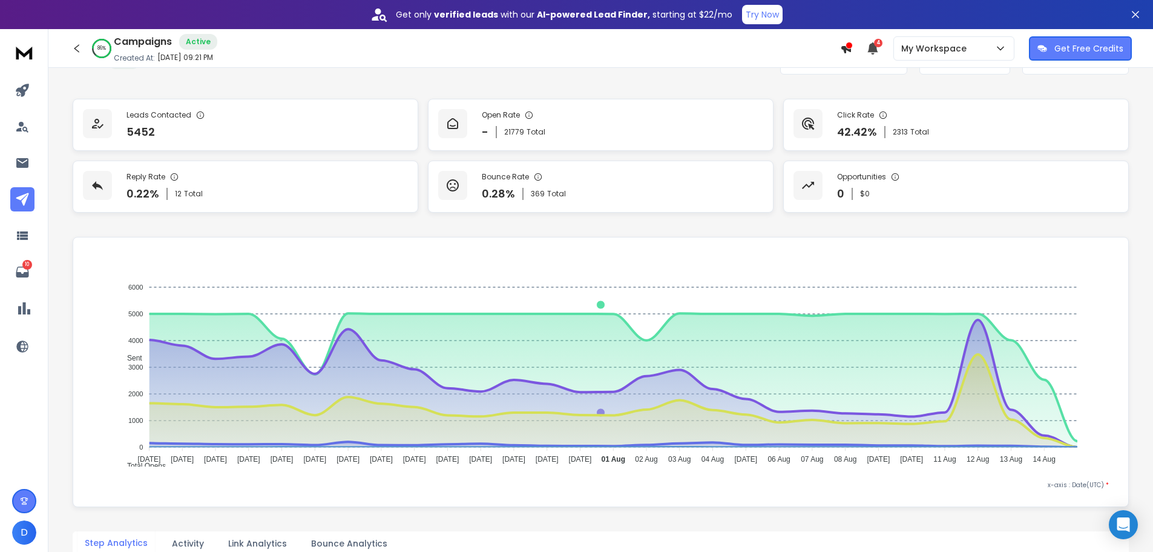
scroll to position [121, 0]
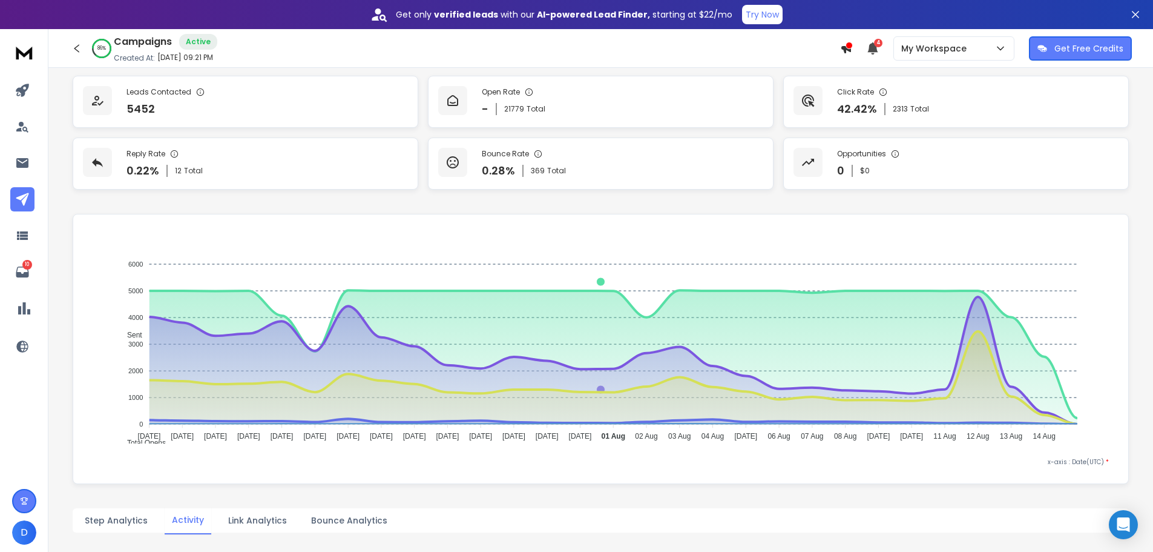
click at [175, 523] on button "Activity" at bounding box center [188, 520] width 47 height 28
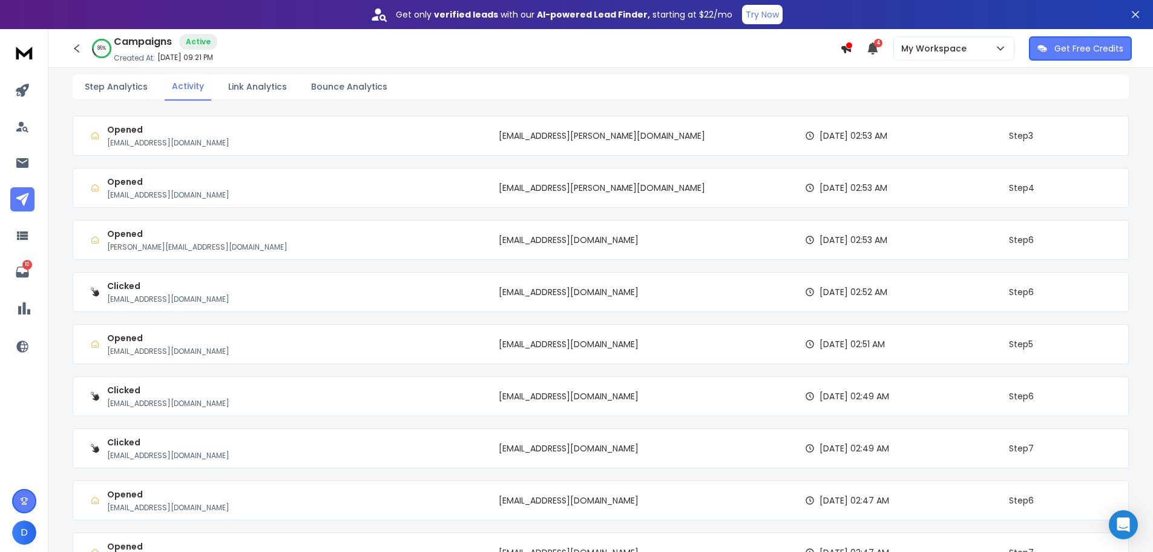
scroll to position [538, 0]
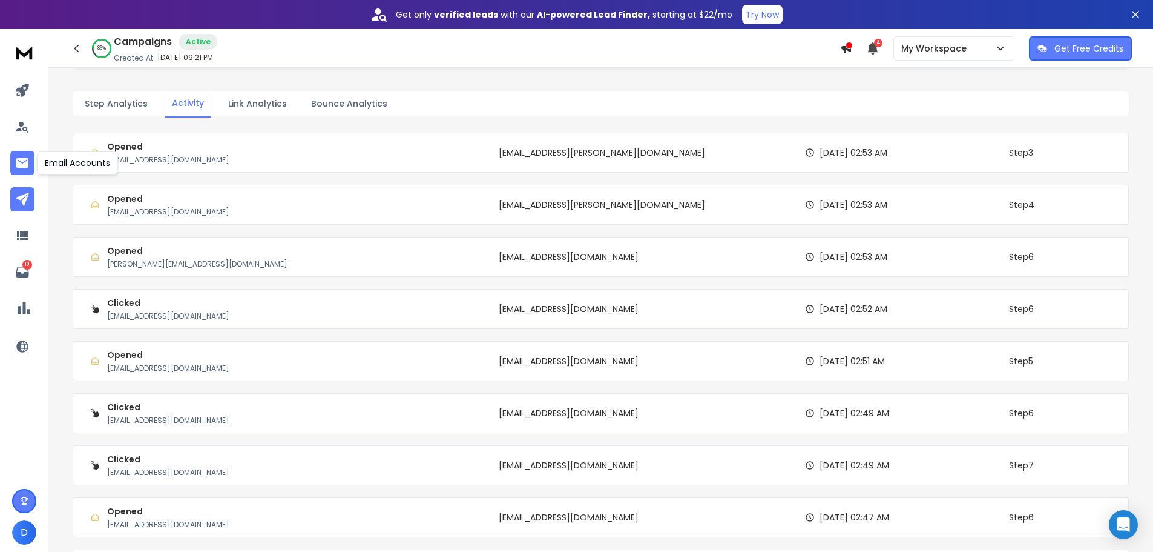
click at [24, 160] on icon at bounding box center [22, 163] width 12 height 10
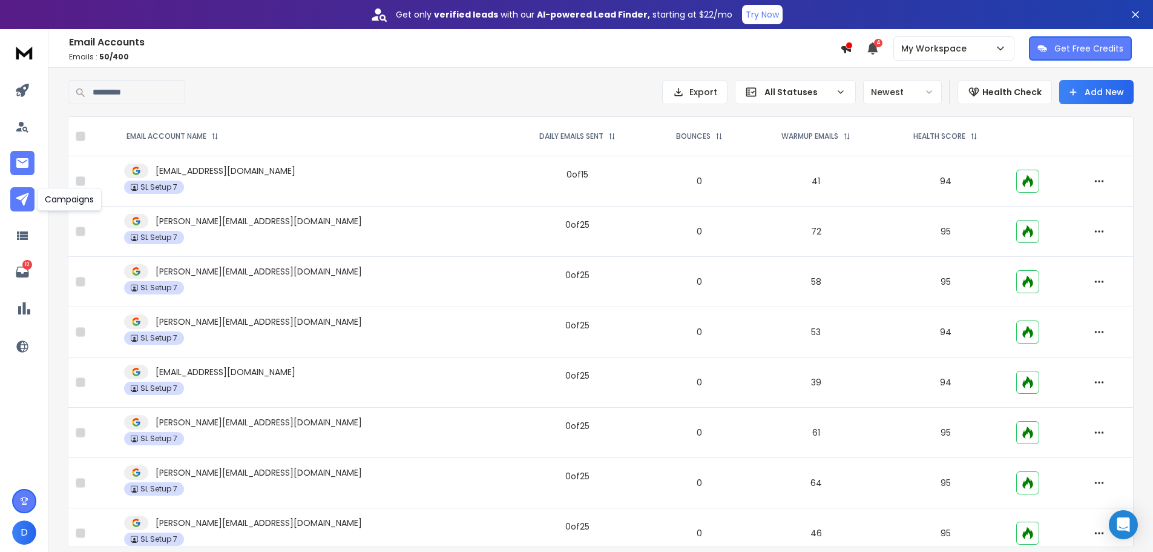
click at [26, 202] on icon at bounding box center [22, 199] width 15 height 15
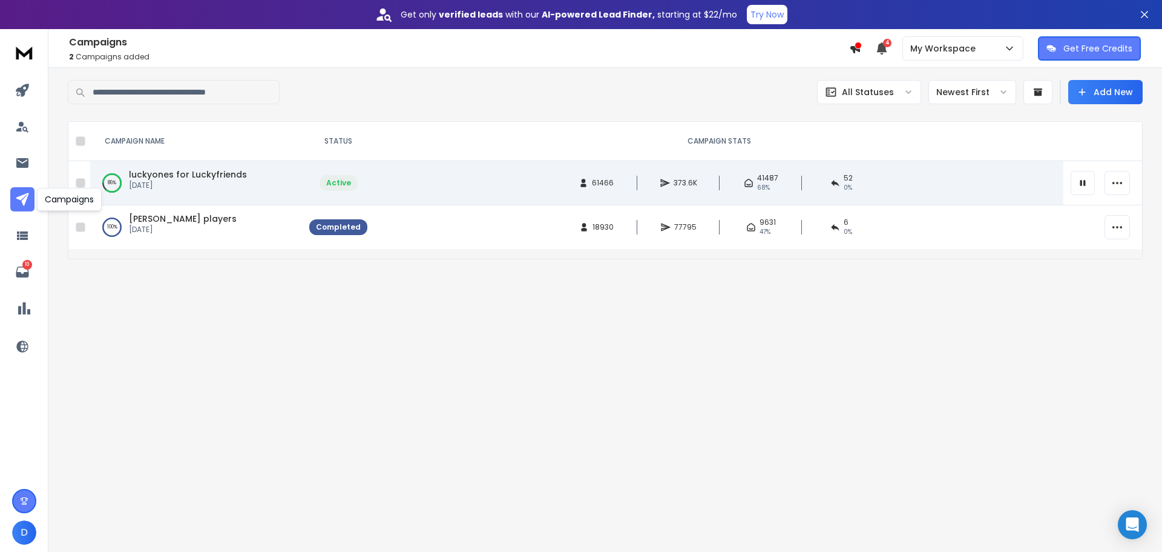
click at [235, 187] on p "[DATE]" at bounding box center [188, 185] width 118 height 10
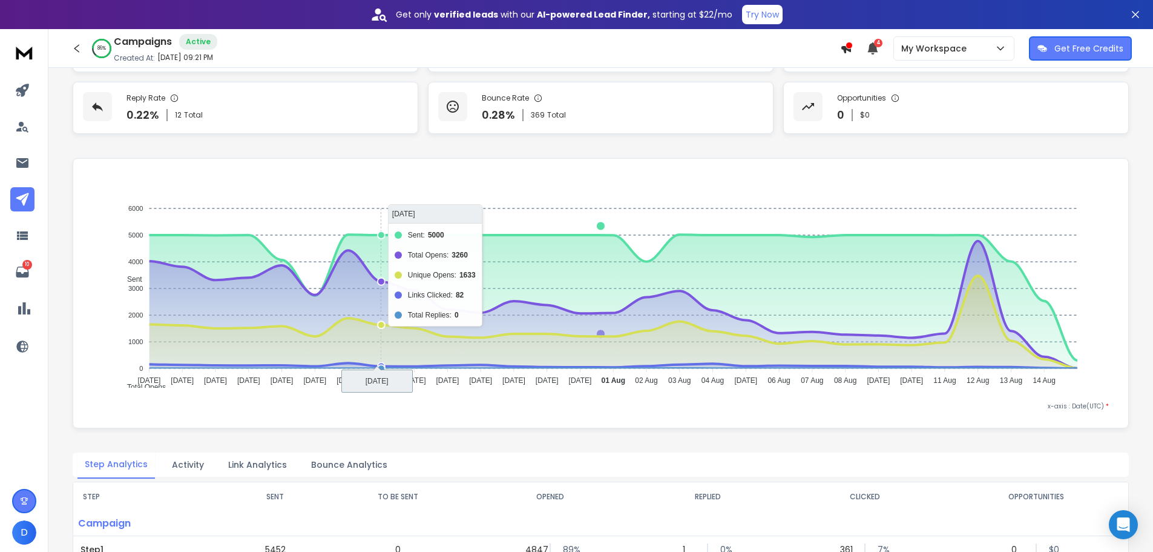
scroll to position [242, 0]
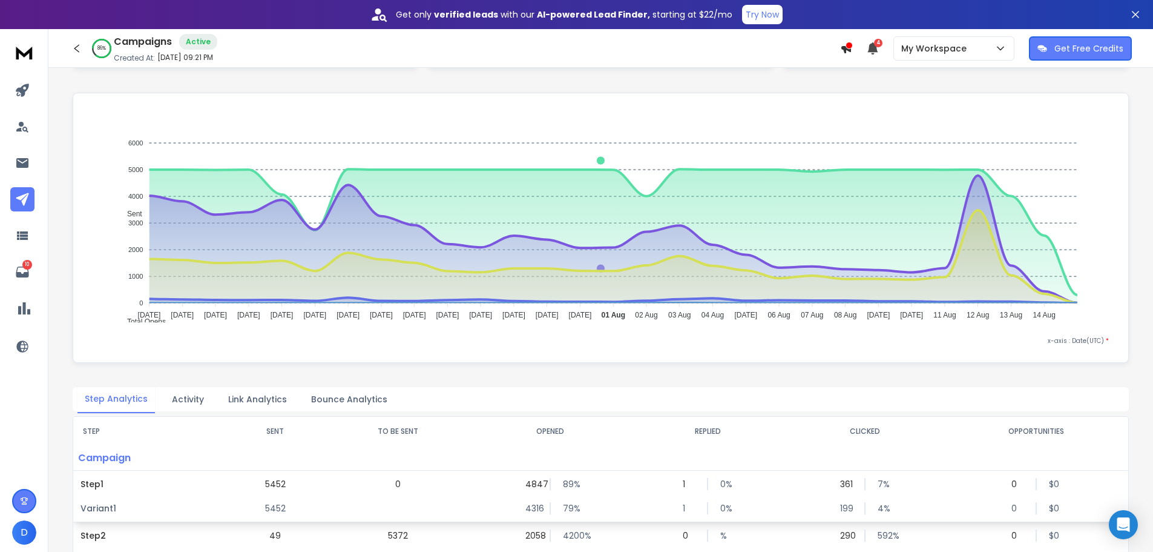
click at [189, 396] on button "Activity" at bounding box center [188, 399] width 47 height 27
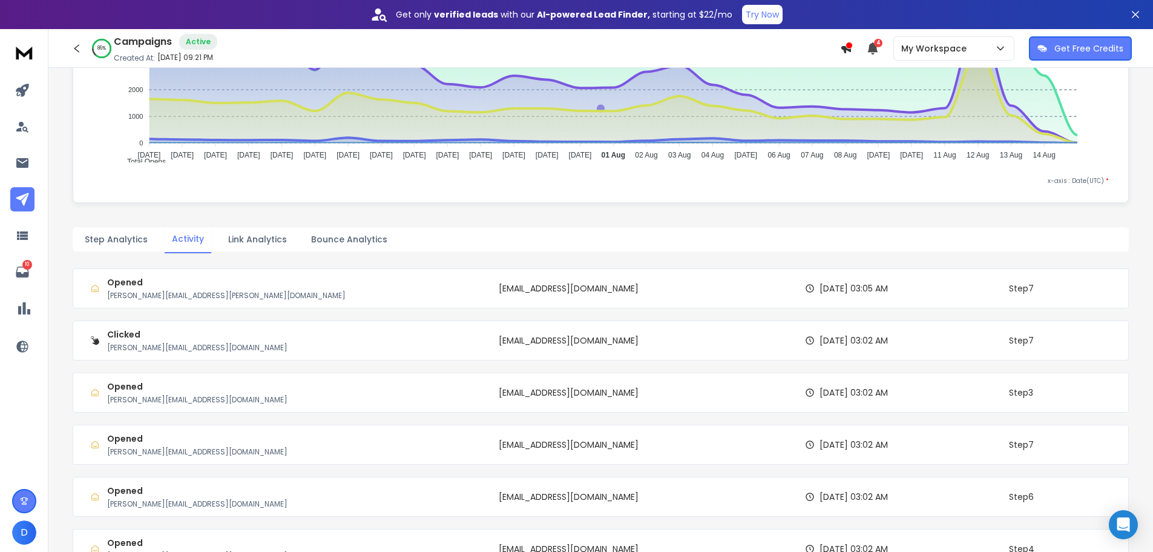
scroll to position [424, 0]
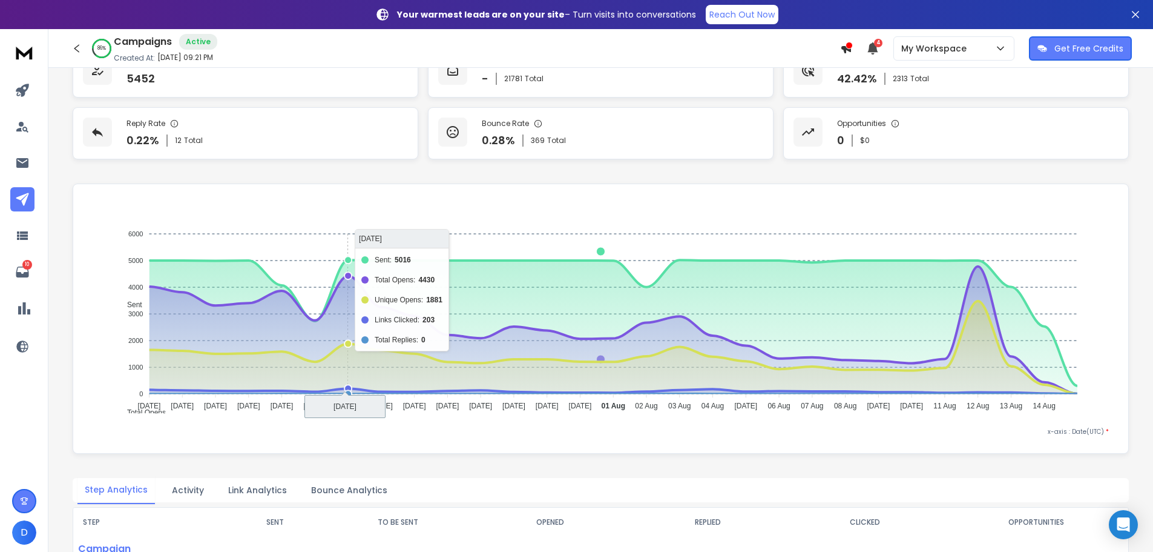
scroll to position [242, 0]
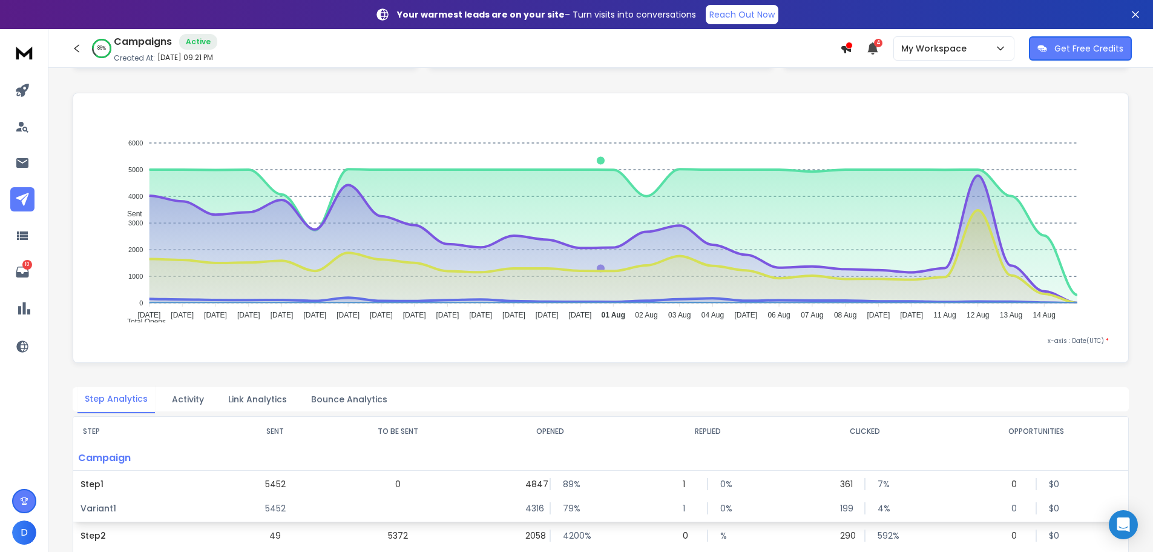
click at [188, 398] on button "Activity" at bounding box center [188, 399] width 47 height 27
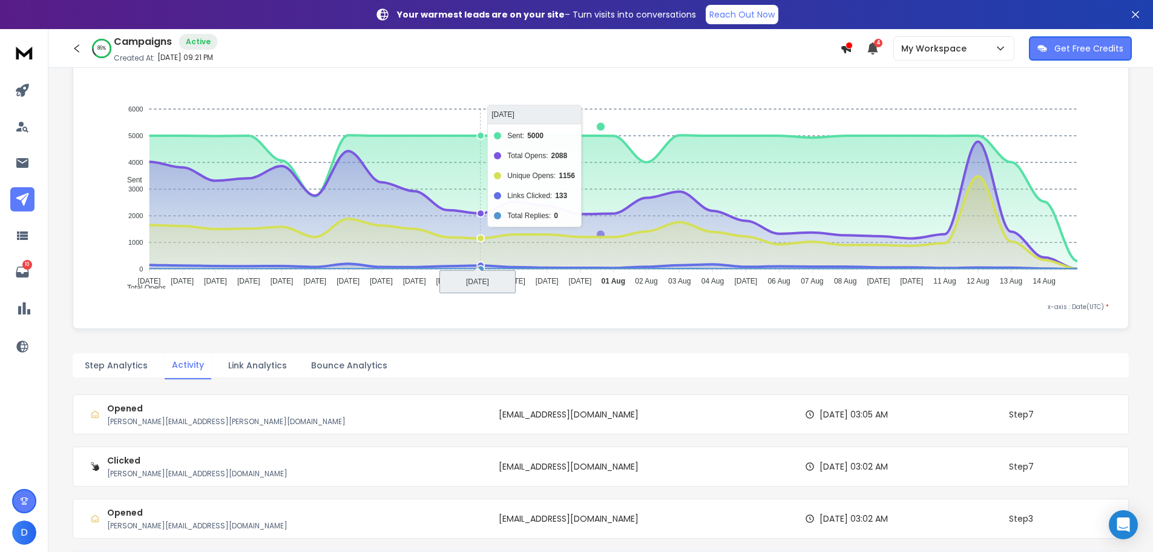
scroll to position [424, 0]
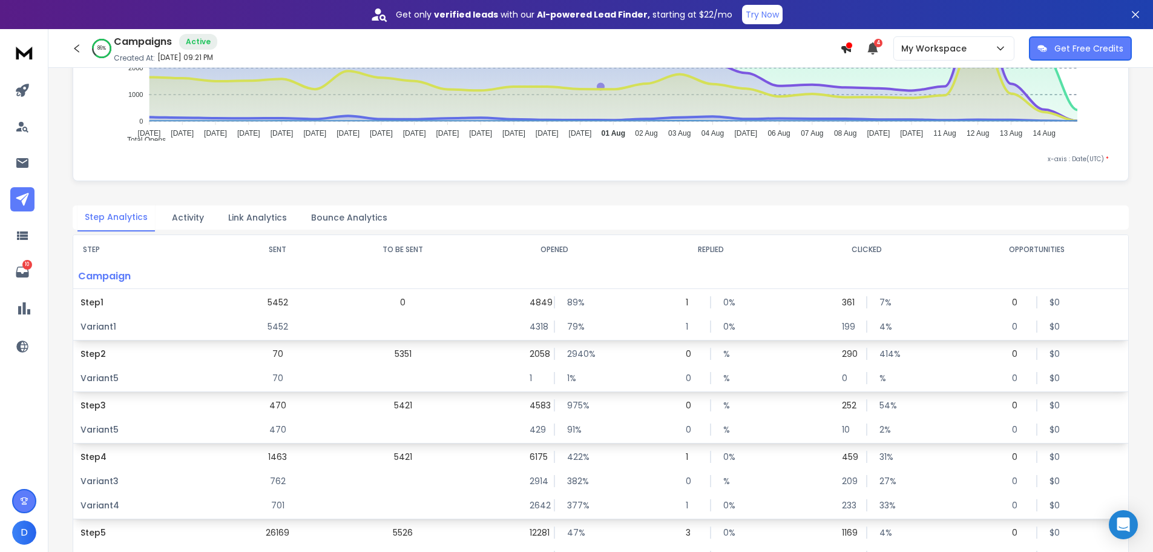
click at [193, 219] on div "Leads Contacted 5452 Open Rate - 21784 Total Click Rate 42.42 % 2313 Total Repl…" at bounding box center [601, 298] width 1057 height 1050
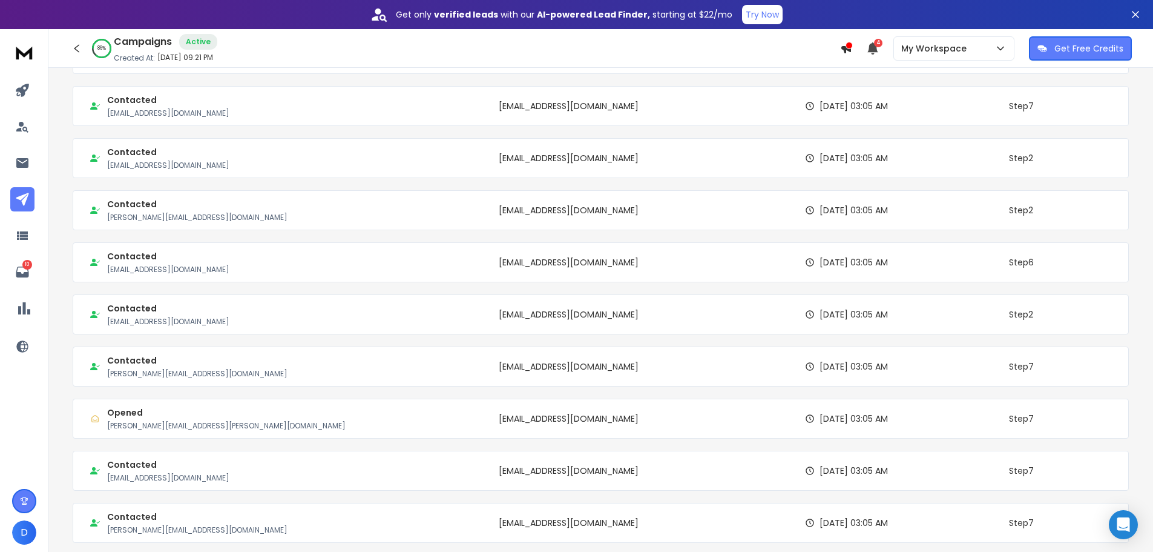
scroll to position [1627, 0]
click at [227, 249] on div "Contacted [EMAIL_ADDRESS][DOMAIN_NAME]" at bounding box center [294, 260] width 409 height 24
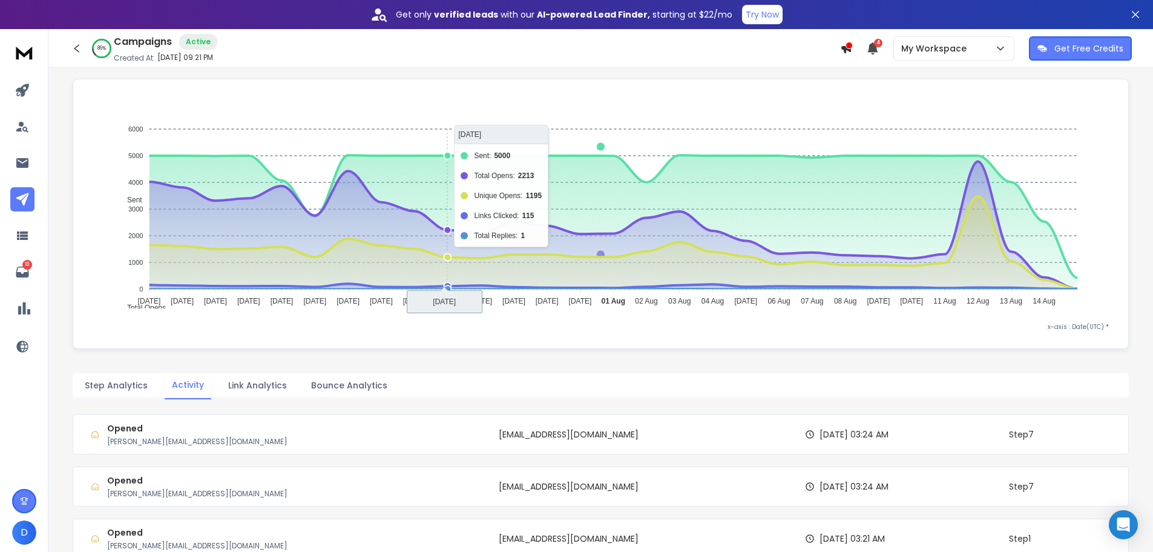
scroll to position [356, 0]
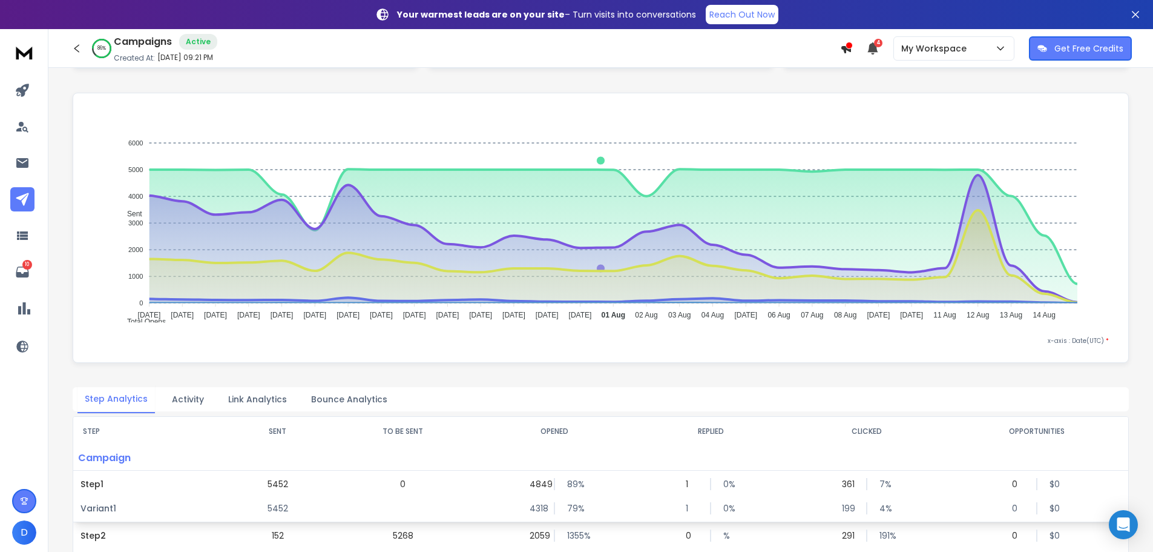
scroll to position [235, 0]
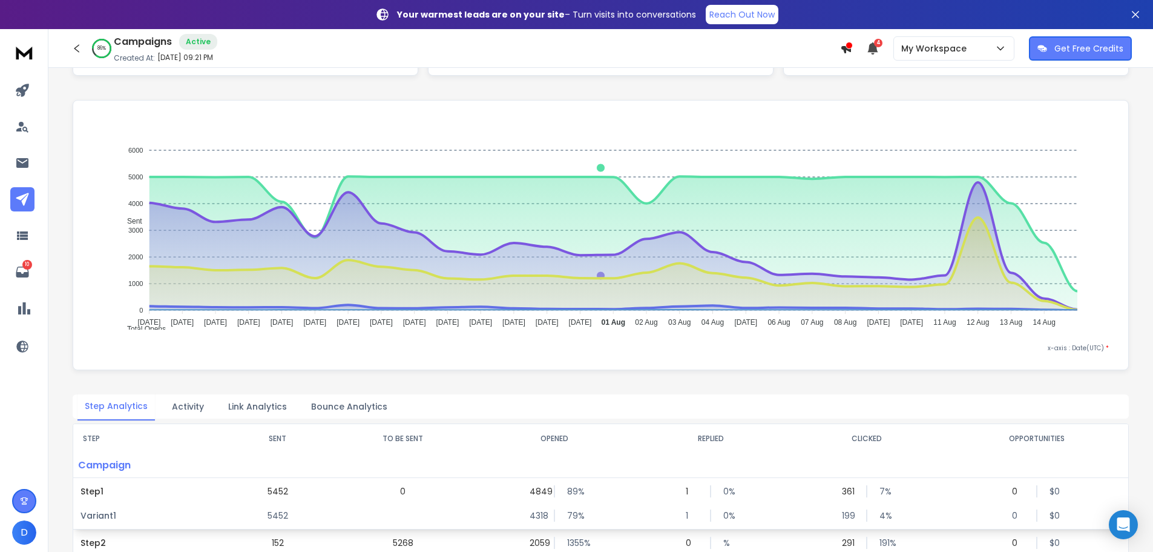
click at [190, 404] on button "Activity" at bounding box center [188, 406] width 47 height 27
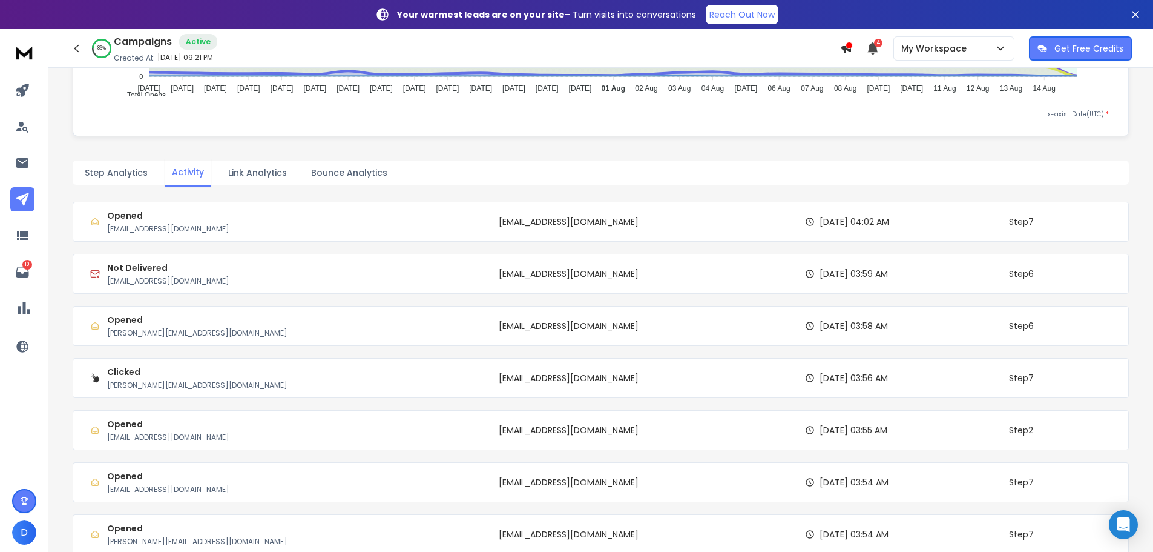
scroll to position [374, 0]
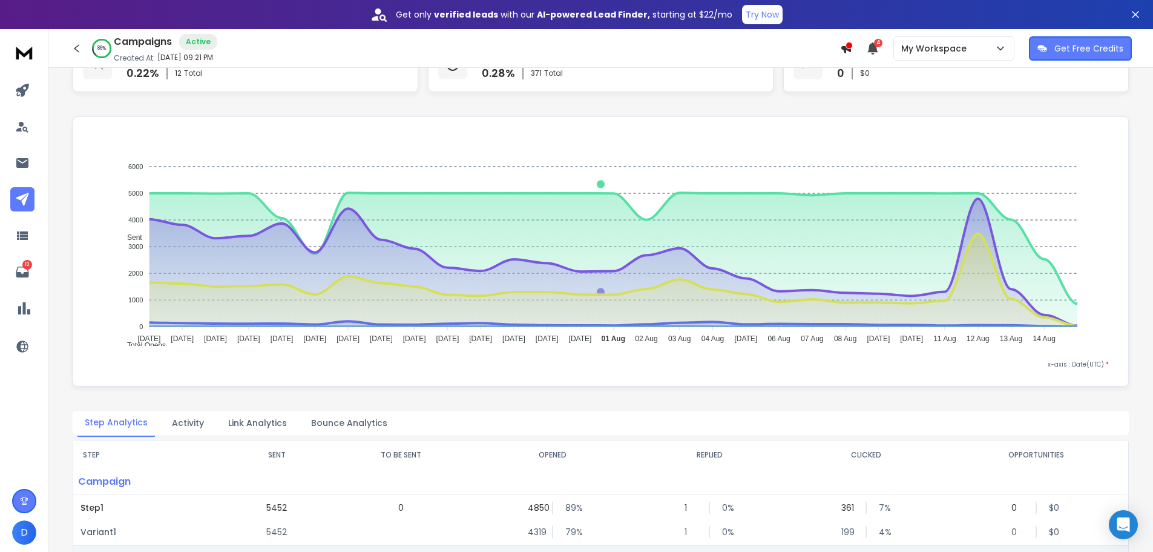
scroll to position [303, 0]
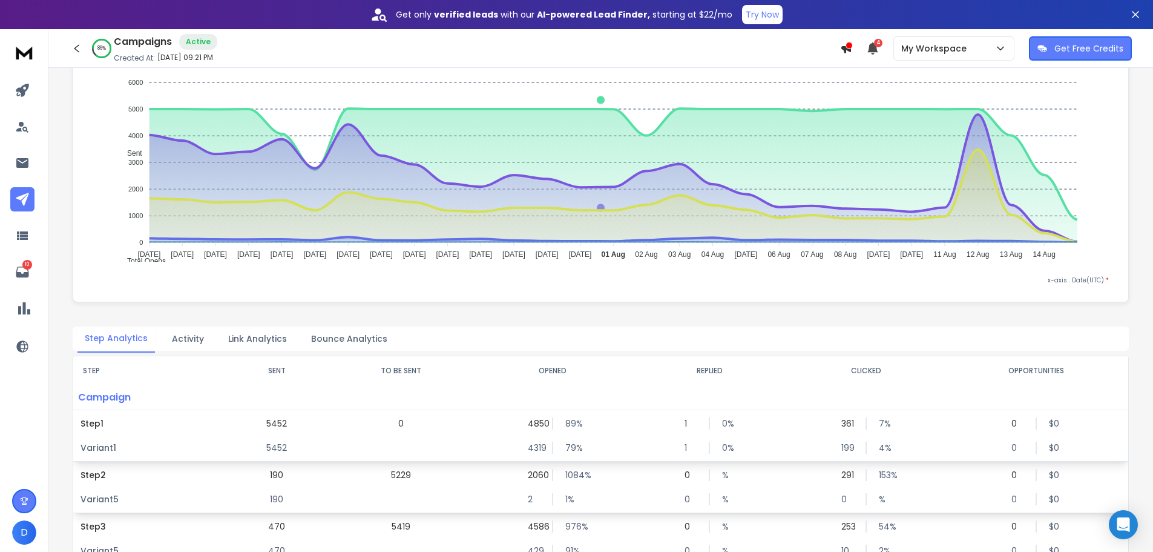
click at [192, 338] on button "Activity" at bounding box center [188, 338] width 47 height 27
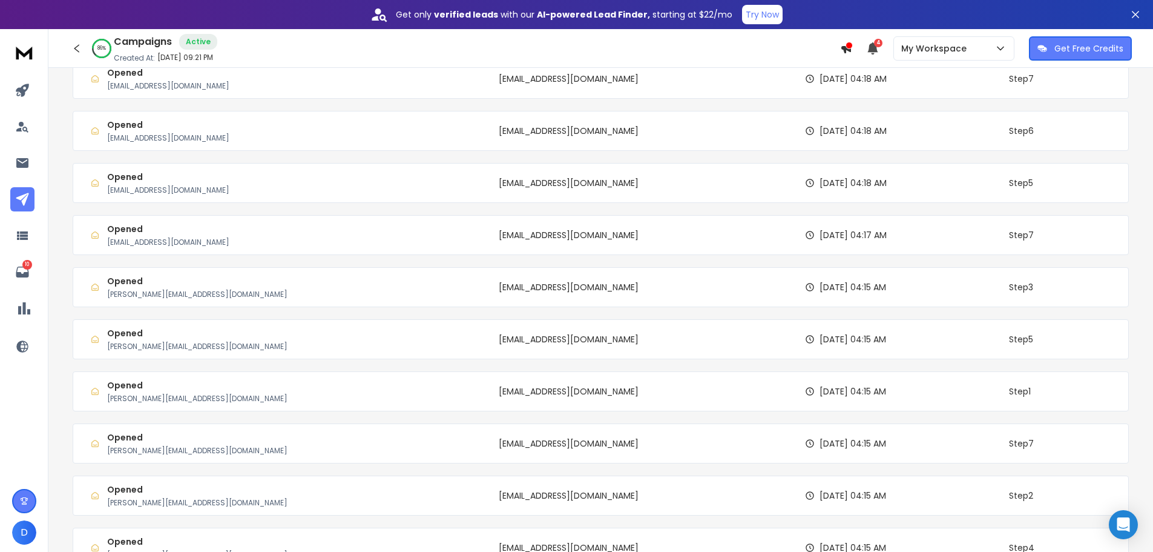
scroll to position [616, 0]
